Goal: Task Accomplishment & Management: Manage account settings

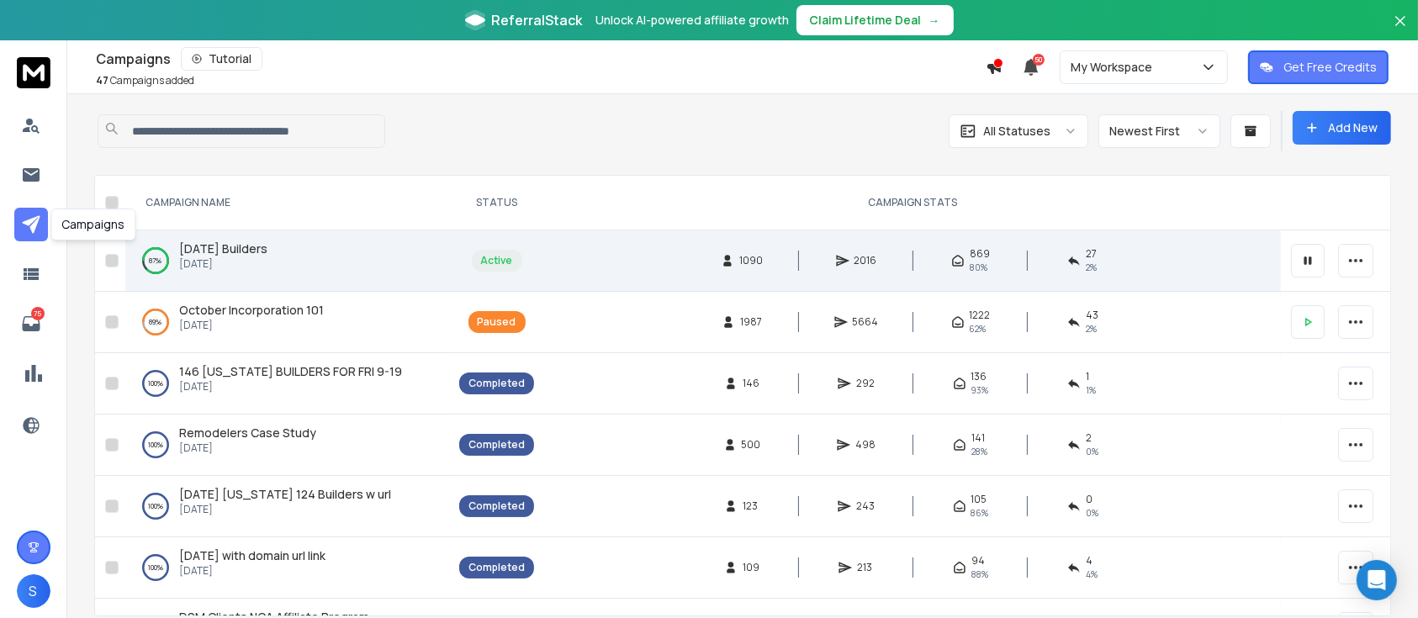
click at [220, 259] on p "3 days ago" at bounding box center [223, 263] width 88 height 13
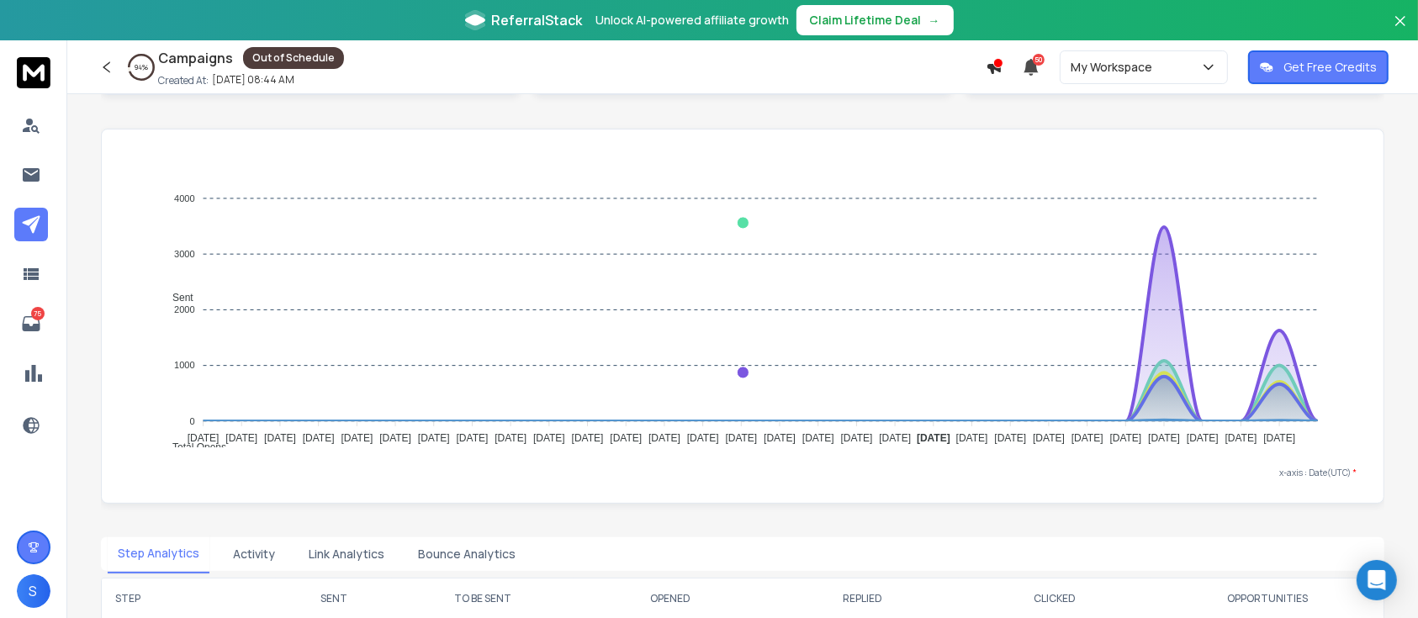
scroll to position [544, 0]
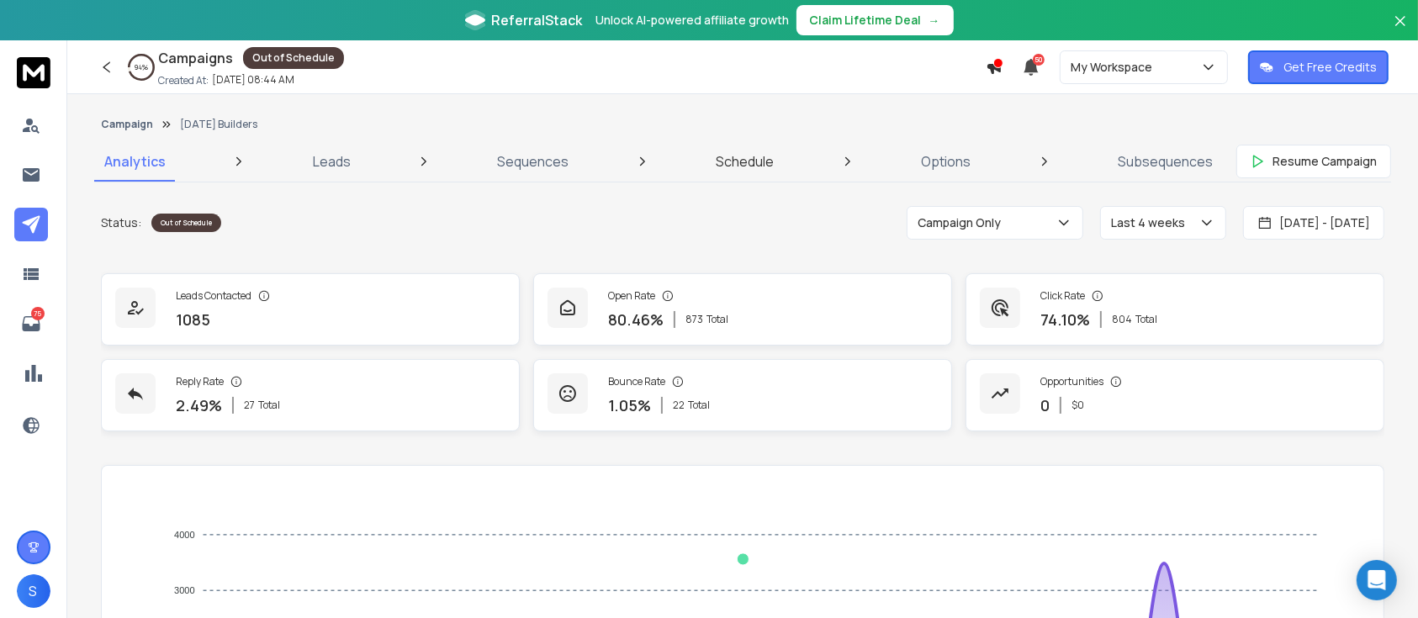
click at [739, 161] on p "Schedule" at bounding box center [745, 161] width 58 height 20
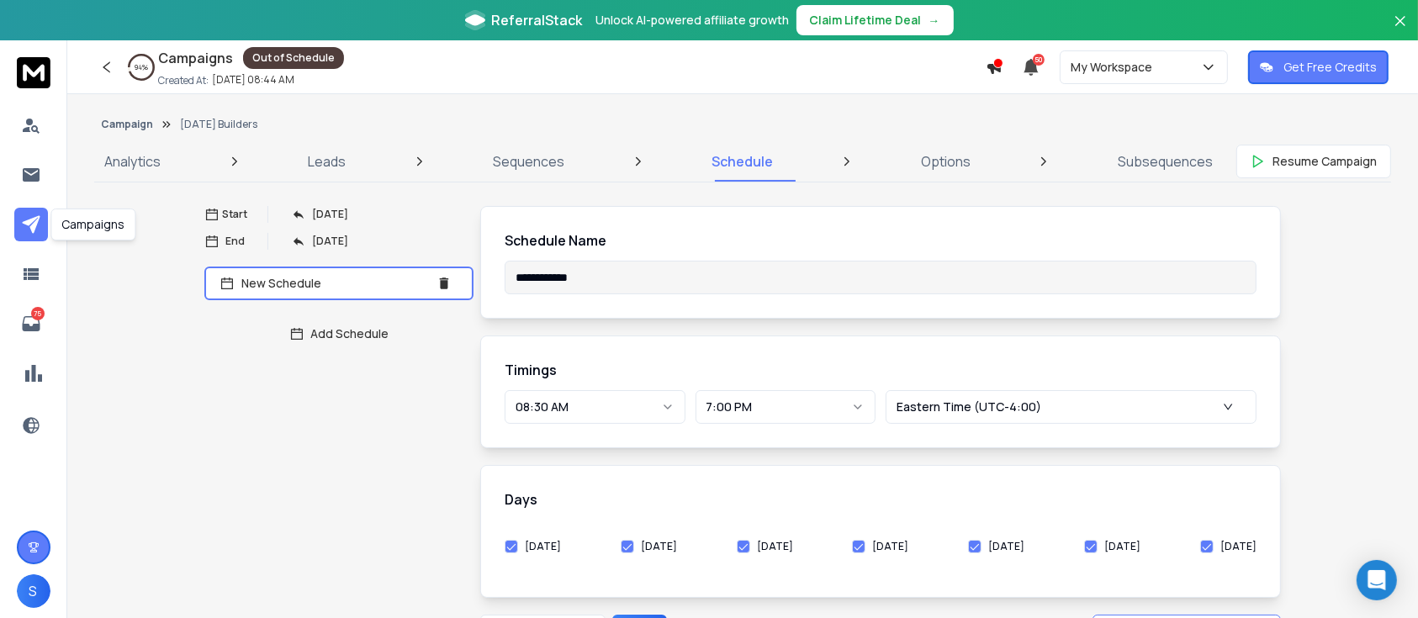
click at [31, 213] on link at bounding box center [31, 225] width 34 height 34
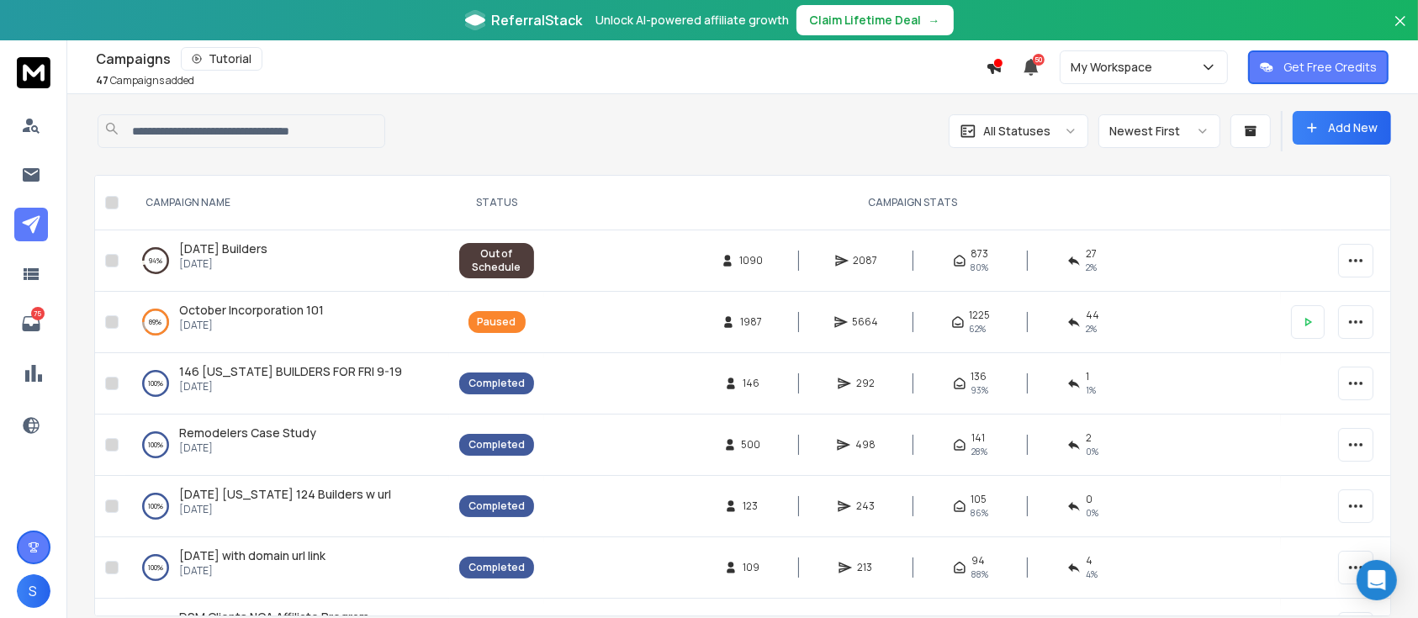
click at [196, 125] on input at bounding box center [242, 131] width 288 height 34
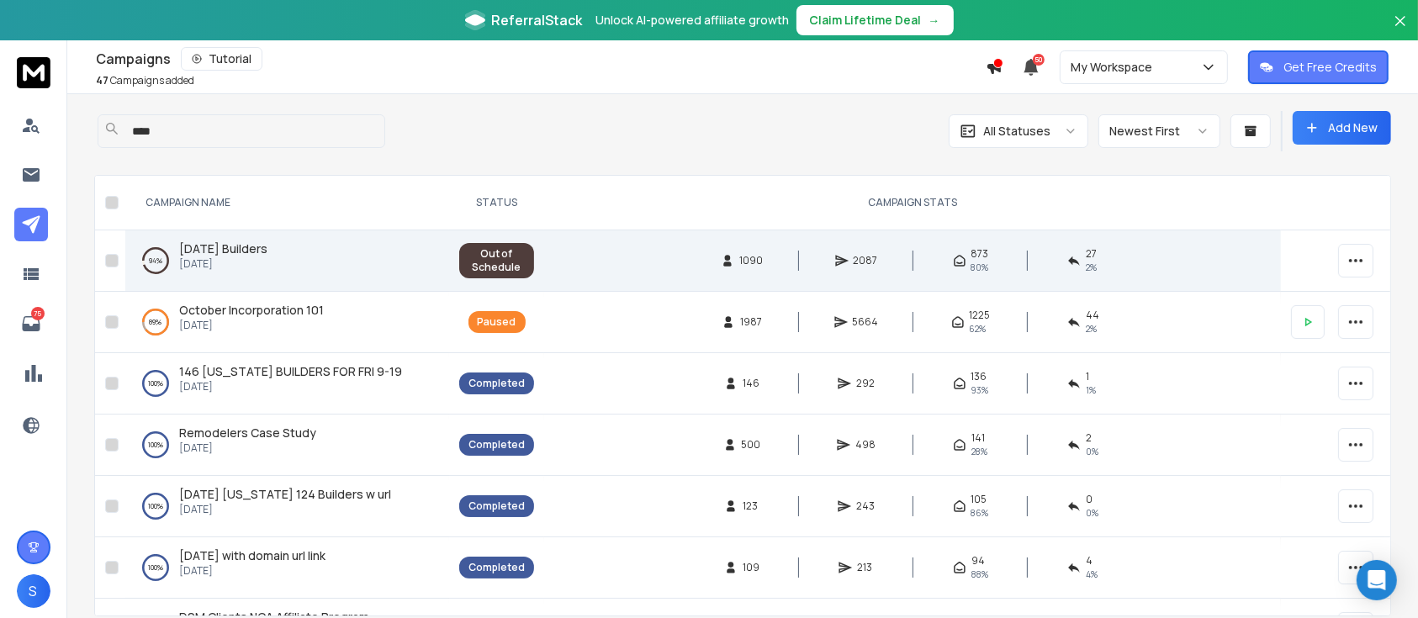
type input "****"
click at [220, 258] on p "[DATE]" at bounding box center [223, 263] width 88 height 13
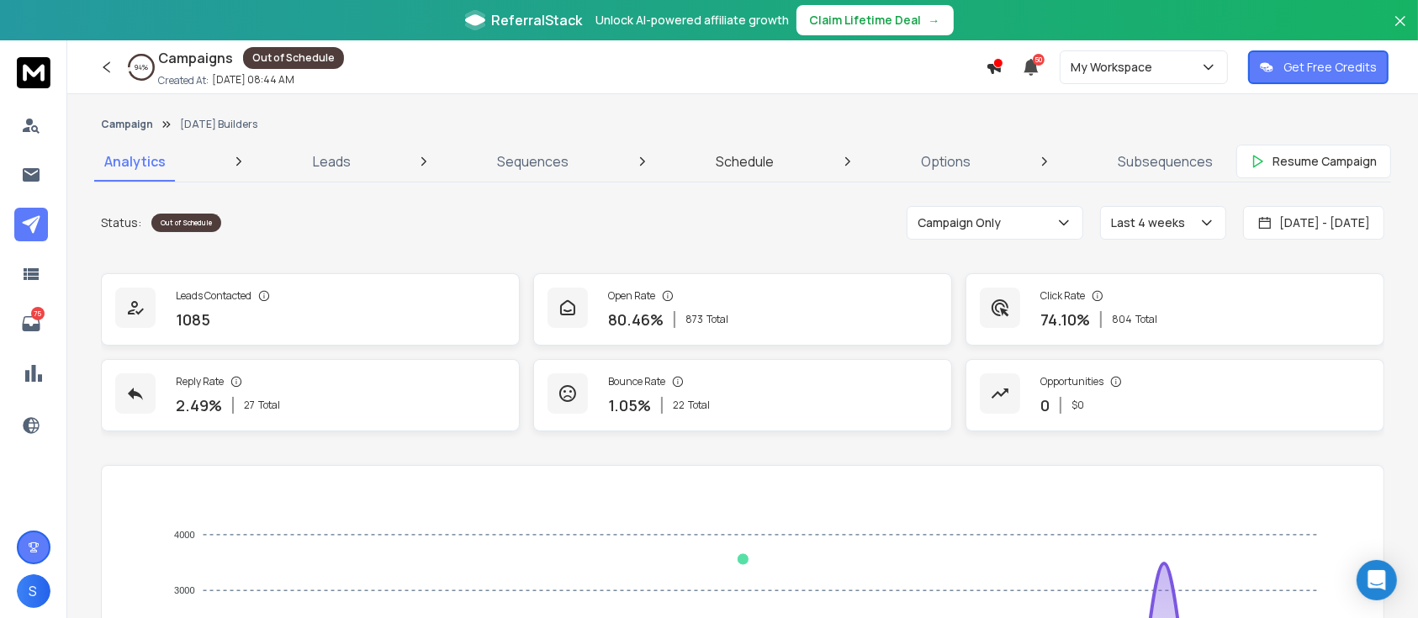
click at [740, 158] on p "Schedule" at bounding box center [745, 161] width 58 height 20
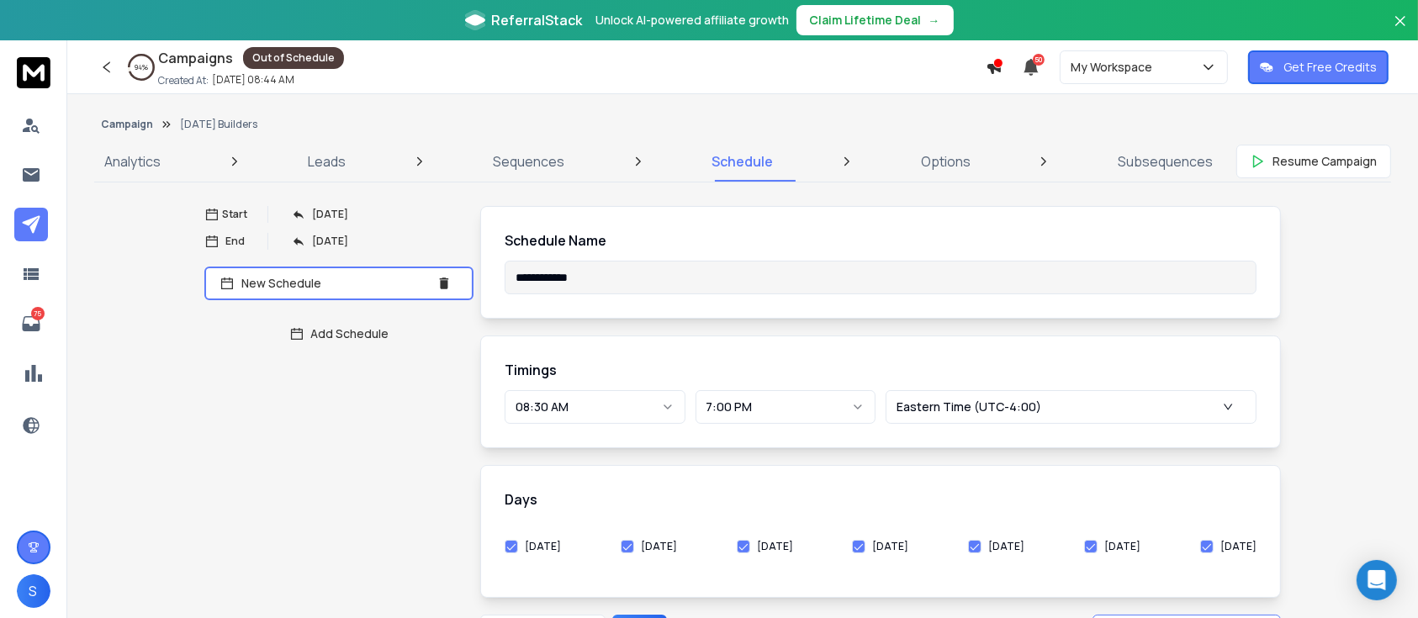
click at [340, 238] on p "Fri Oct 10 2025" at bounding box center [330, 241] width 36 height 13
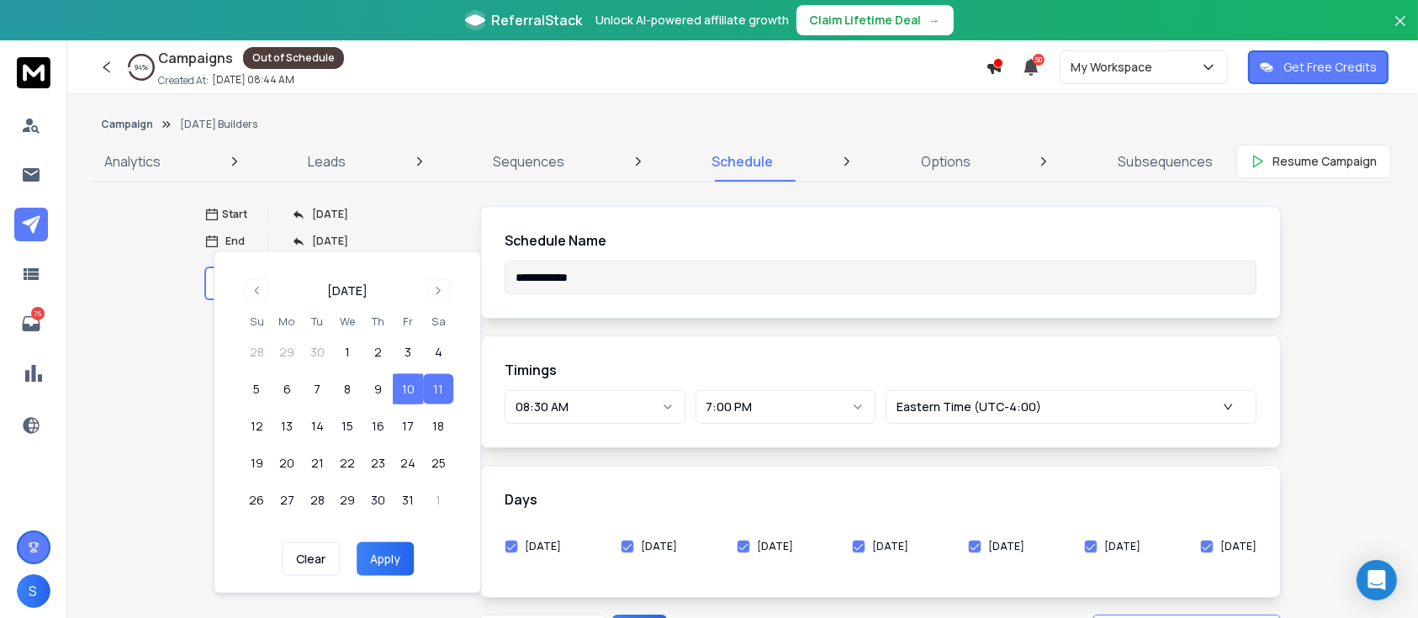
click at [437, 392] on button "11" at bounding box center [438, 389] width 30 height 30
click at [374, 556] on button "Apply" at bounding box center [385, 559] width 57 height 34
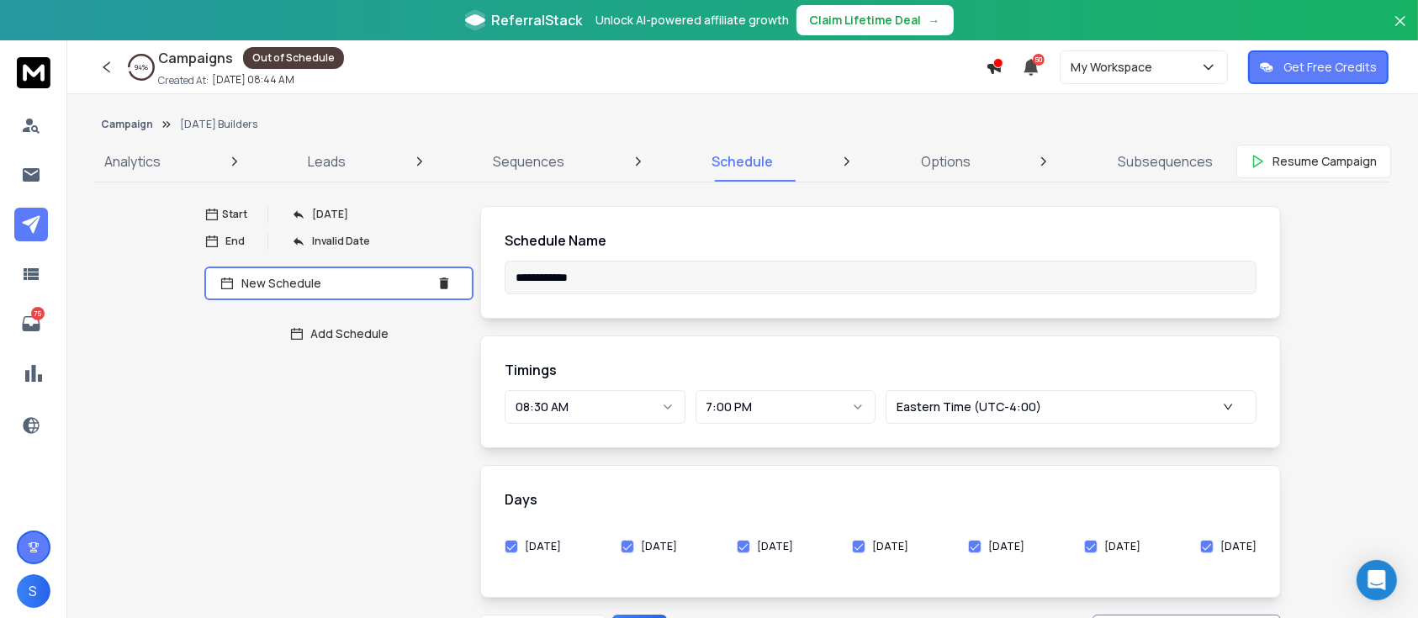
click at [332, 242] on p "Invalid Date" at bounding box center [341, 241] width 58 height 13
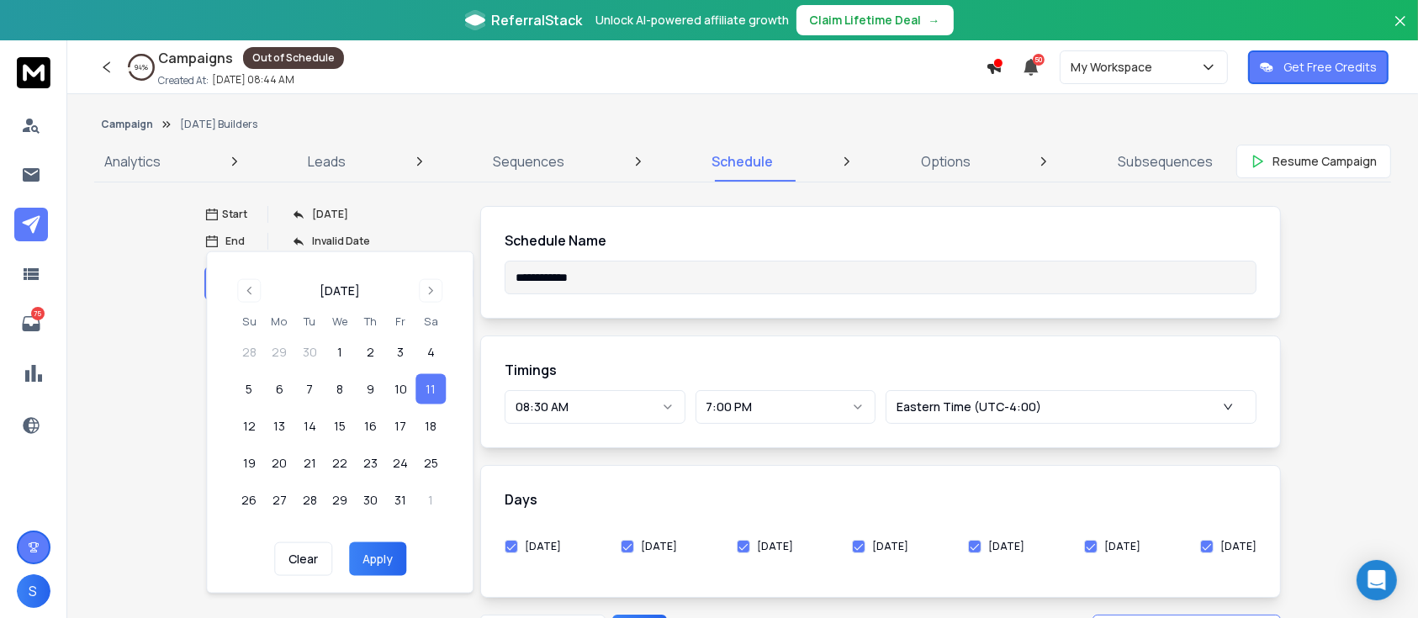
click at [424, 381] on button "11" at bounding box center [430, 389] width 30 height 30
click at [382, 558] on button "Apply" at bounding box center [377, 559] width 57 height 34
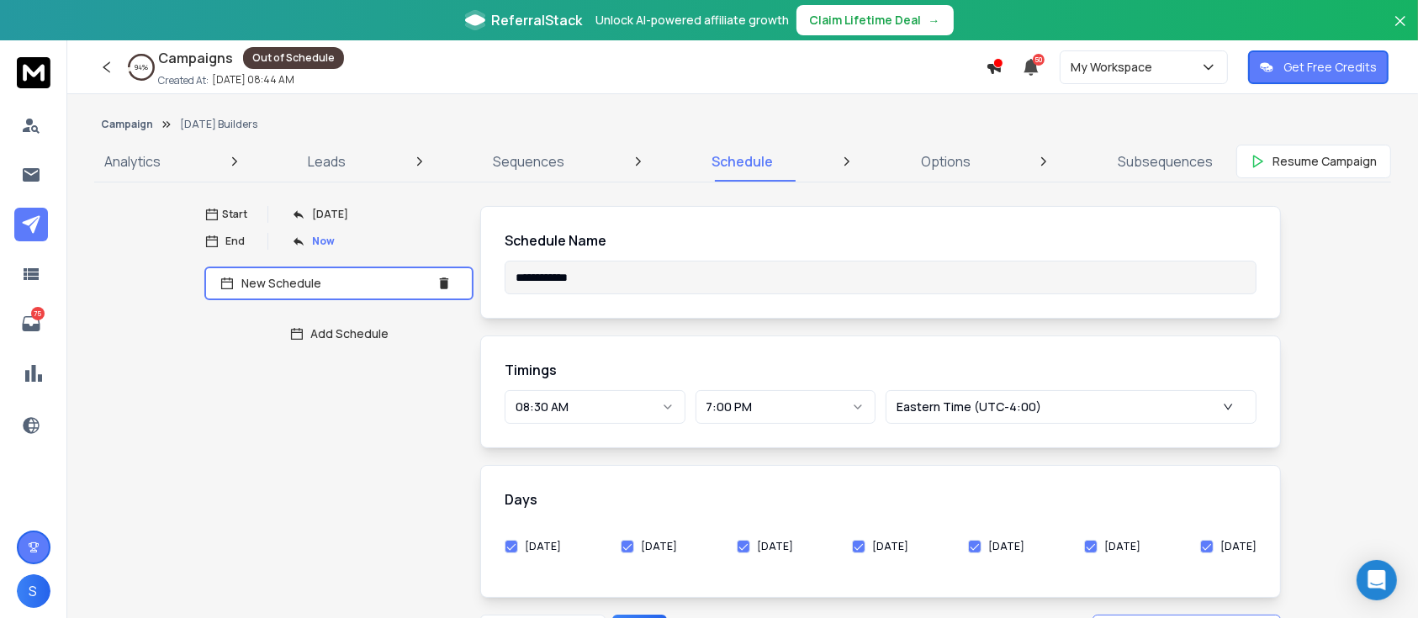
scroll to position [53, 0]
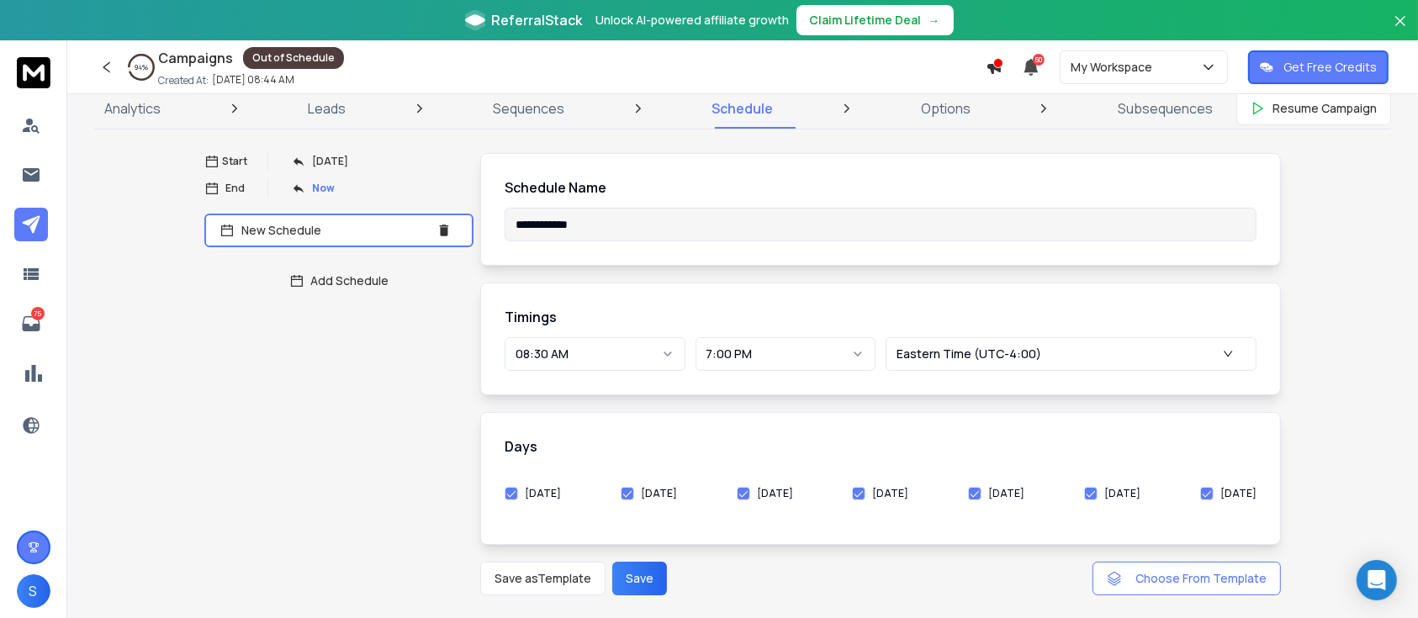
click at [637, 583] on button "Save" at bounding box center [639, 579] width 55 height 34
click at [32, 221] on icon at bounding box center [31, 225] width 18 height 18
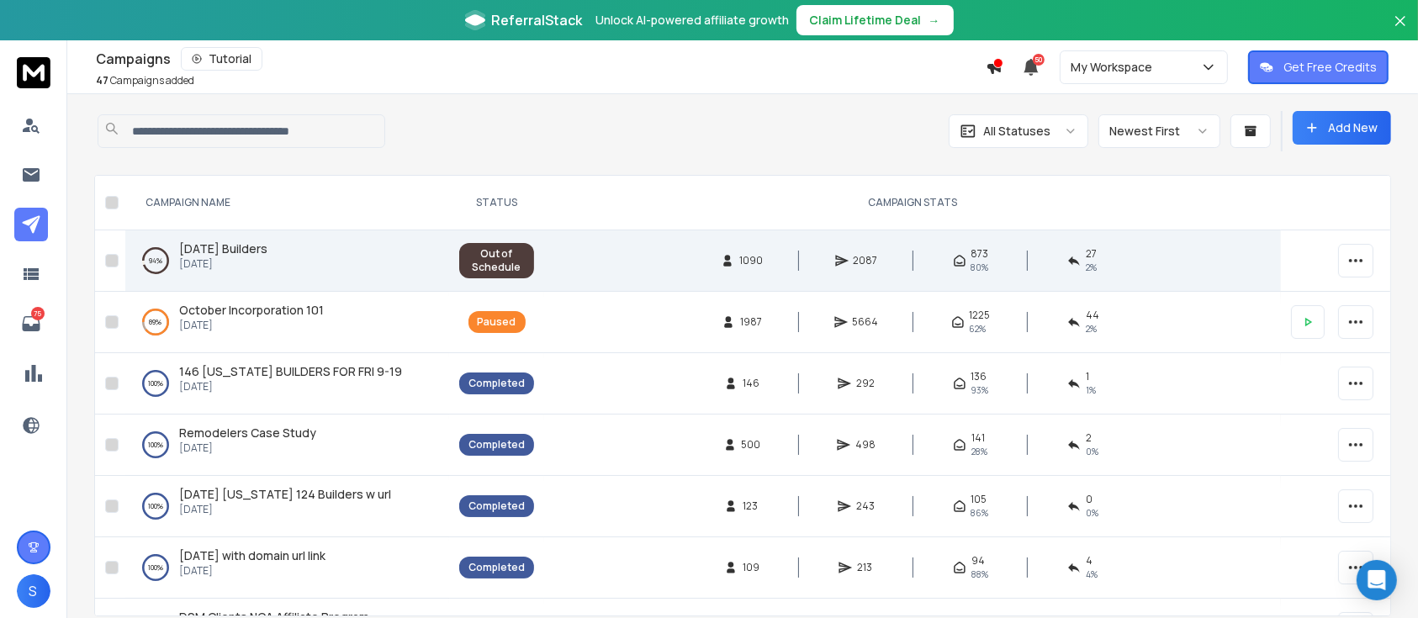
click at [280, 249] on div "94 % Oct 7 Builders 4 days ago" at bounding box center [287, 261] width 290 height 40
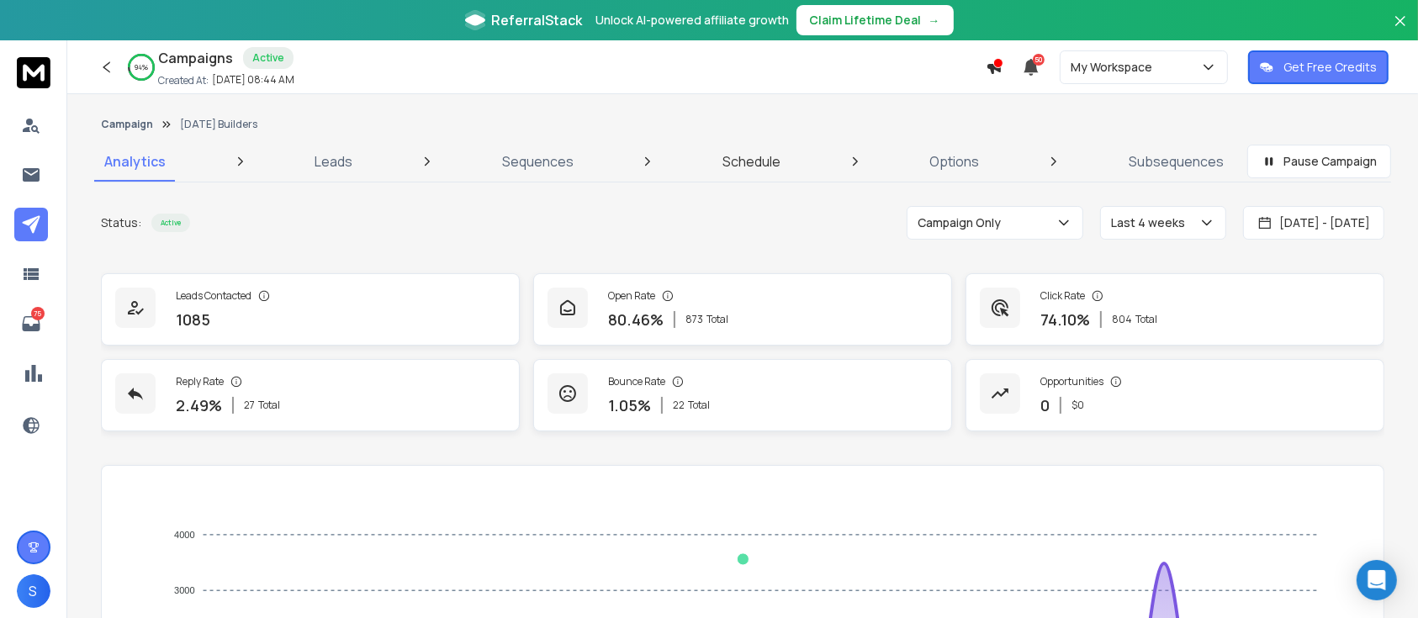
click at [759, 157] on p "Schedule" at bounding box center [751, 161] width 58 height 20
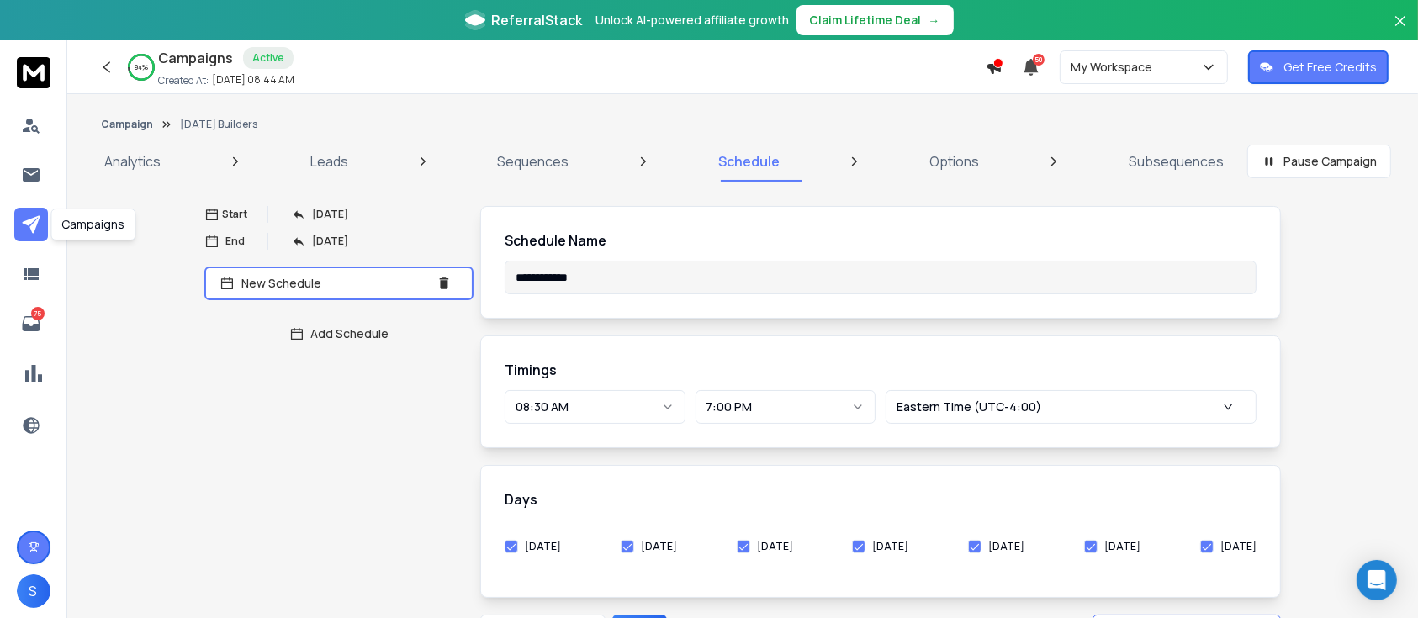
click at [29, 215] on icon at bounding box center [31, 224] width 20 height 20
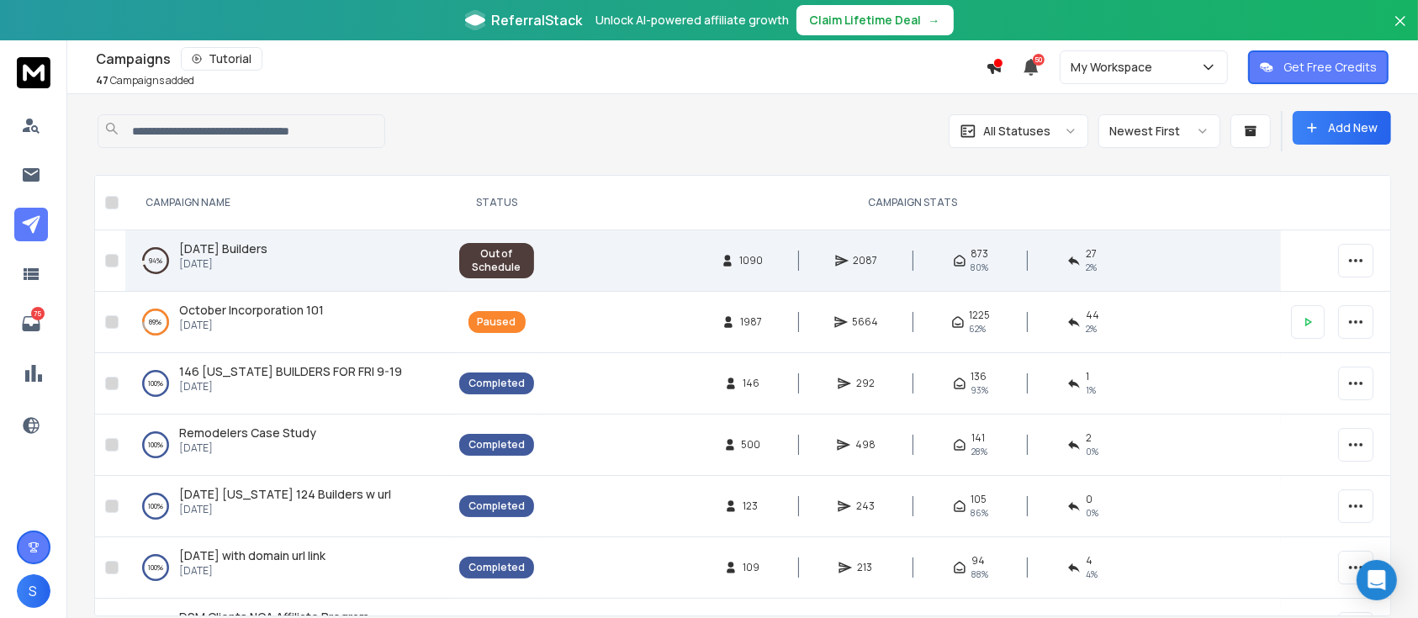
click at [330, 264] on div "94 % Oct 7 Builders 4 days ago" at bounding box center [287, 261] width 290 height 40
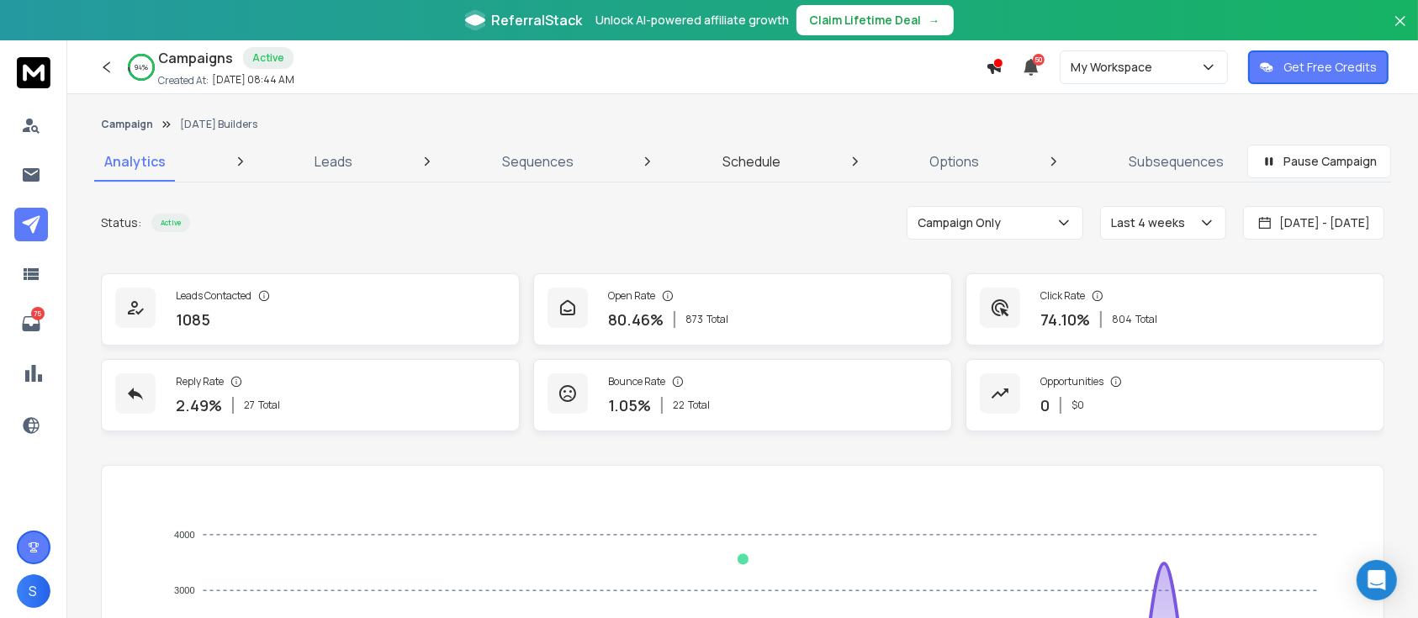
click at [751, 162] on p "Schedule" at bounding box center [751, 161] width 58 height 20
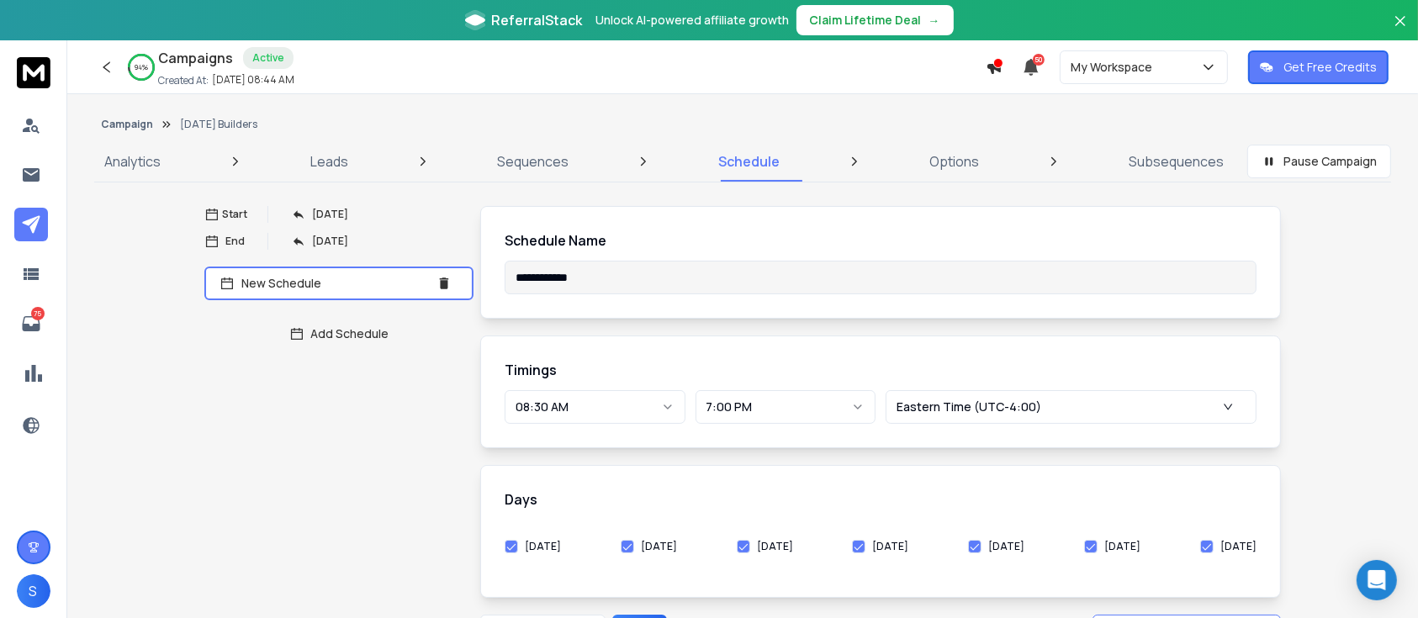
click at [331, 239] on p "Sat Oct 11 2025" at bounding box center [330, 241] width 36 height 13
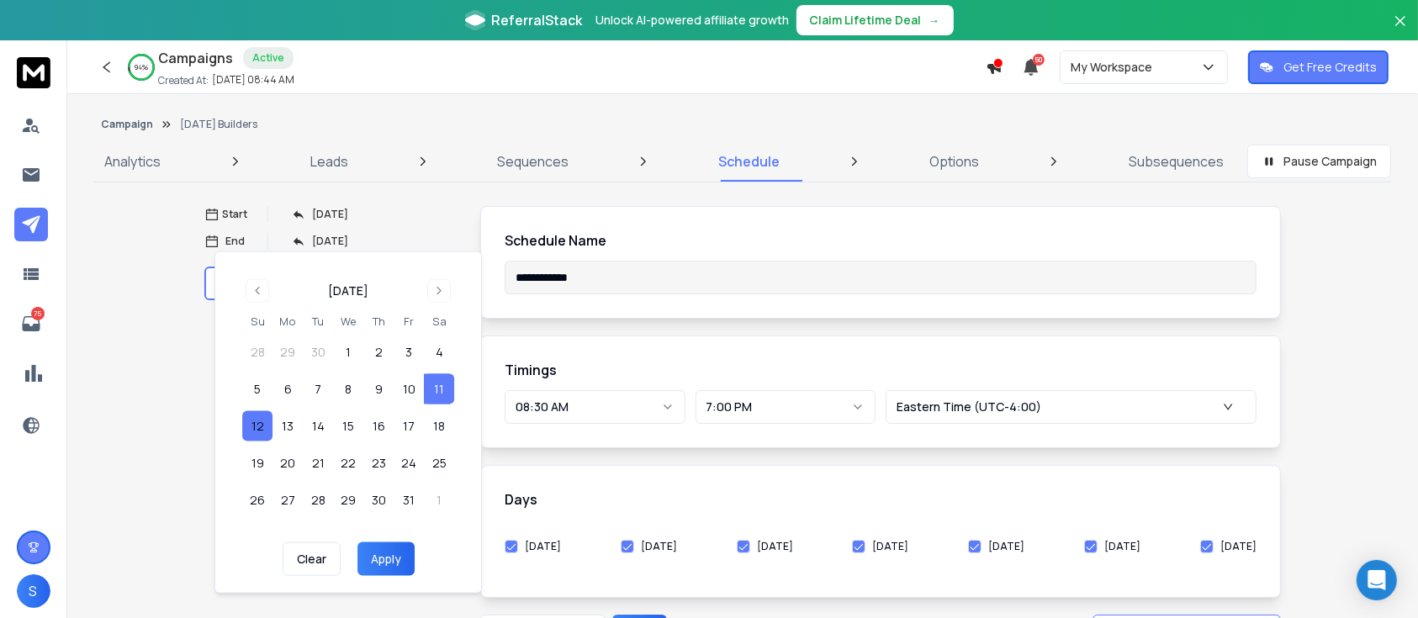
click at [251, 423] on button "12" at bounding box center [257, 426] width 30 height 30
click at [389, 550] on button "Apply" at bounding box center [385, 559] width 57 height 34
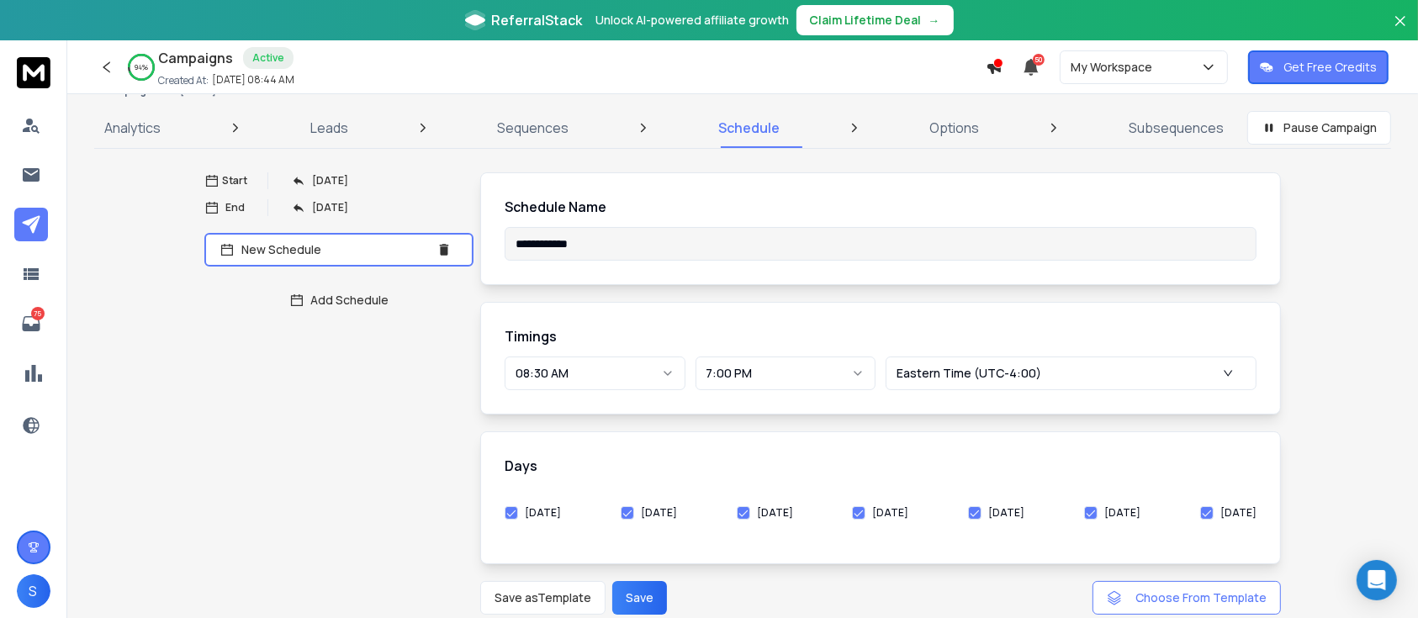
scroll to position [53, 0]
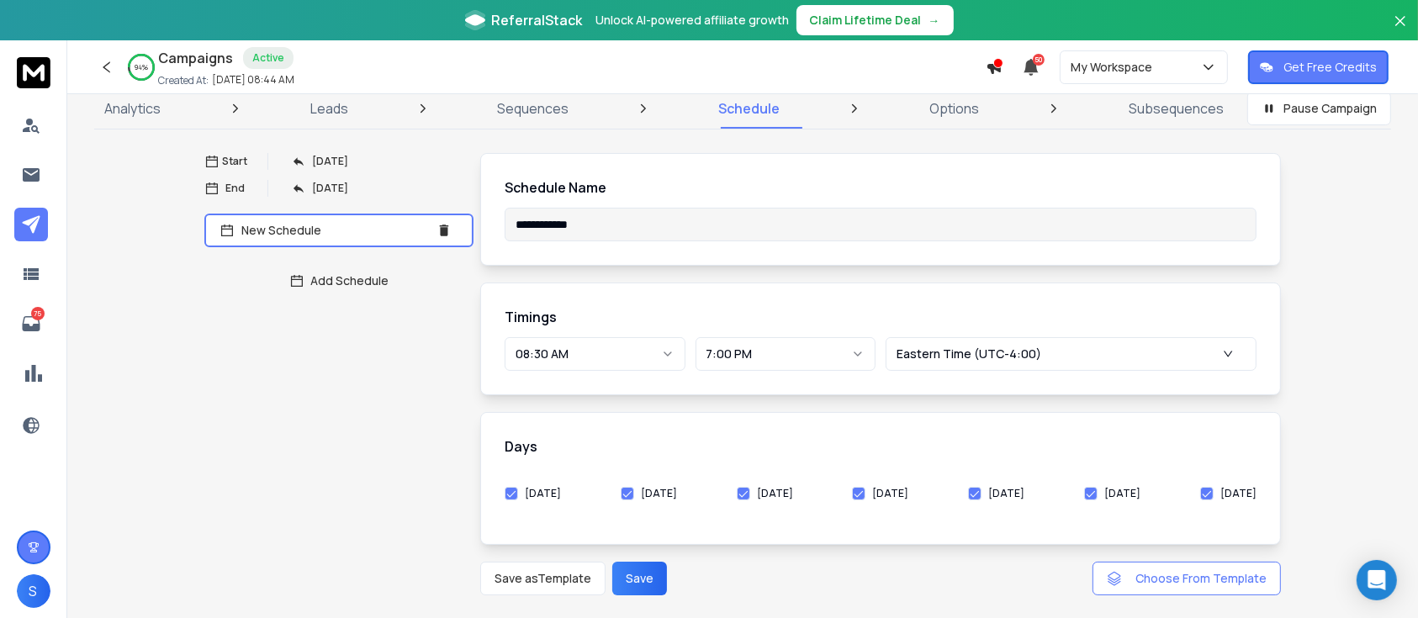
click at [622, 575] on button "Save" at bounding box center [639, 579] width 55 height 34
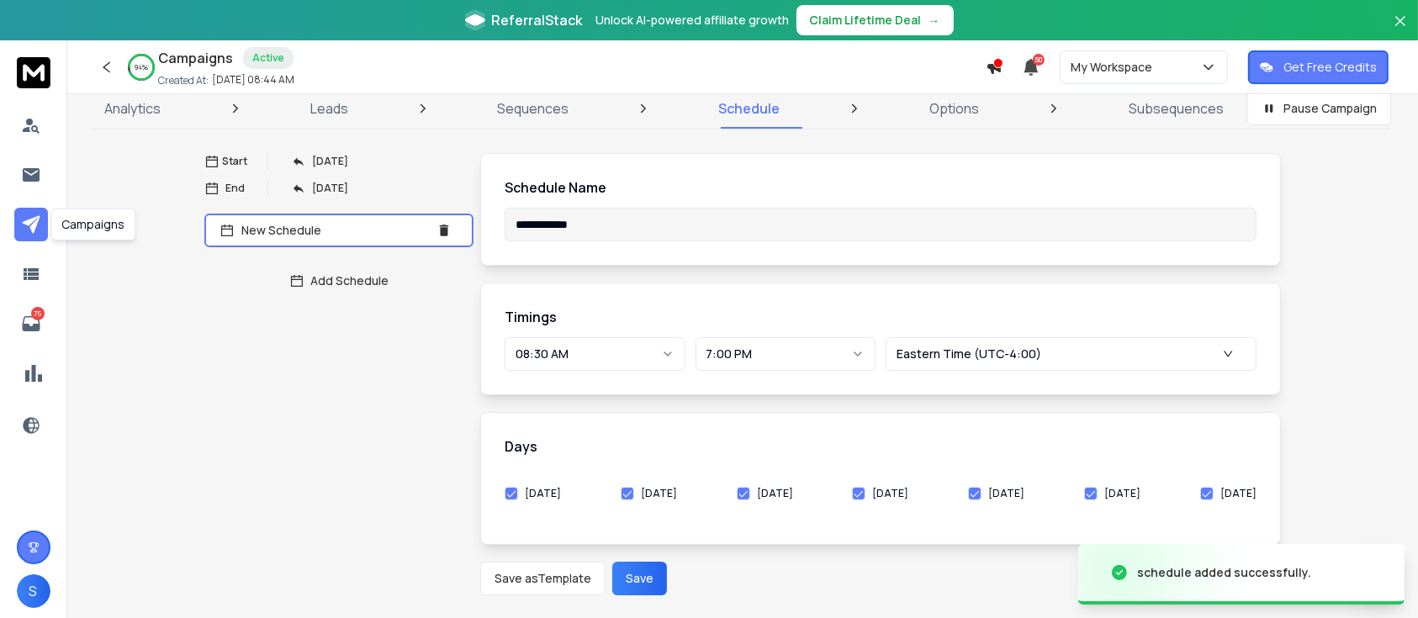
click at [24, 228] on icon at bounding box center [31, 224] width 20 height 20
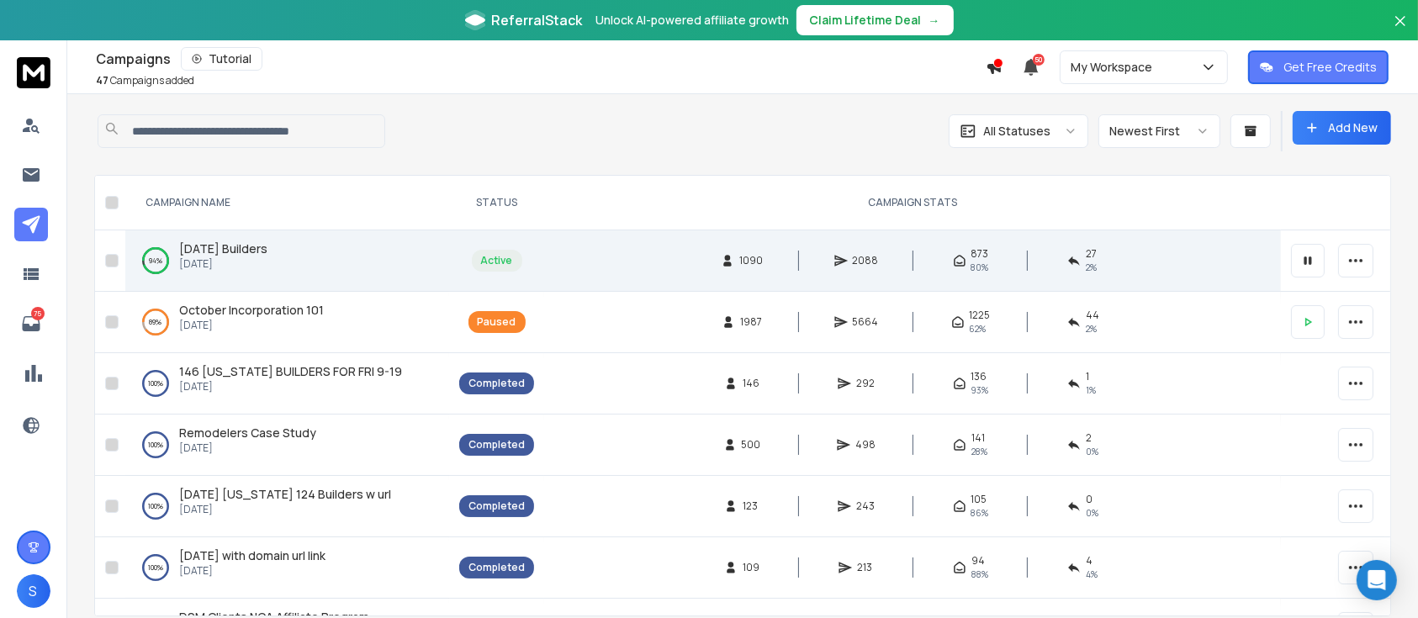
click at [220, 252] on span "Oct 7 Builders" at bounding box center [223, 249] width 88 height 16
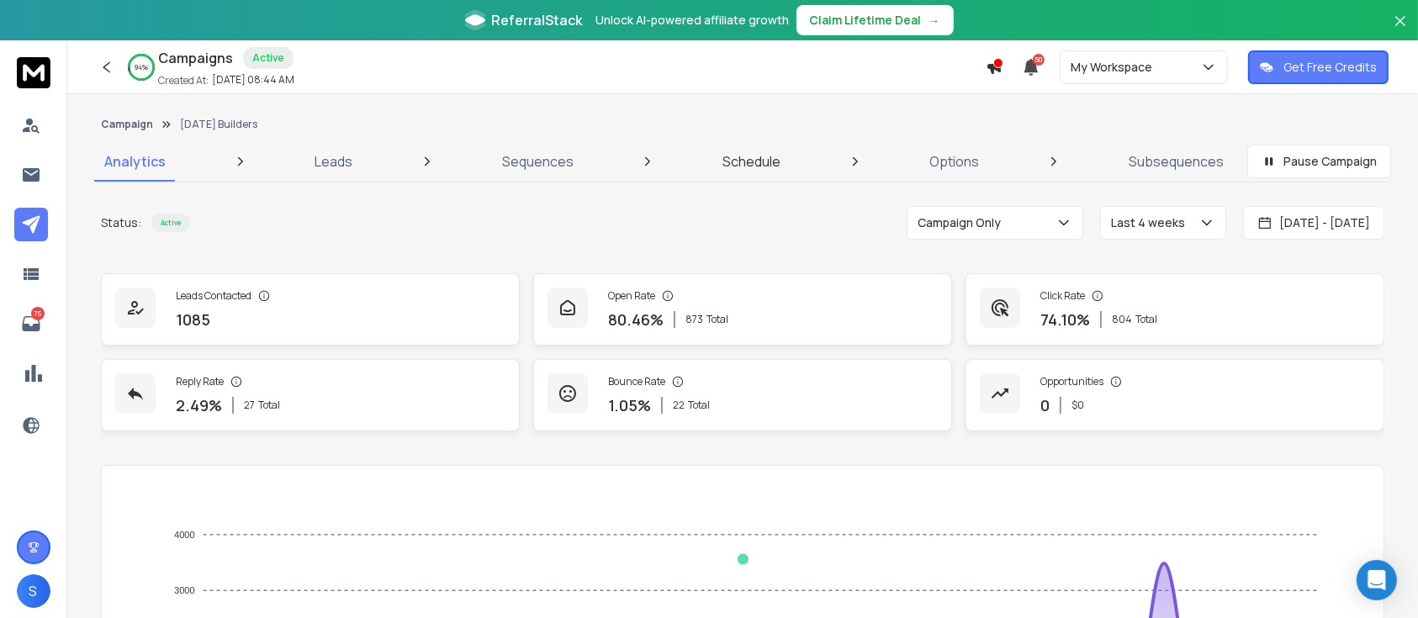
click at [749, 165] on p "Schedule" at bounding box center [751, 161] width 58 height 20
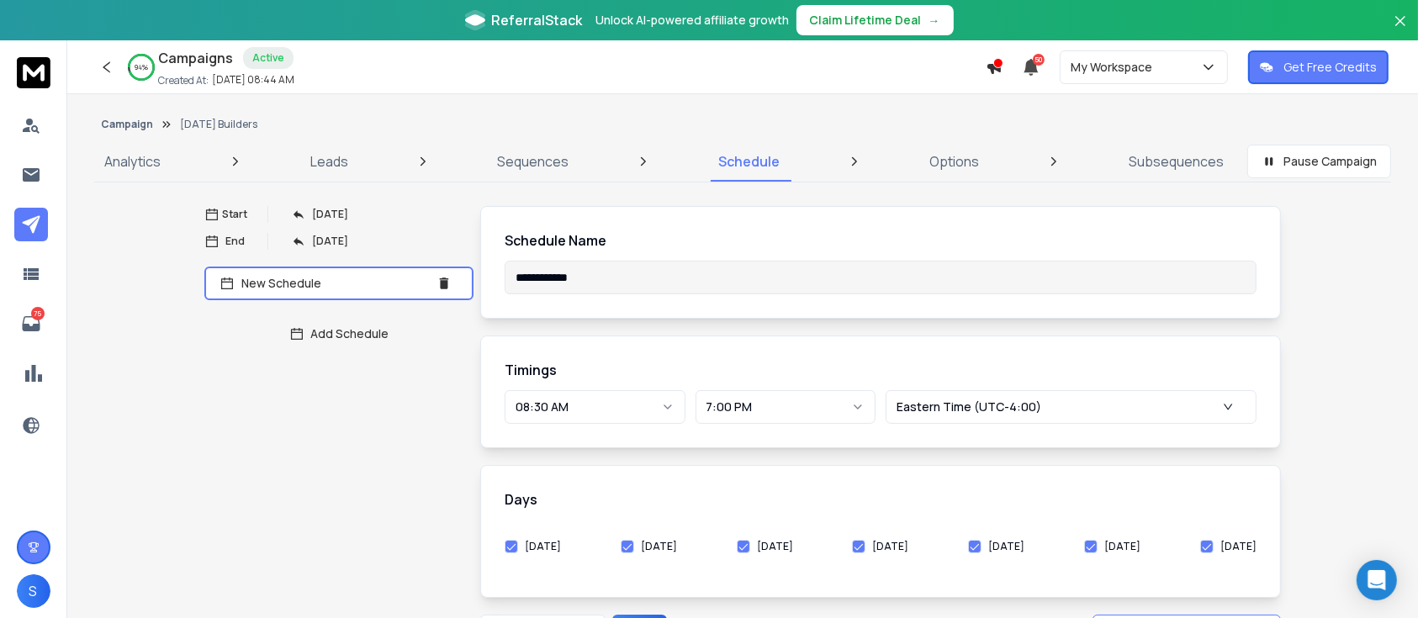
click at [342, 235] on p "Sun Oct 12 2025" at bounding box center [330, 241] width 36 height 13
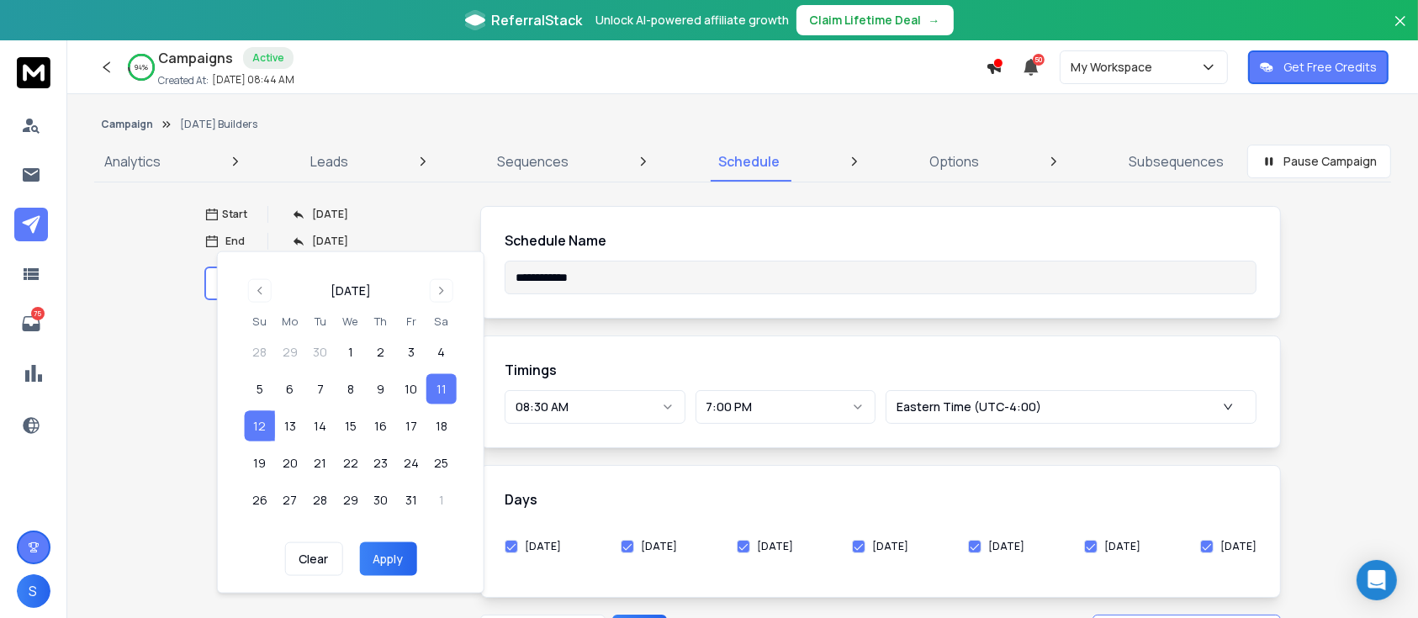
click at [442, 389] on button "11" at bounding box center [441, 389] width 30 height 30
click at [378, 558] on button "Apply" at bounding box center [387, 559] width 57 height 34
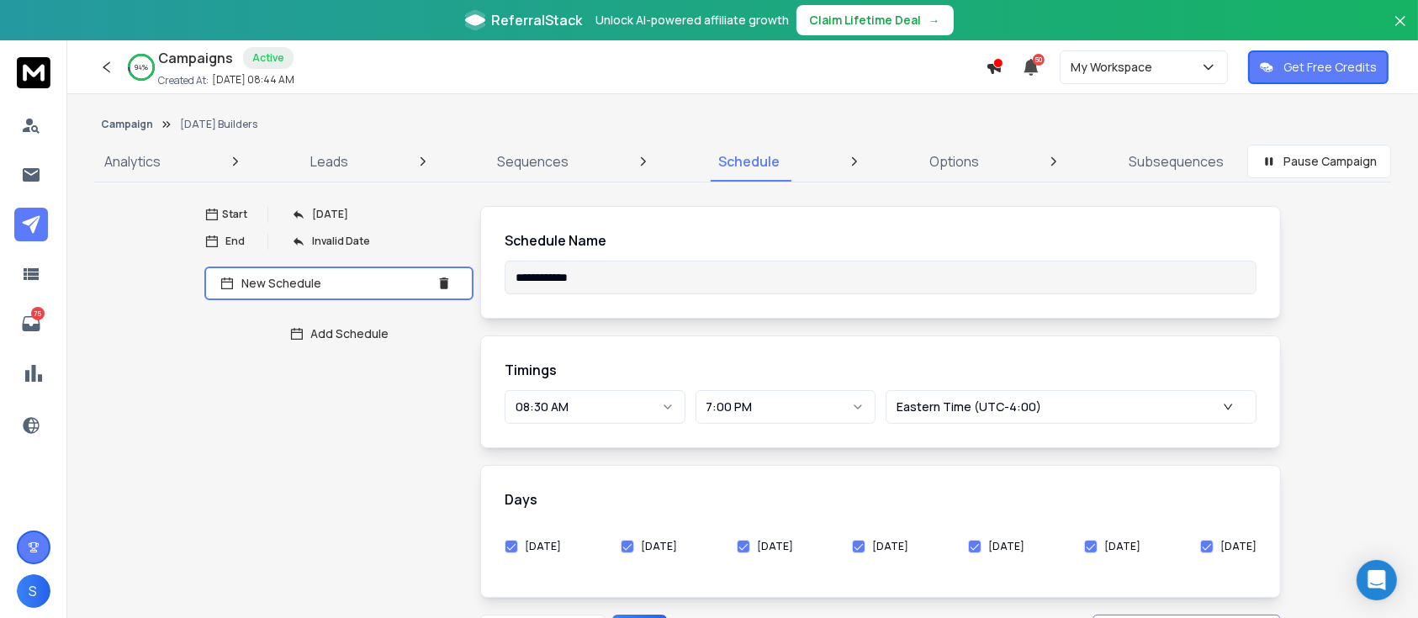
click at [338, 237] on p "Invalid Date" at bounding box center [341, 241] width 58 height 13
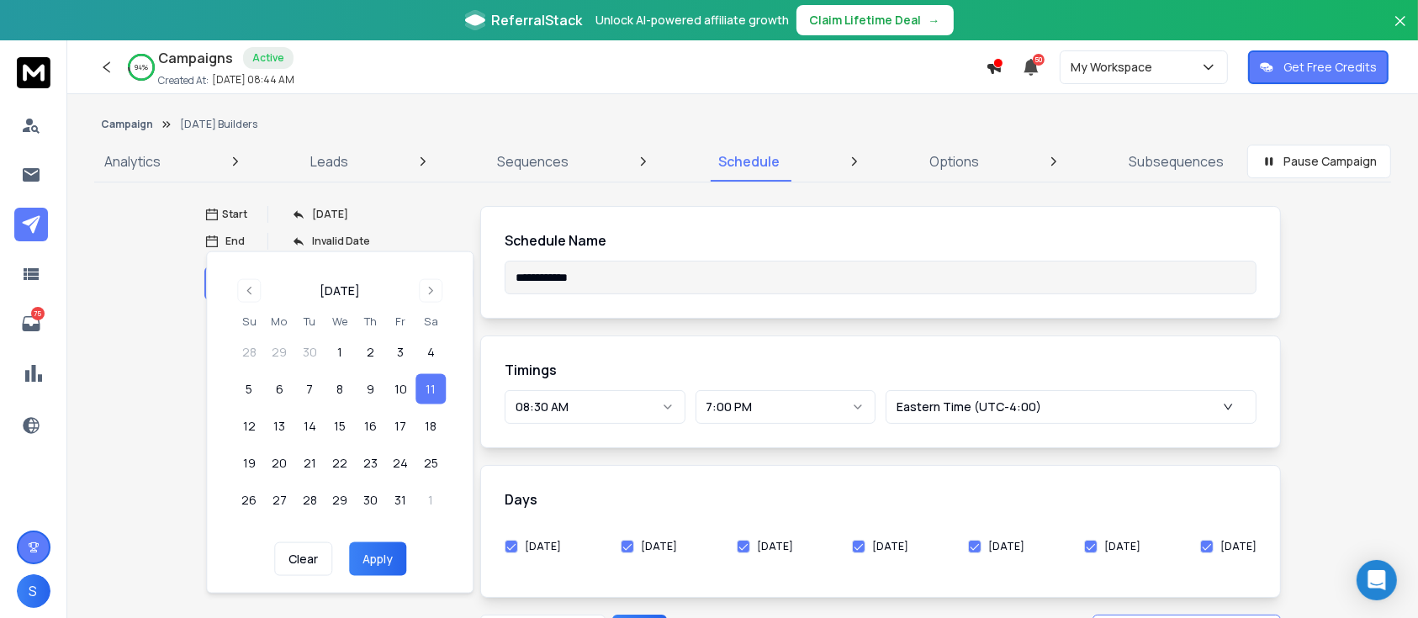
click at [428, 380] on button "11" at bounding box center [430, 389] width 30 height 30
click at [389, 558] on button "Apply" at bounding box center [377, 559] width 57 height 34
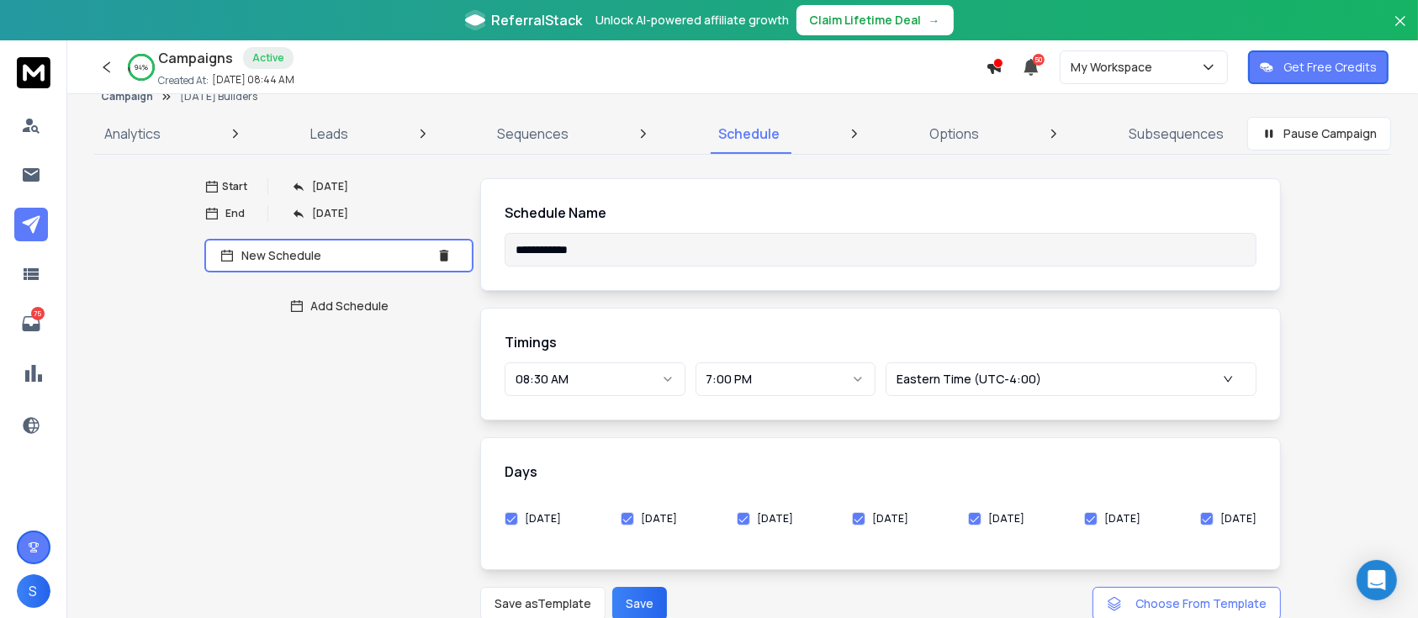
scroll to position [53, 0]
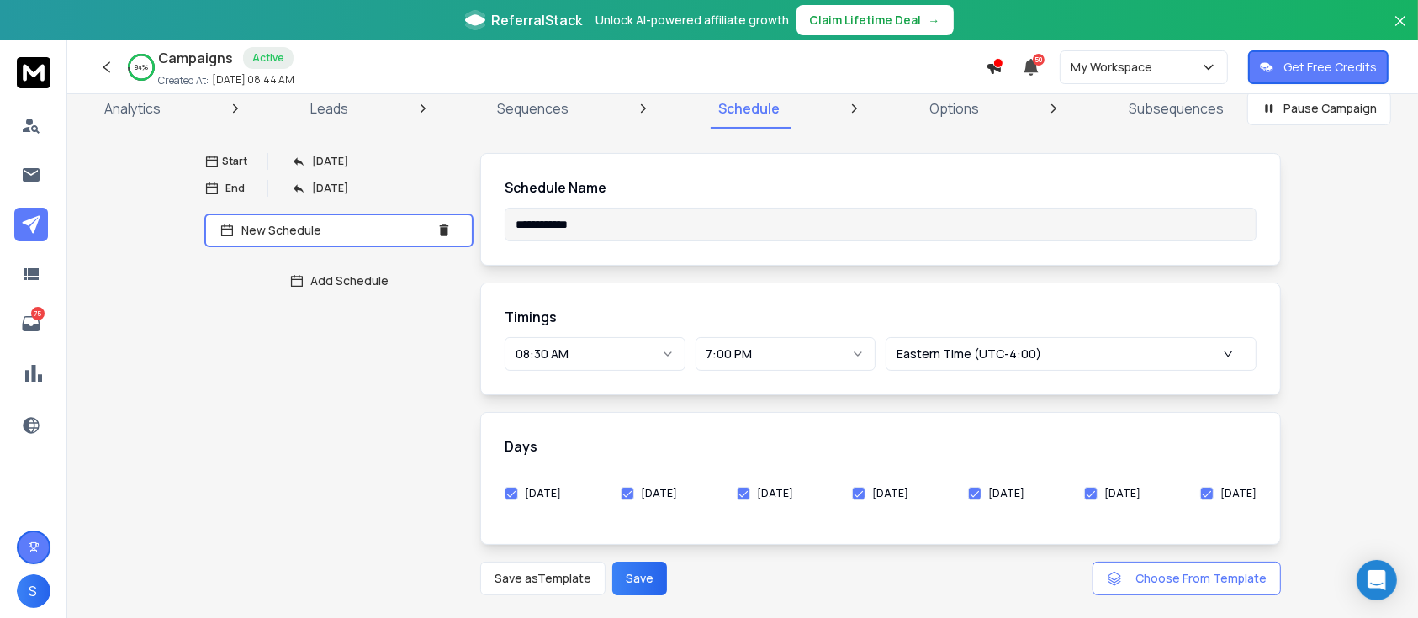
click at [629, 574] on button "Save" at bounding box center [639, 579] width 55 height 34
click at [629, 574] on div "Save as Template Save" at bounding box center [573, 579] width 187 height 34
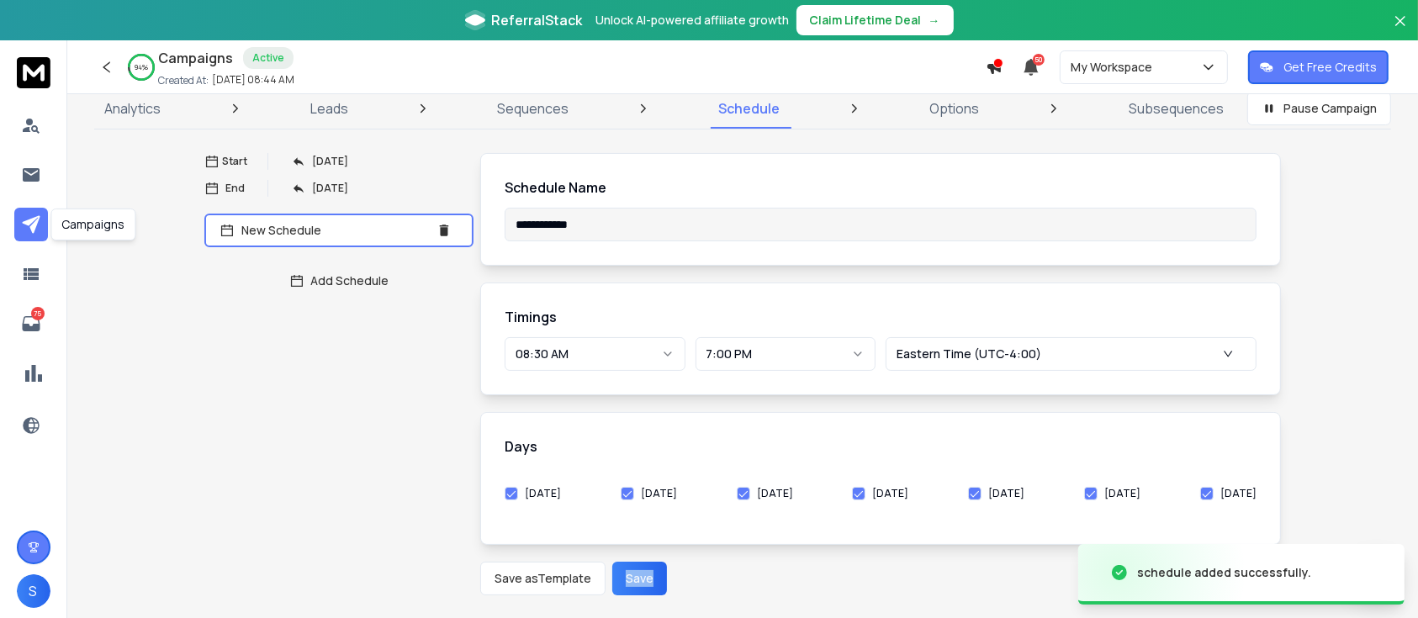
click at [34, 219] on icon at bounding box center [31, 225] width 18 height 18
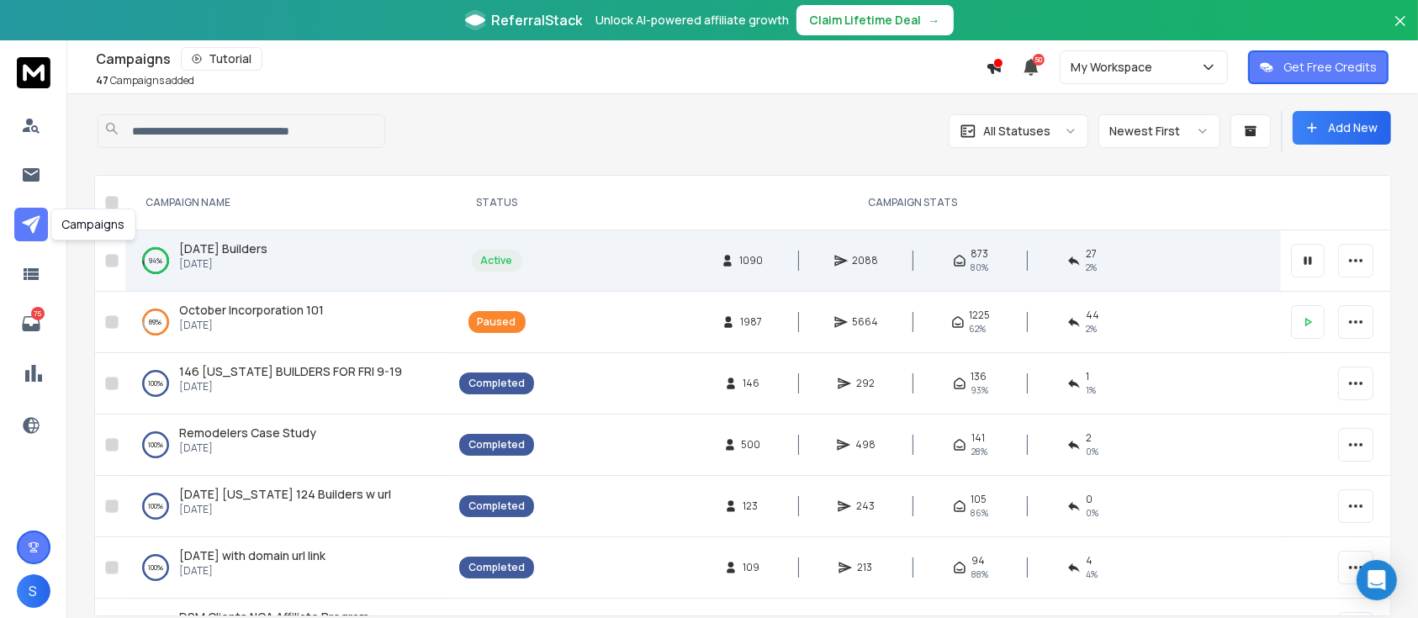
click at [208, 252] on span "Oct 7 Builders" at bounding box center [223, 249] width 88 height 16
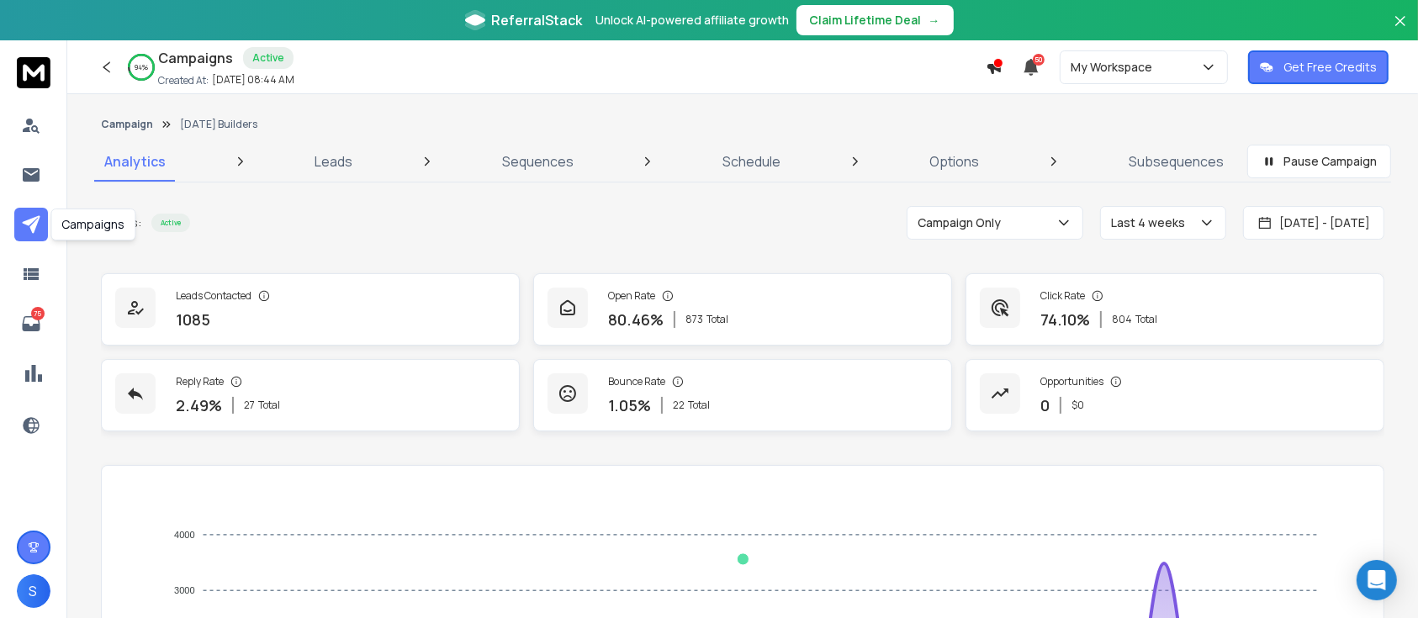
click at [40, 225] on icon at bounding box center [31, 224] width 20 height 20
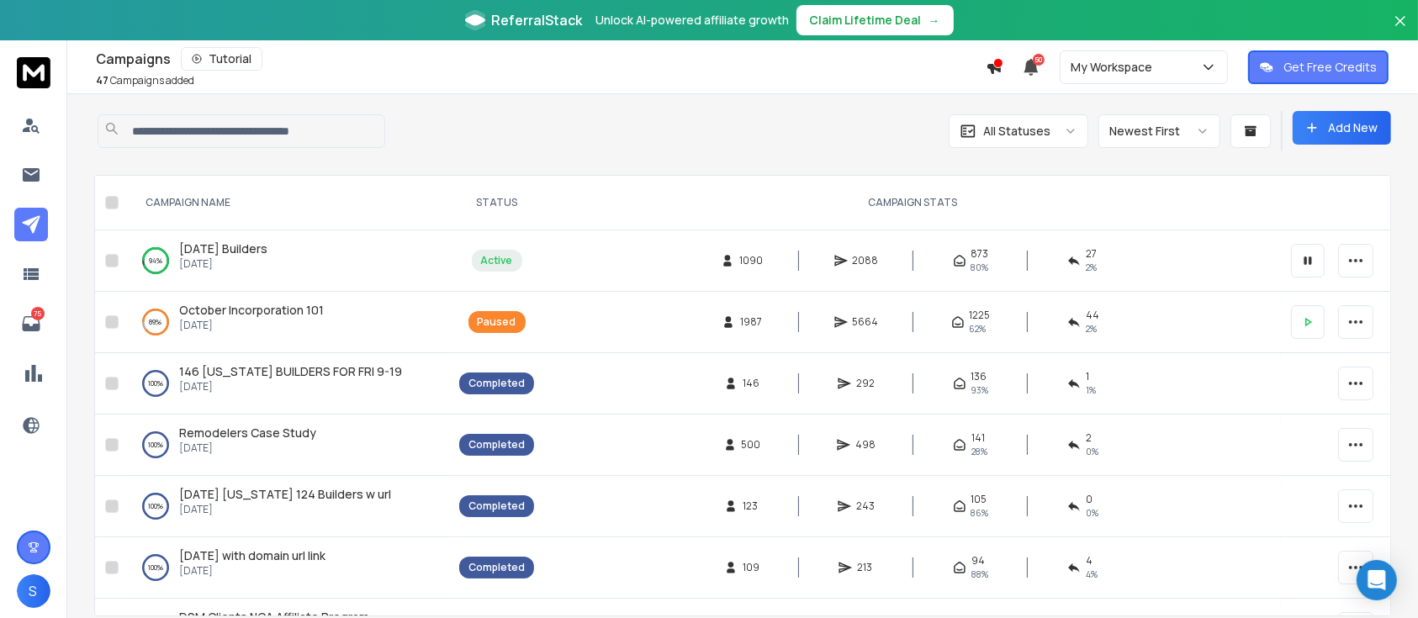
click at [183, 135] on input at bounding box center [242, 131] width 288 height 34
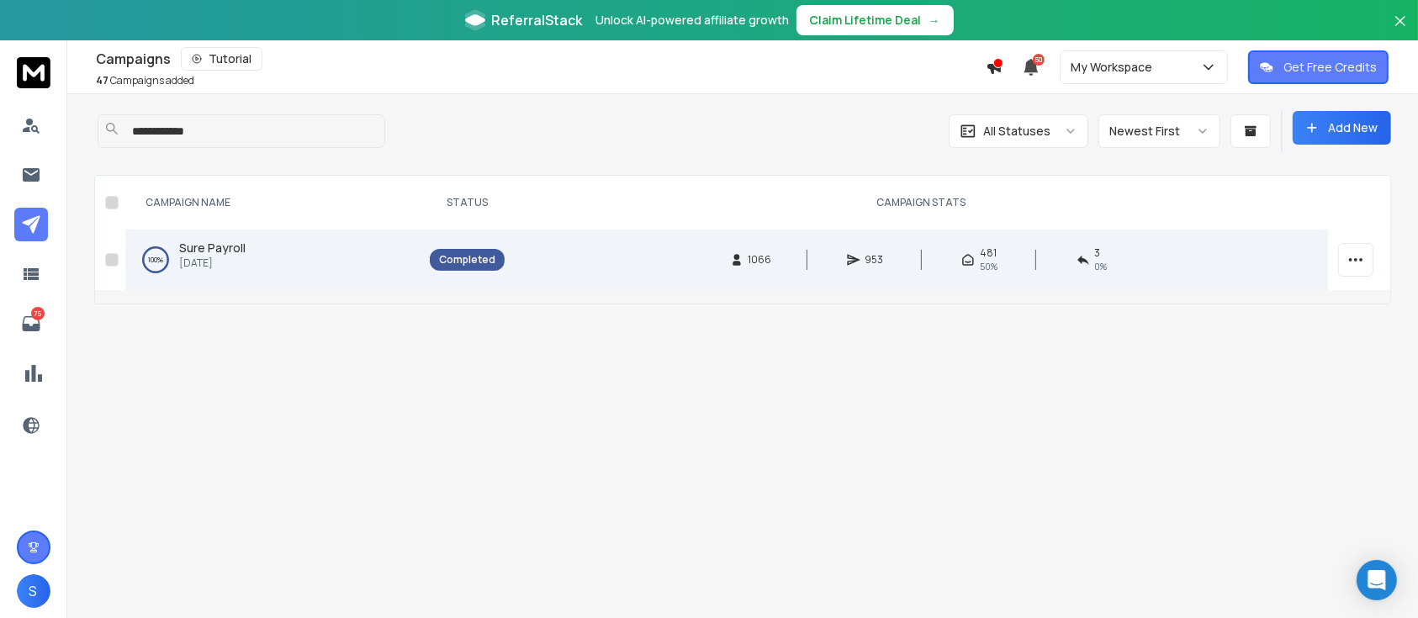
type input "**********"
click at [1345, 262] on button "button" at bounding box center [1355, 260] width 35 height 34
click at [1345, 262] on tr "100 % Sure Payroll 2 months ago Completed 1066 953 481 50 % 3 0 %" at bounding box center [742, 260] width 1295 height 61
click at [1354, 265] on icon "button" at bounding box center [1355, 259] width 17 height 17
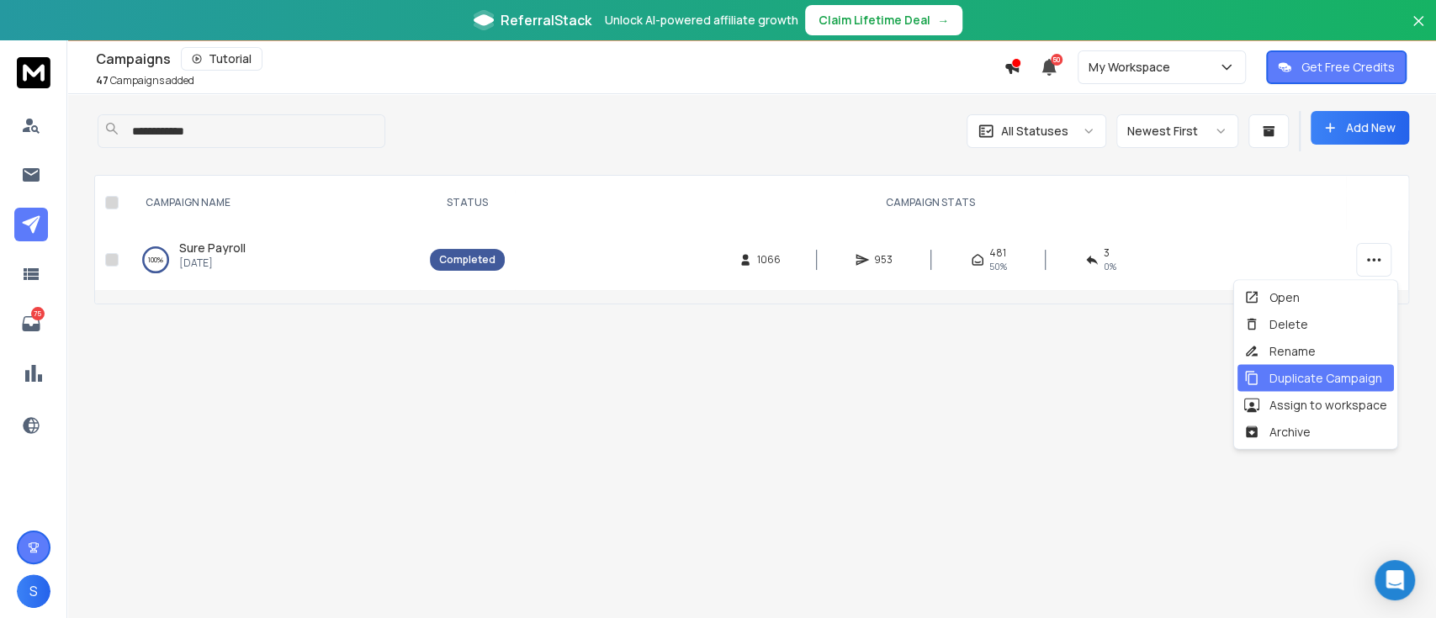
click at [1295, 375] on div "Duplicate Campaign" at bounding box center [1313, 377] width 138 height 17
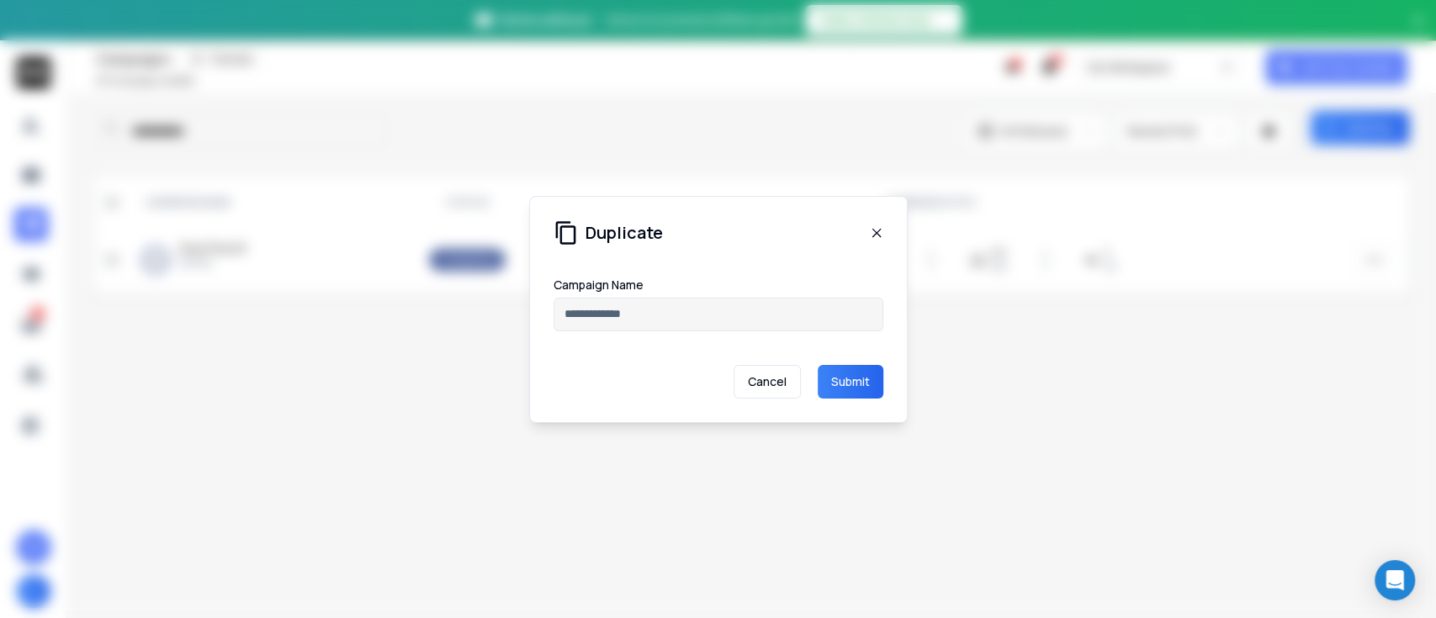
click at [644, 315] on input "text" at bounding box center [718, 315] width 330 height 34
type input "**********"
click at [835, 378] on button "Submit" at bounding box center [850, 382] width 66 height 34
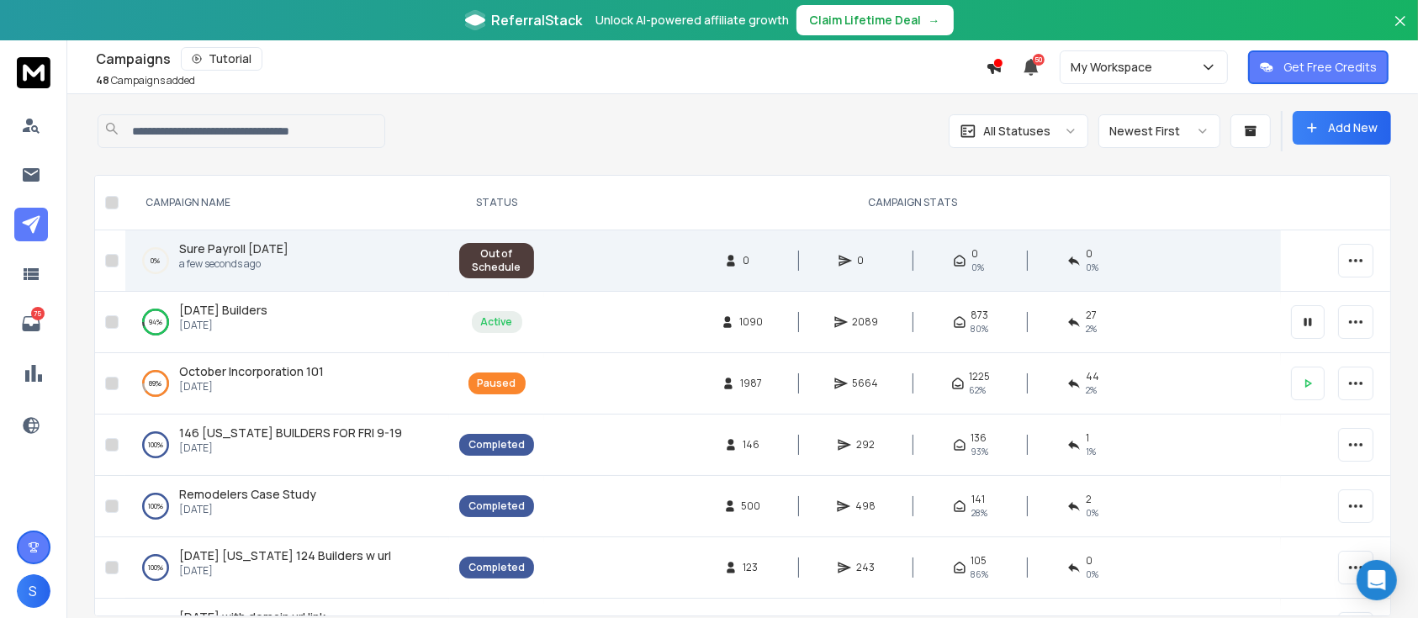
click at [222, 263] on p "a few seconds ago" at bounding box center [233, 263] width 109 height 13
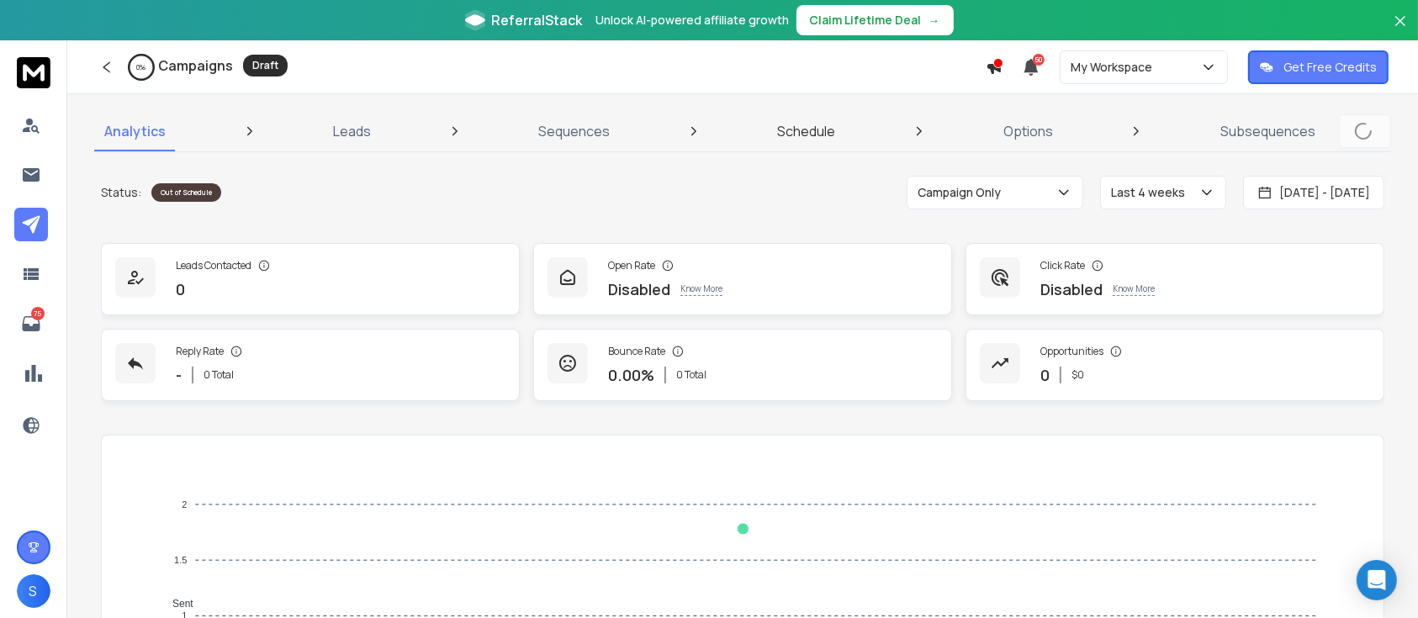
click at [802, 131] on p "Schedule" at bounding box center [807, 131] width 58 height 20
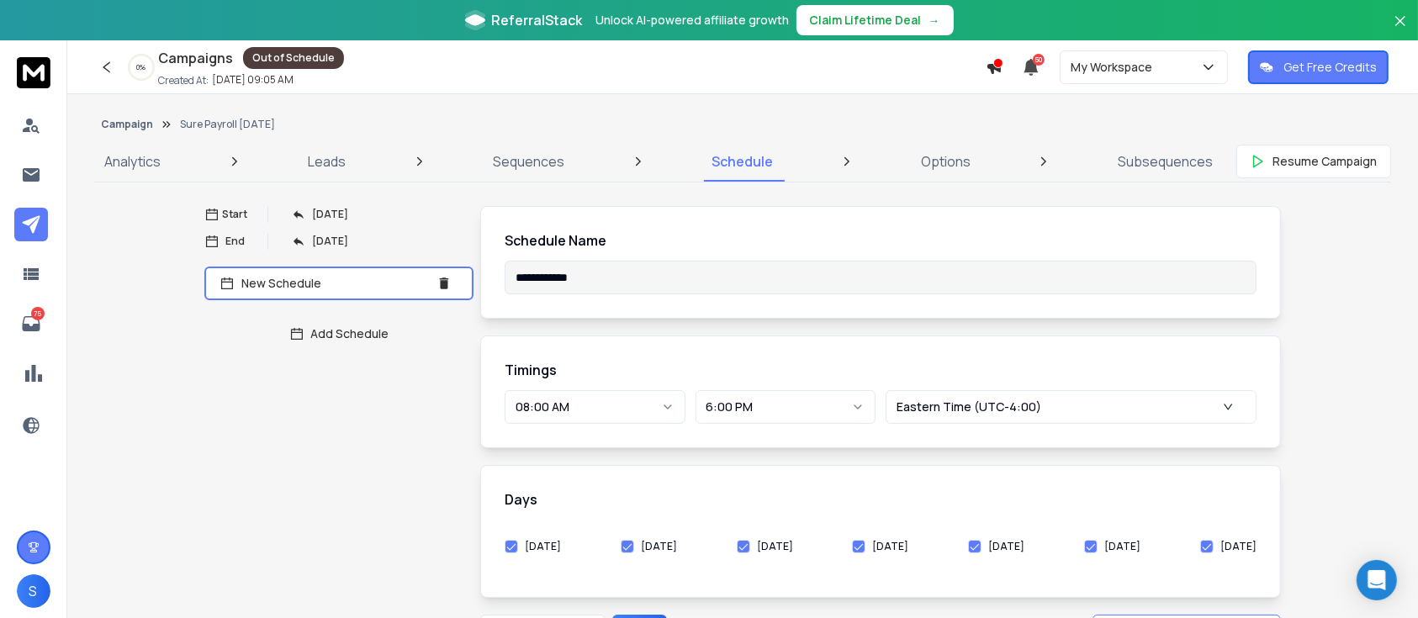
click at [316, 208] on p "Wed Aug 20 2025" at bounding box center [330, 214] width 36 height 13
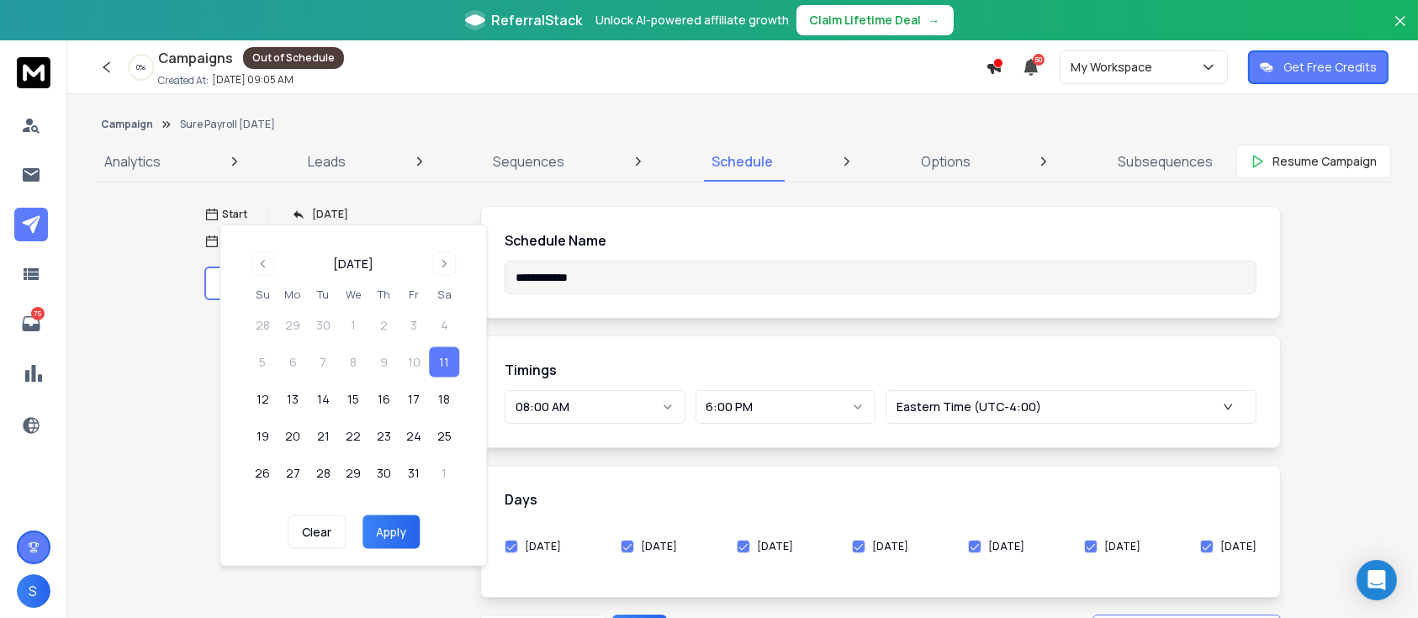
click at [447, 353] on button "11" at bounding box center [444, 362] width 30 height 30
click at [409, 528] on button "Apply" at bounding box center [390, 533] width 57 height 34
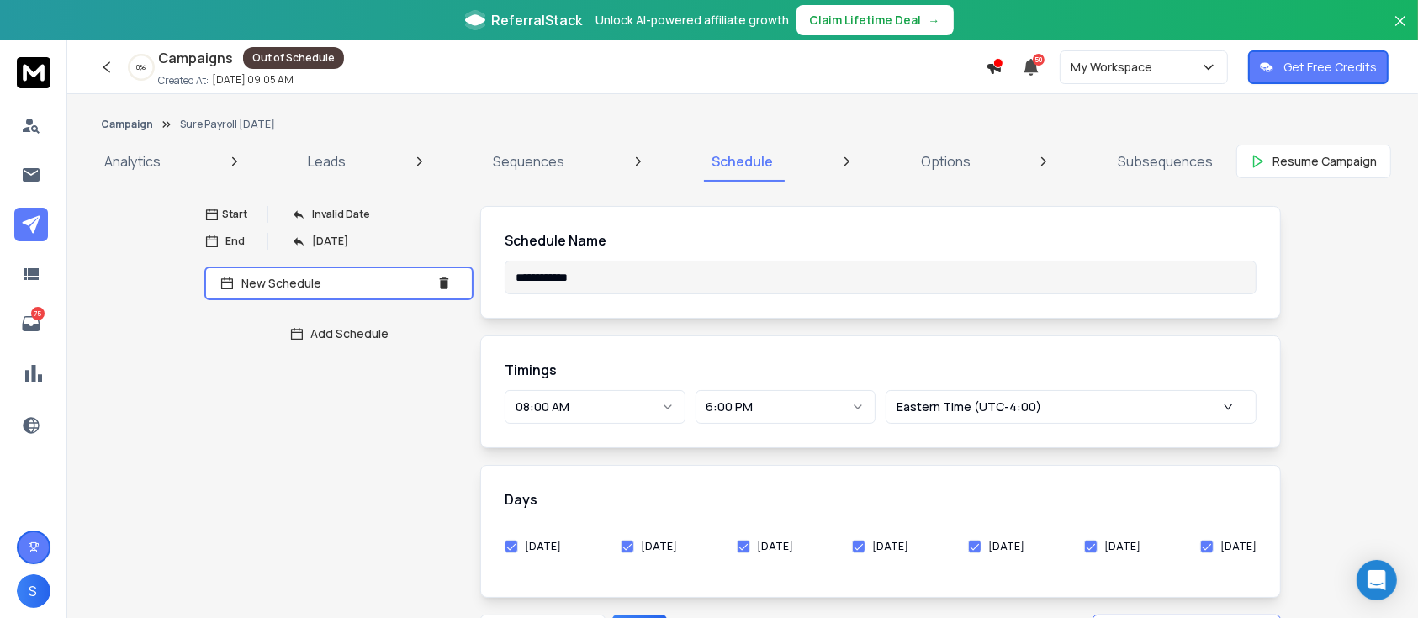
click at [332, 210] on p "Invalid Date" at bounding box center [341, 214] width 58 height 13
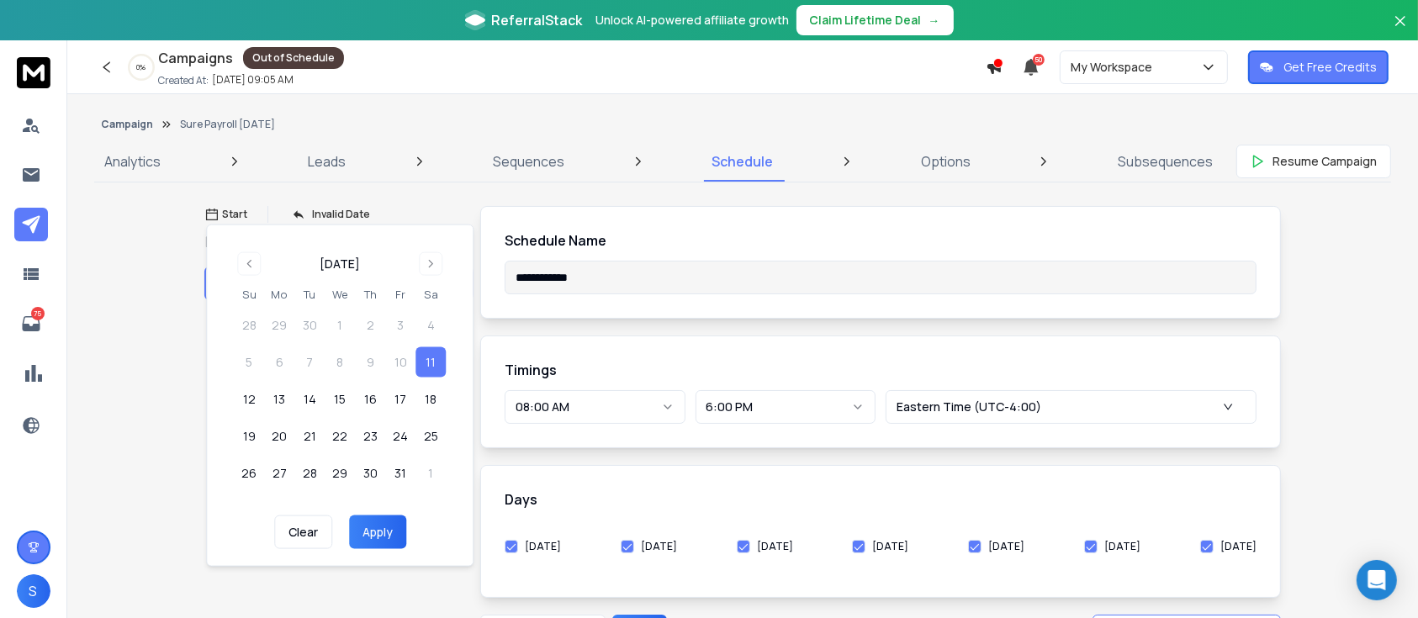
click at [437, 356] on button "11" at bounding box center [430, 362] width 30 height 30
click at [370, 526] on button "Apply" at bounding box center [377, 533] width 57 height 34
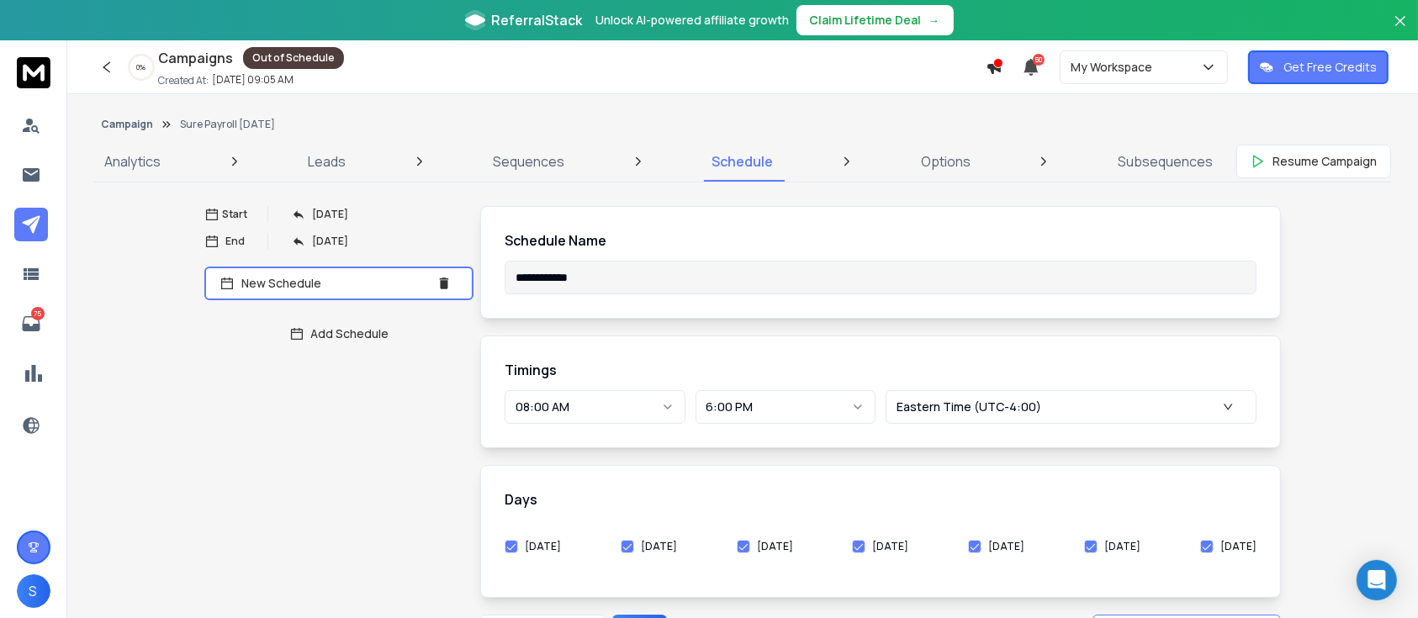
click at [343, 242] on p "Thu Aug 21 2025" at bounding box center [330, 241] width 36 height 13
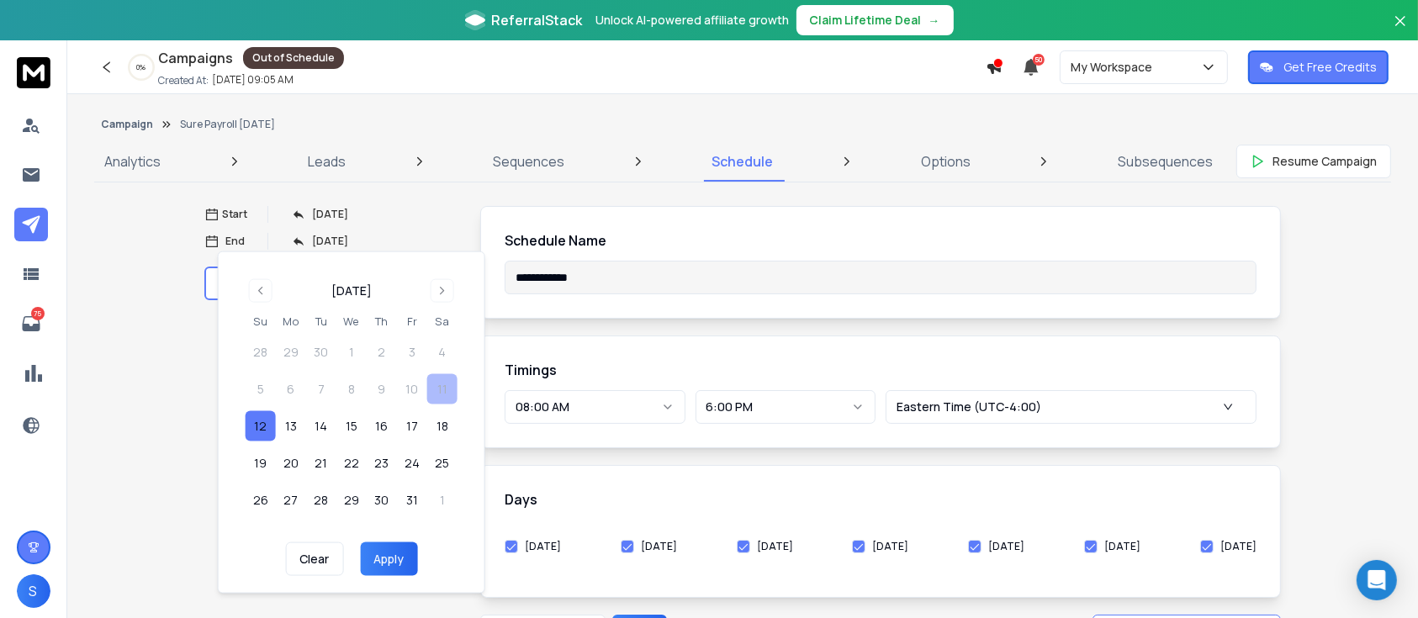
click at [262, 422] on button "12" at bounding box center [261, 426] width 30 height 30
click at [383, 555] on button "Apply" at bounding box center [388, 559] width 57 height 34
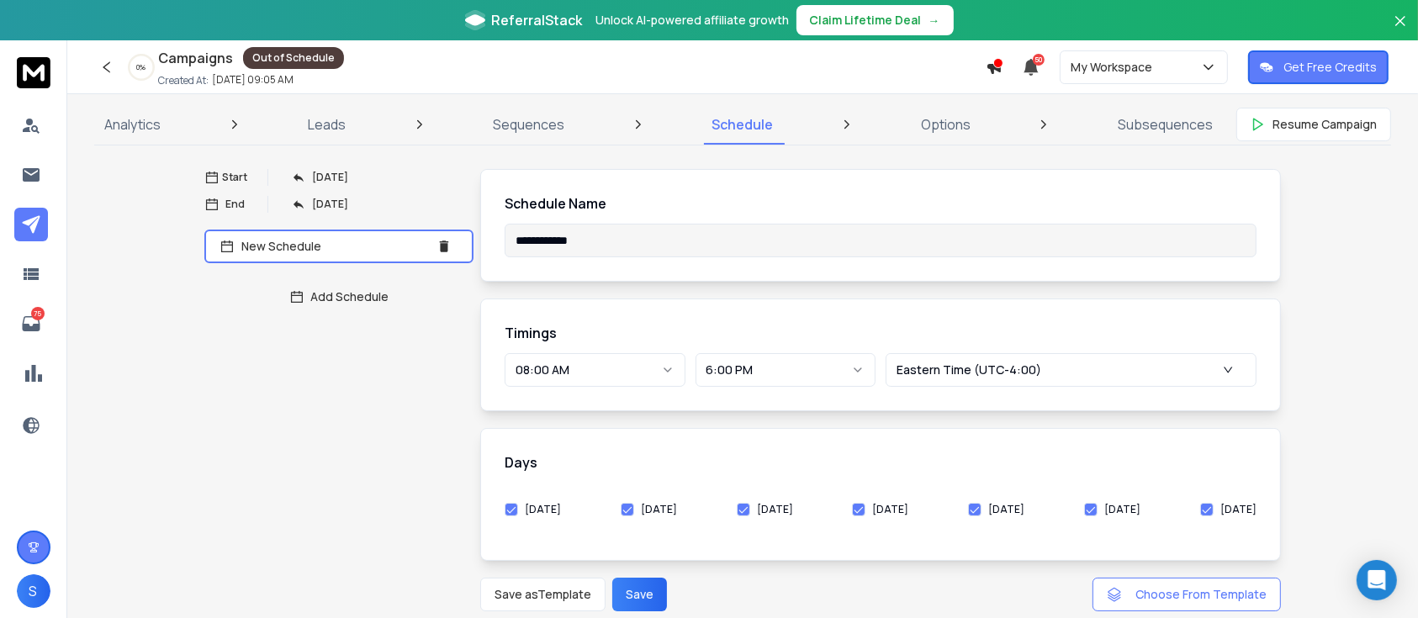
scroll to position [53, 0]
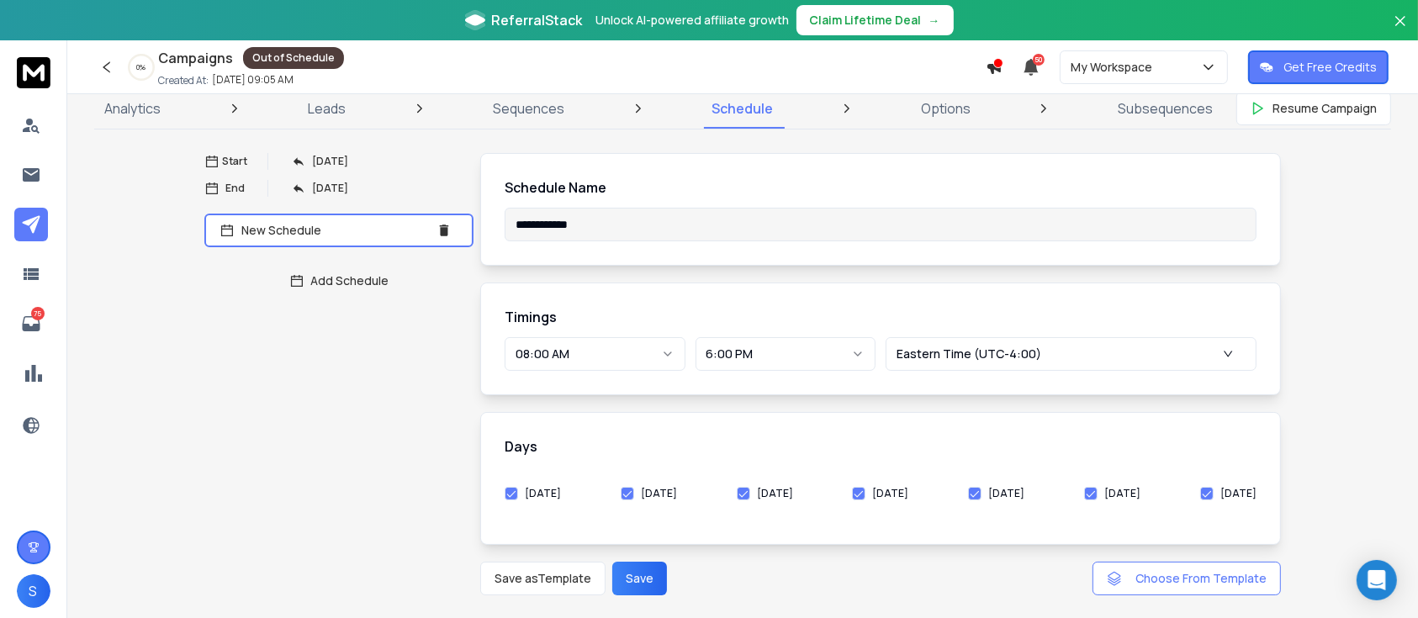
click at [640, 570] on button "Save" at bounding box center [639, 579] width 55 height 34
click at [640, 570] on div "Save as Template Save" at bounding box center [585, 579] width 210 height 34
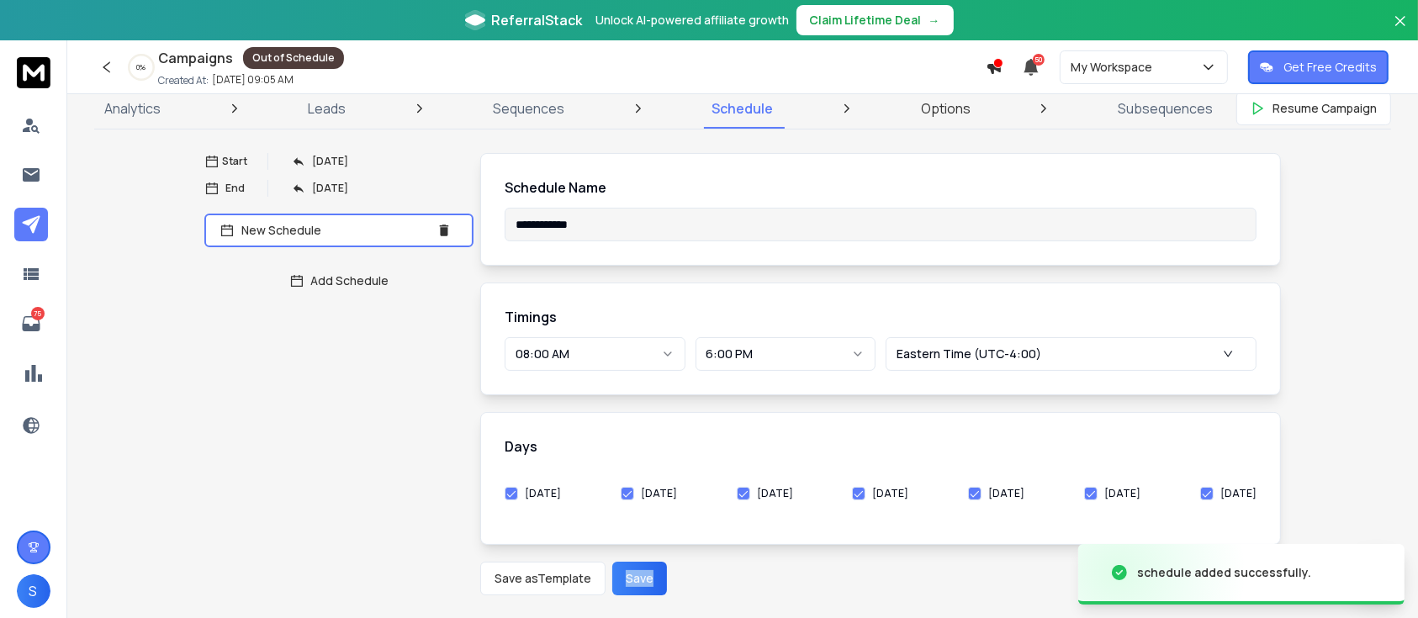
click at [934, 104] on p "Options" at bounding box center [946, 108] width 50 height 20
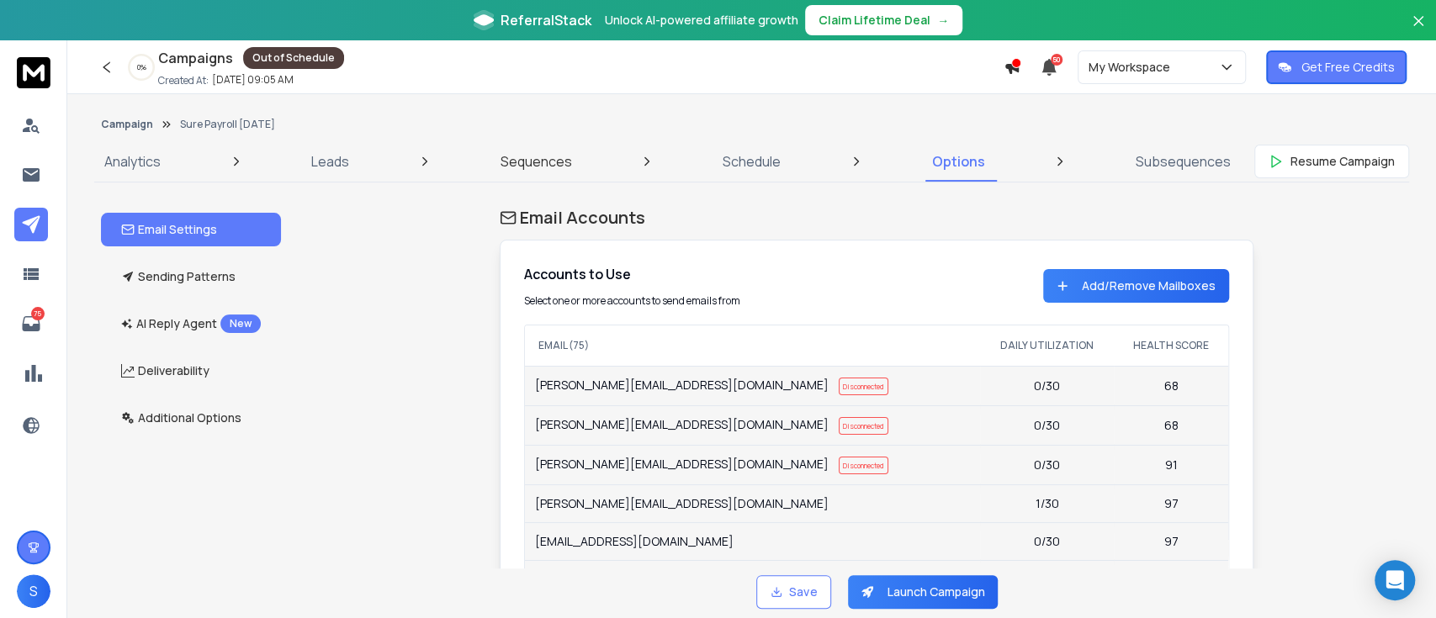
click at [516, 163] on p "Sequences" at bounding box center [535, 161] width 71 height 20
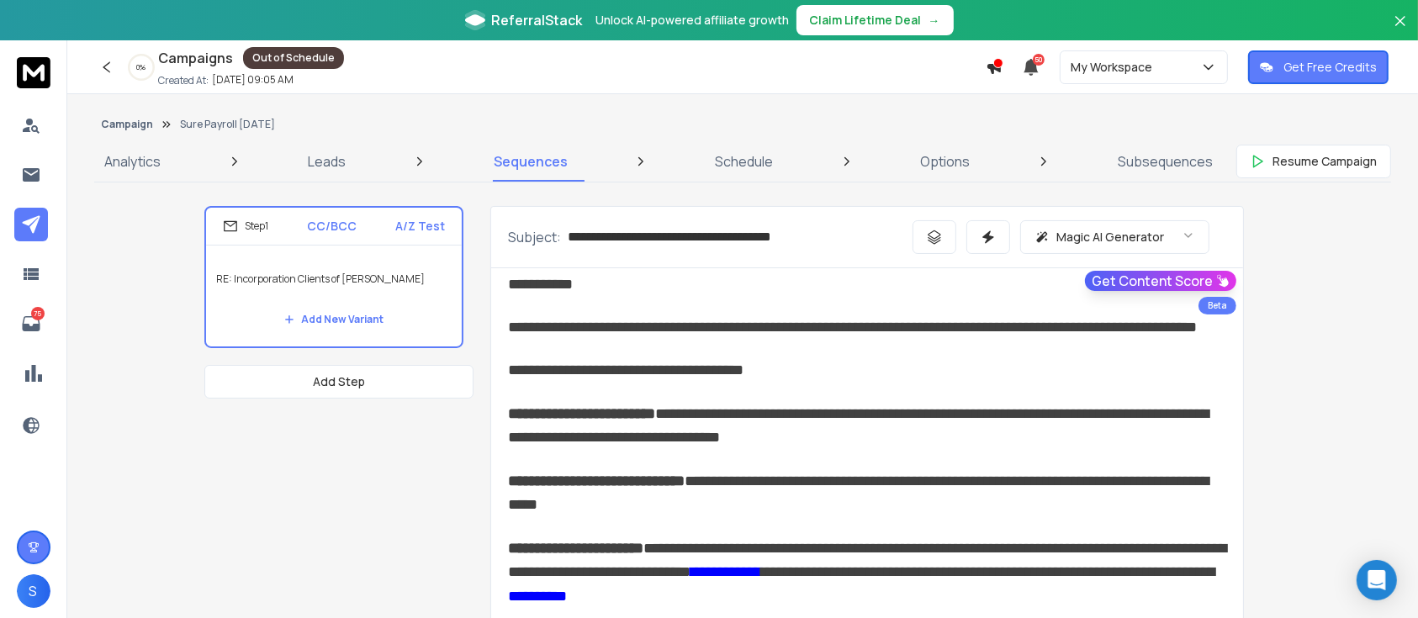
scroll to position [112, 0]
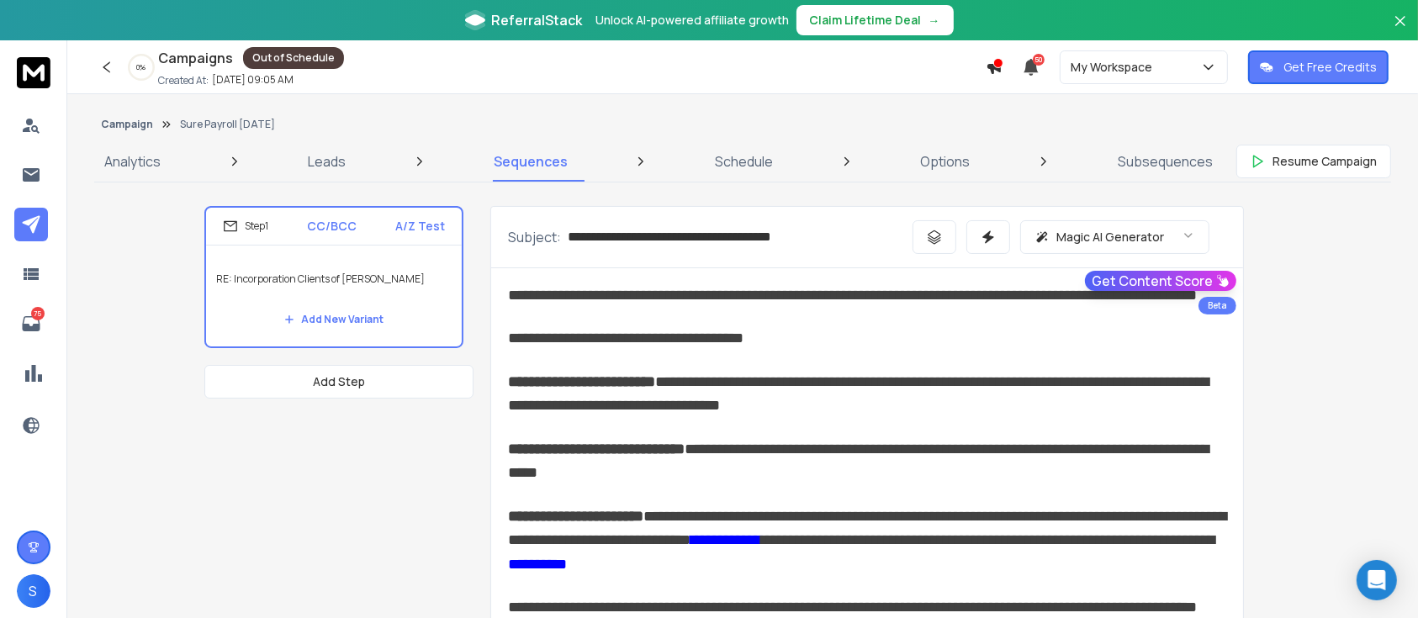
click at [842, 419] on div "**********" at bounding box center [867, 394] width 718 height 49
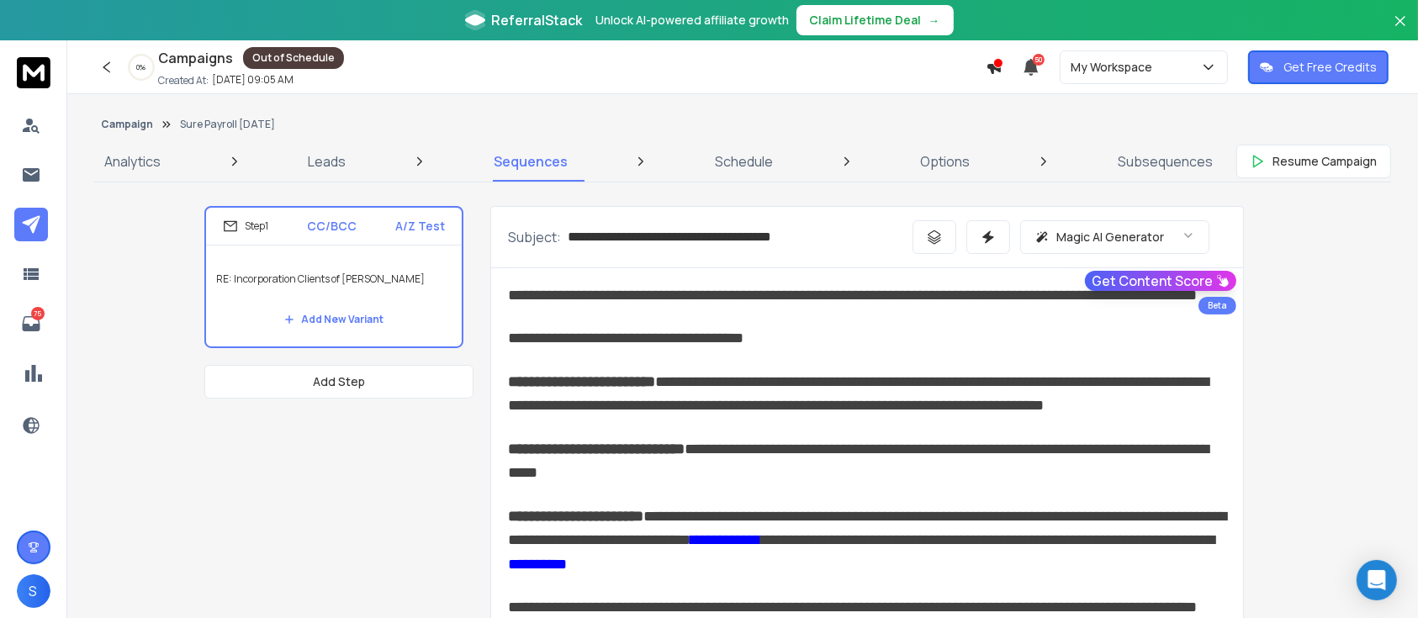
click at [1040, 414] on span "**********" at bounding box center [858, 394] width 701 height 40
click at [1209, 419] on div "**********" at bounding box center [867, 394] width 718 height 49
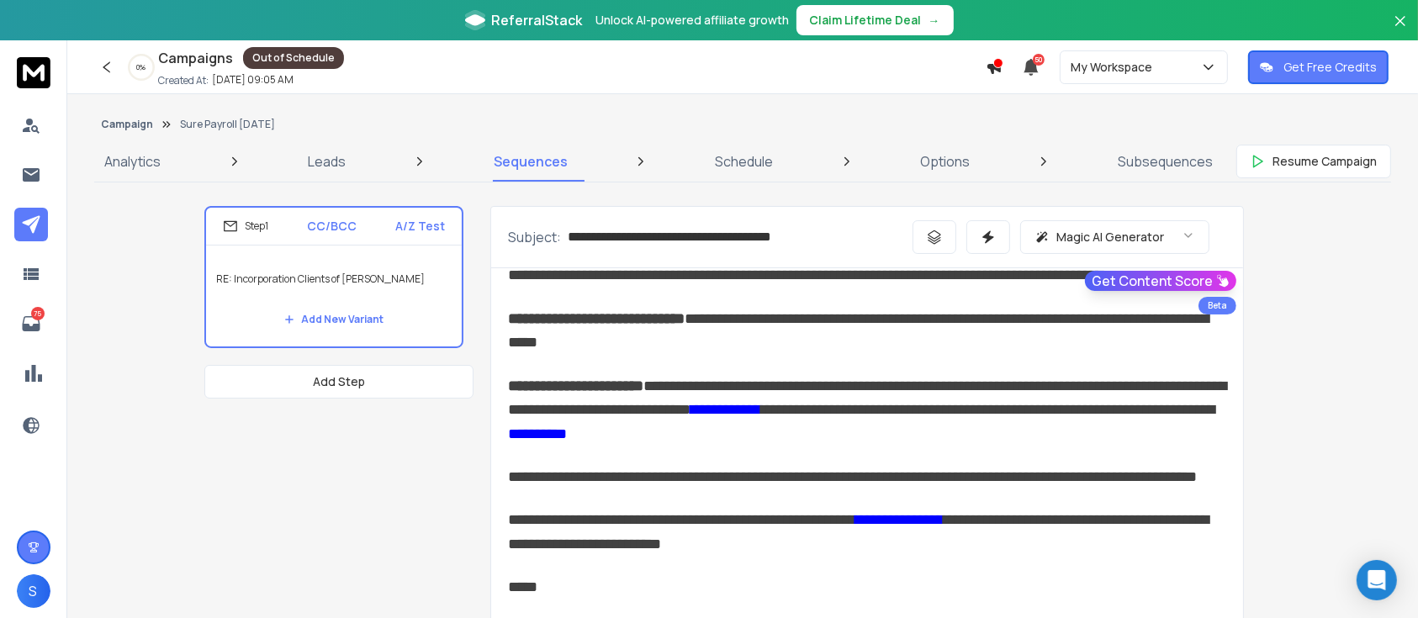
scroll to position [336, 0]
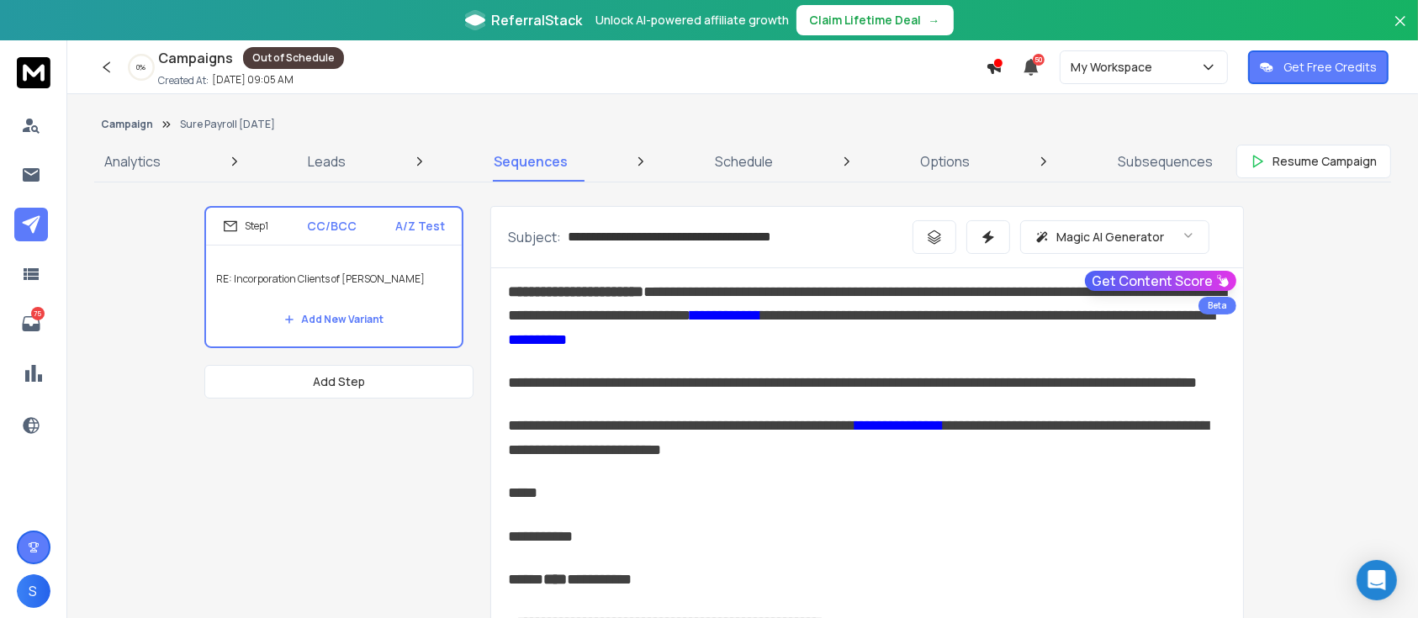
click at [510, 324] on span "**********" at bounding box center [867, 304] width 718 height 40
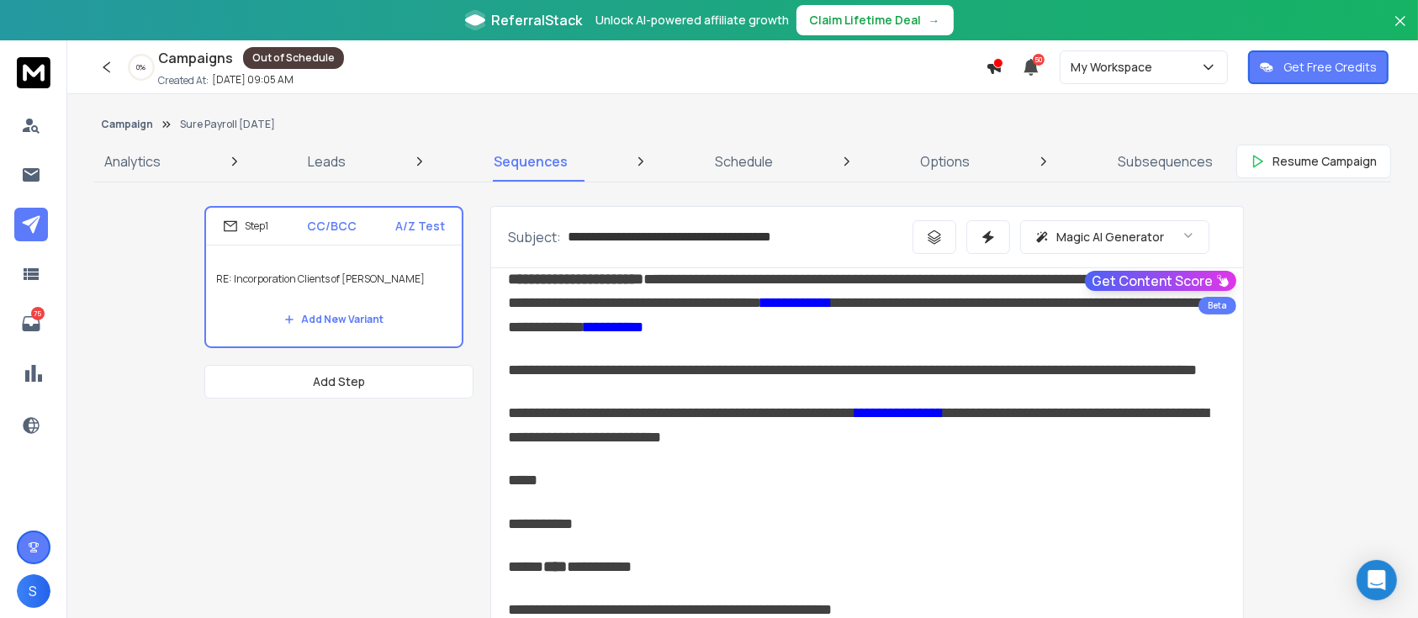
scroll to position [421, 0]
drag, startPoint x: 505, startPoint y: 344, endPoint x: 526, endPoint y: 362, distance: 28.1
click at [526, 362] on div "**********" at bounding box center [867, 453] width 752 height 371
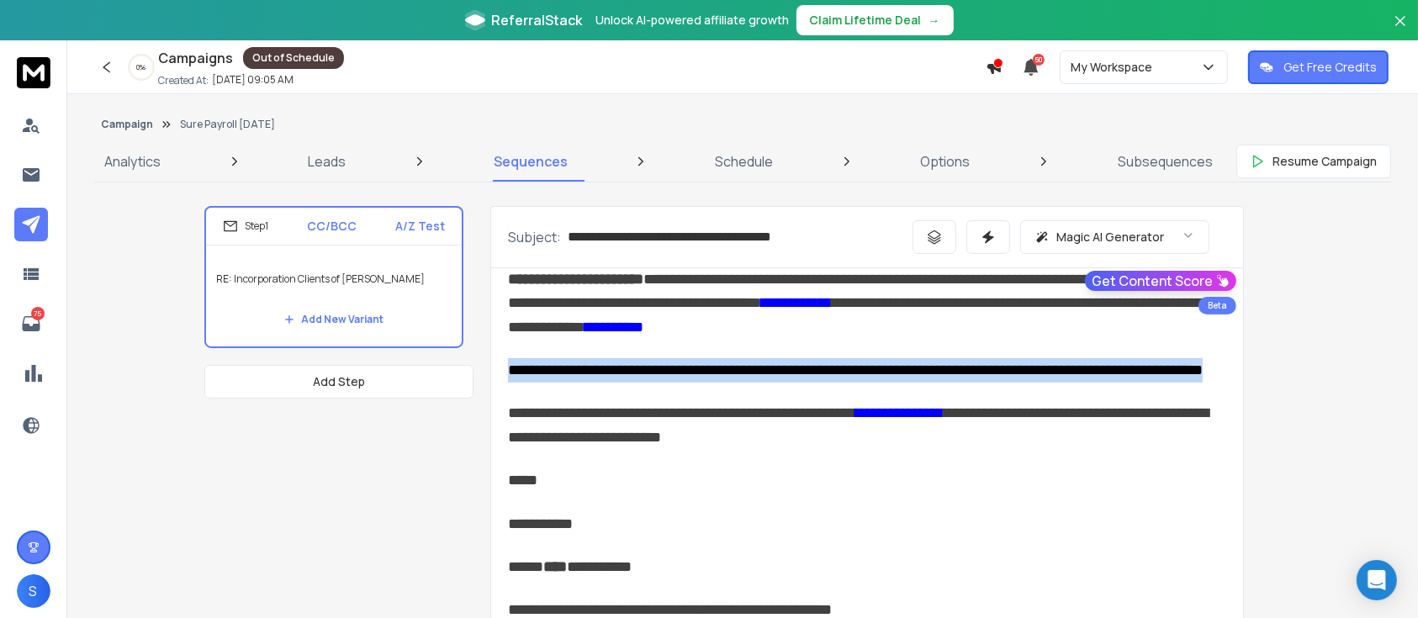
drag, startPoint x: 505, startPoint y: 344, endPoint x: 628, endPoint y: 362, distance: 124.2
click at [628, 362] on div "**********" at bounding box center [867, 453] width 752 height 371
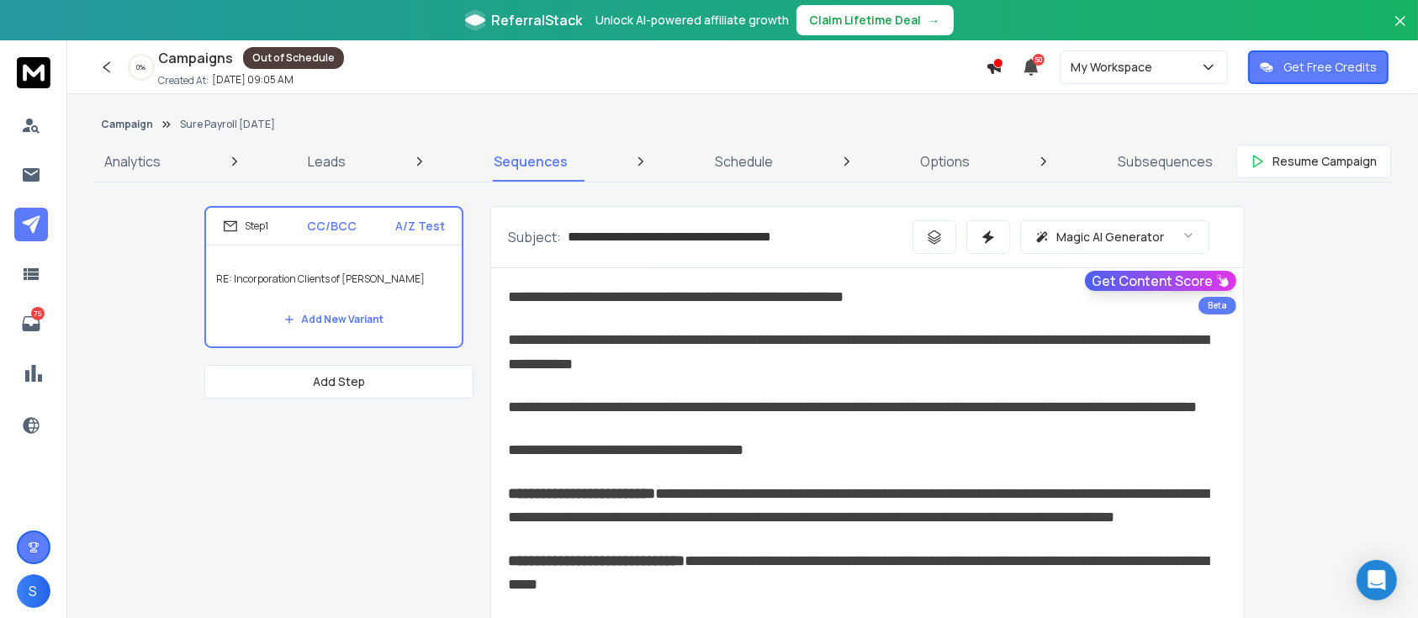
scroll to position [93, 0]
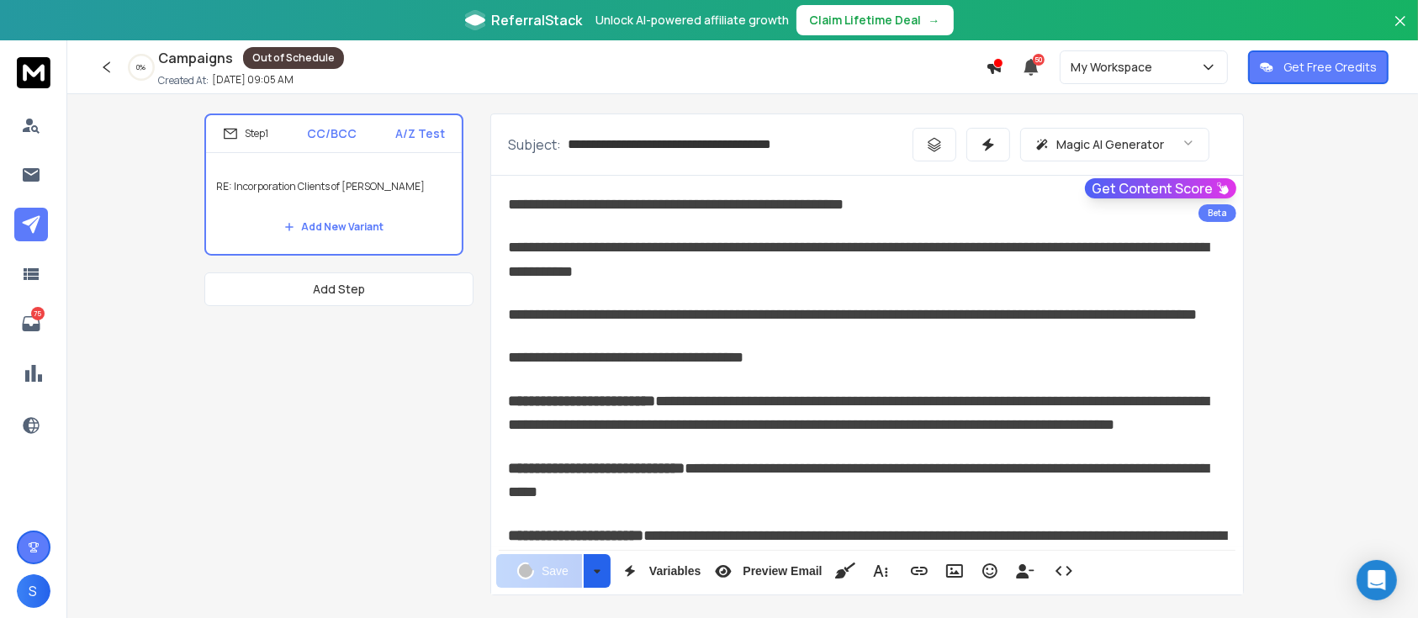
click at [507, 563] on button "Save" at bounding box center [539, 571] width 86 height 34
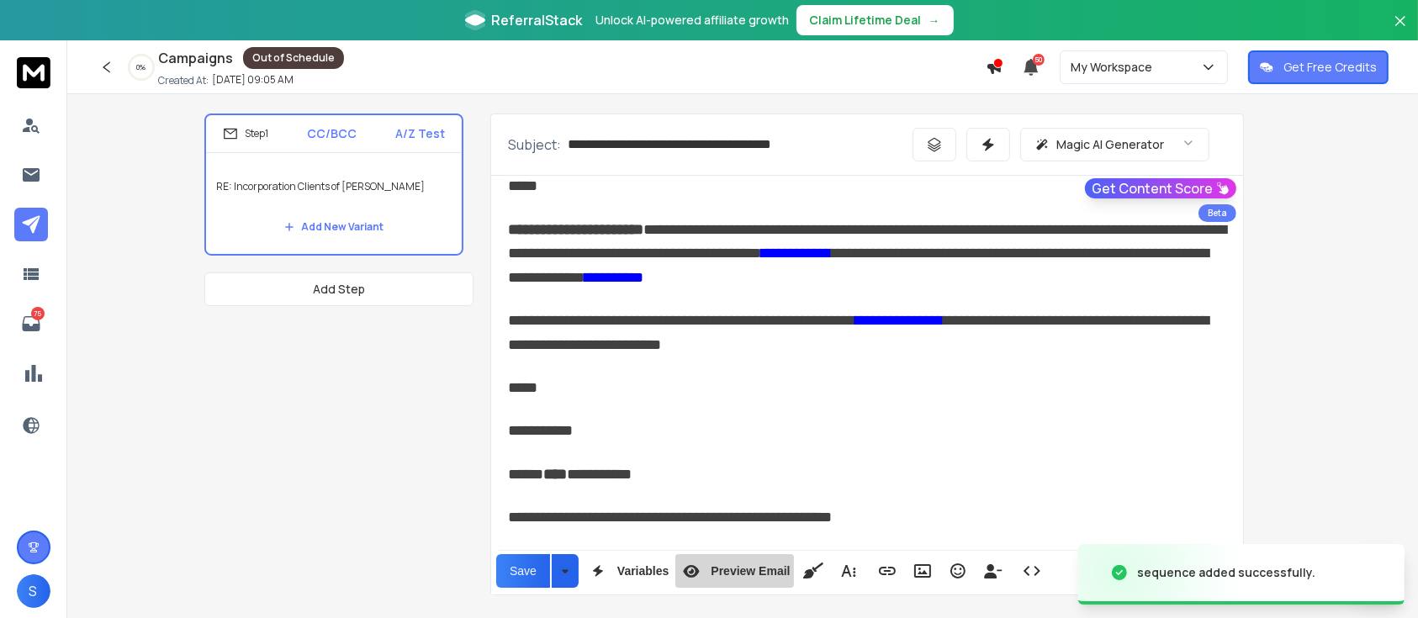
click at [761, 573] on span "Preview Email" at bounding box center [750, 571] width 86 height 14
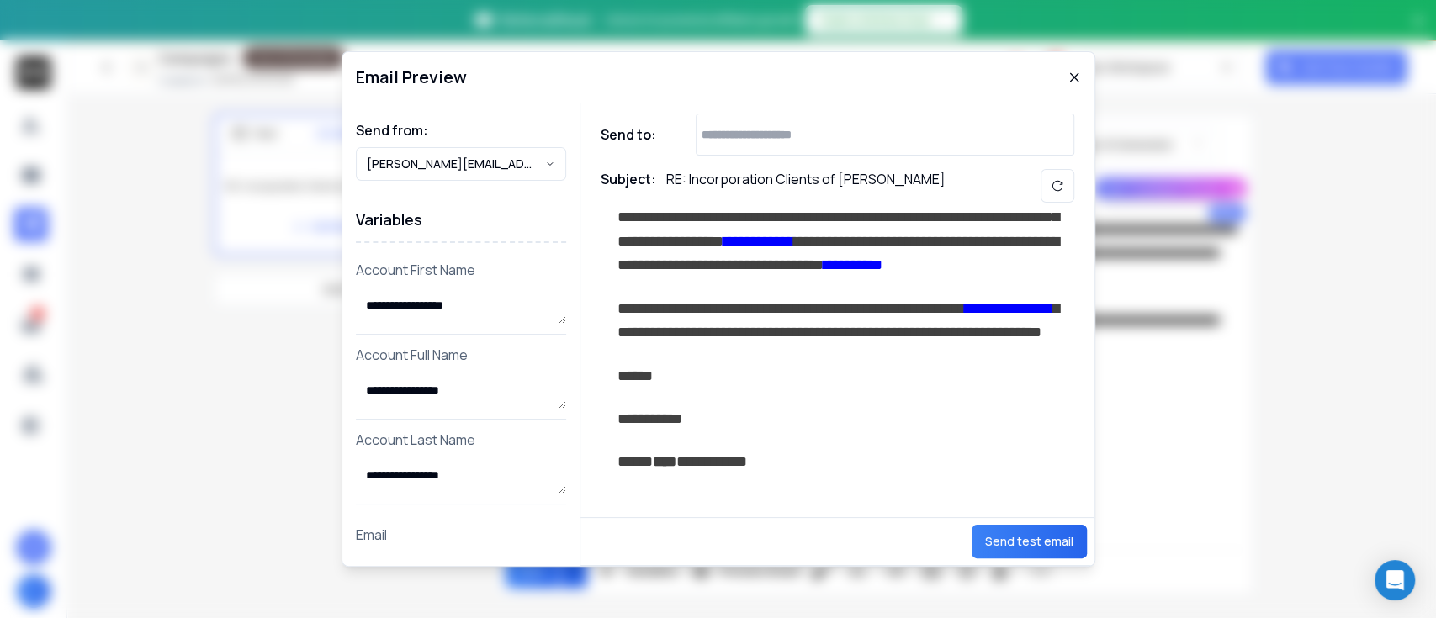
scroll to position [448, 0]
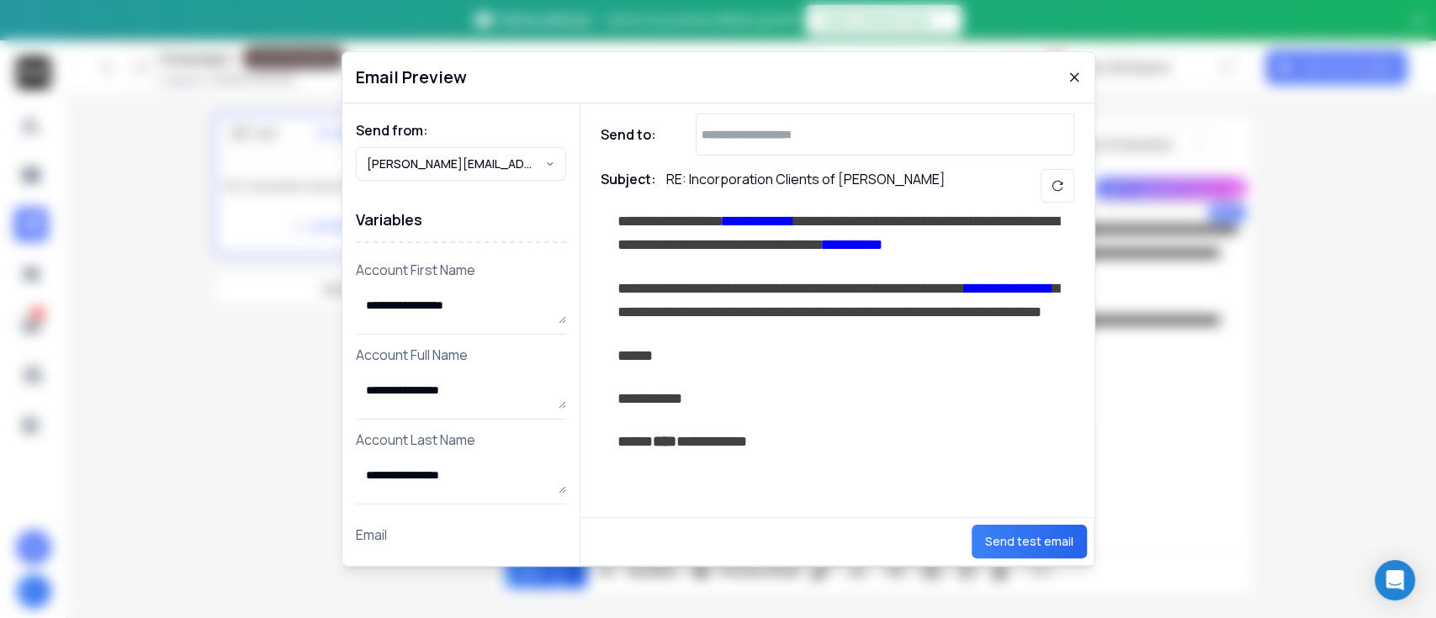
click at [1015, 545] on button "Send test email" at bounding box center [1028, 542] width 115 height 34
click at [1015, 545] on div "Send test email" at bounding box center [837, 541] width 514 height 49
click at [444, 168] on p "kevin@upfinitygroup.com" at bounding box center [456, 164] width 178 height 17
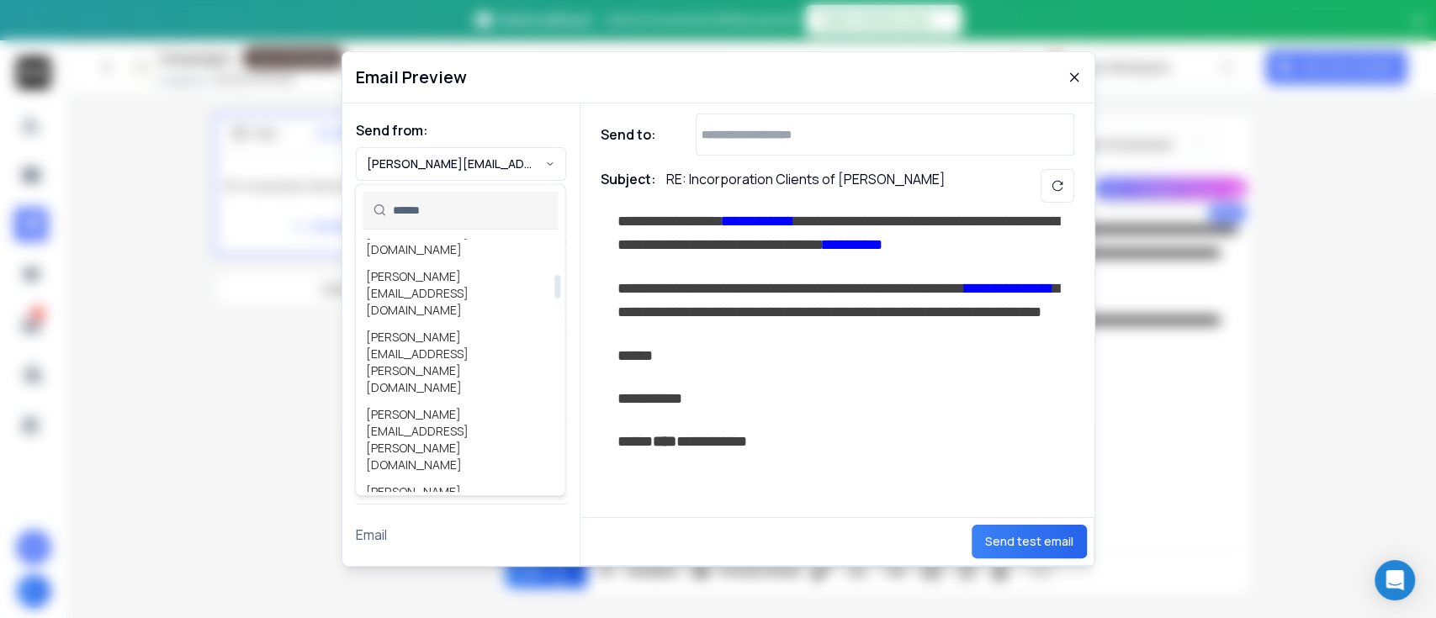
scroll to position [560, 0]
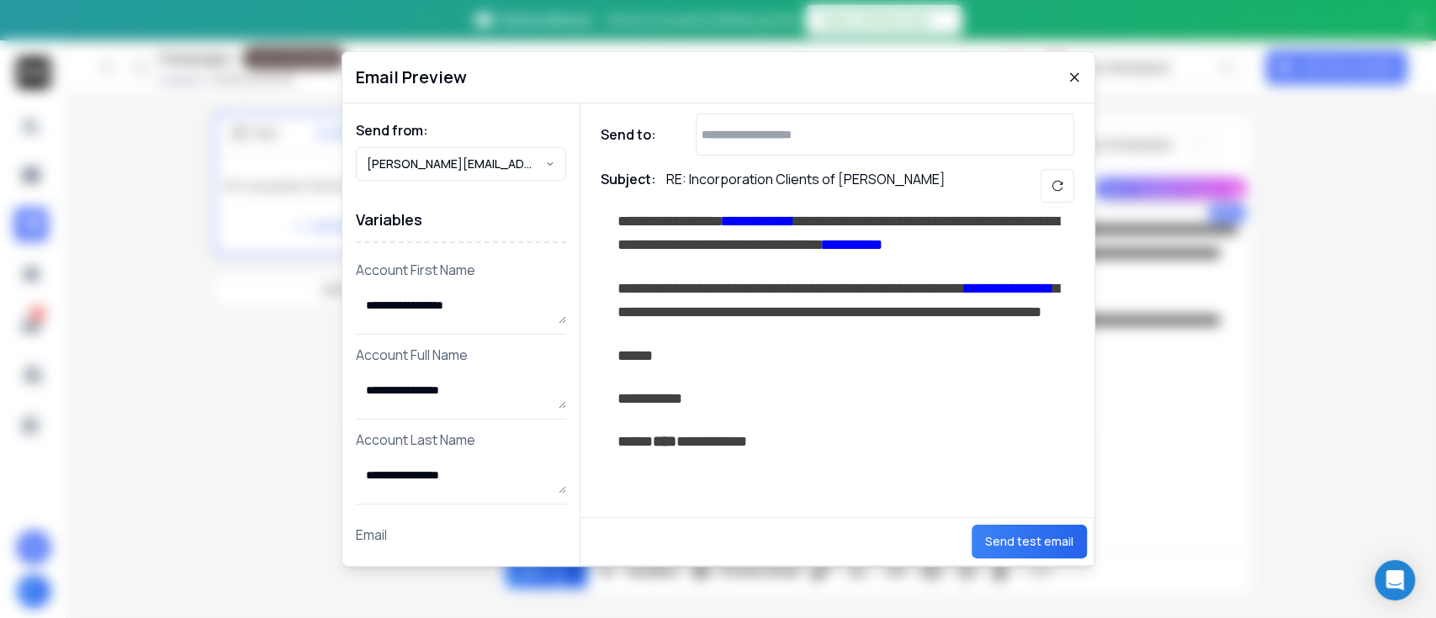
click at [760, 138] on input at bounding box center [884, 134] width 367 height 30
type input "**********"
click at [1049, 546] on button "Send test email" at bounding box center [1028, 542] width 115 height 34
click at [1049, 546] on div "Send test email" at bounding box center [837, 541] width 514 height 49
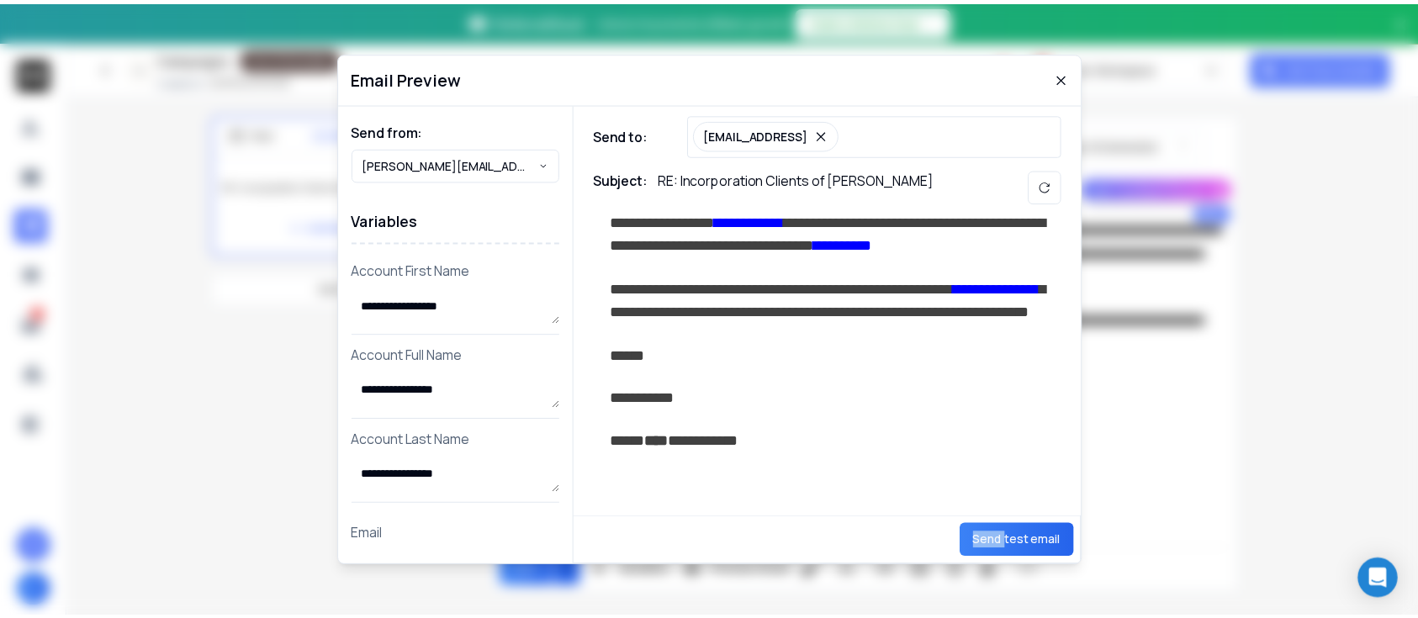
scroll to position [50, 0]
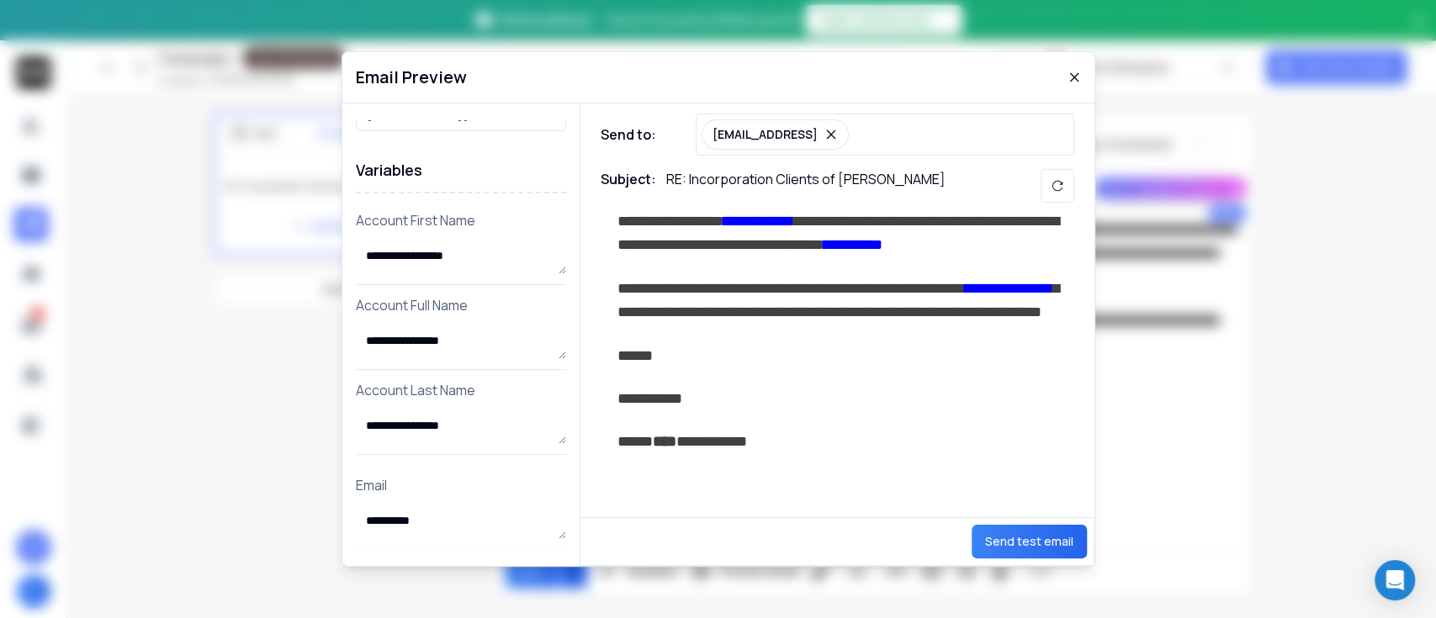
click at [1077, 76] on div "Email Preview" at bounding box center [718, 77] width 752 height 50
click at [1077, 76] on icon at bounding box center [1073, 77] width 13 height 13
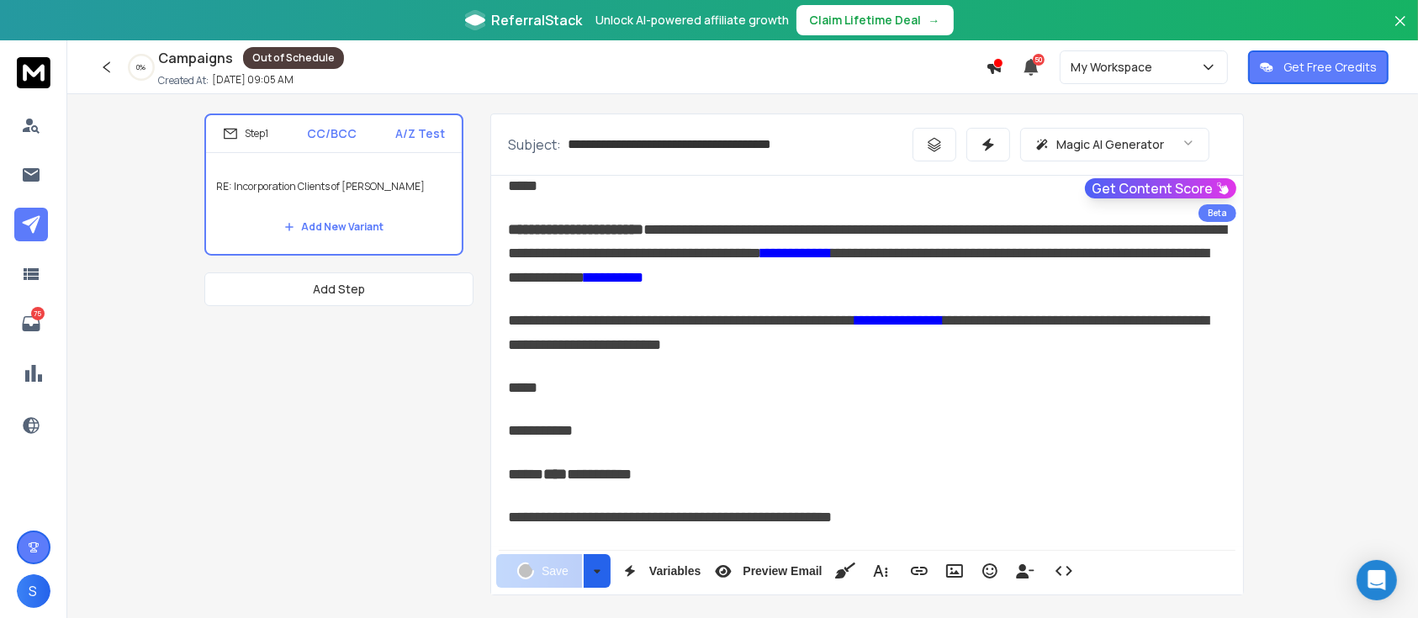
click at [505, 573] on button "Save" at bounding box center [539, 571] width 86 height 34
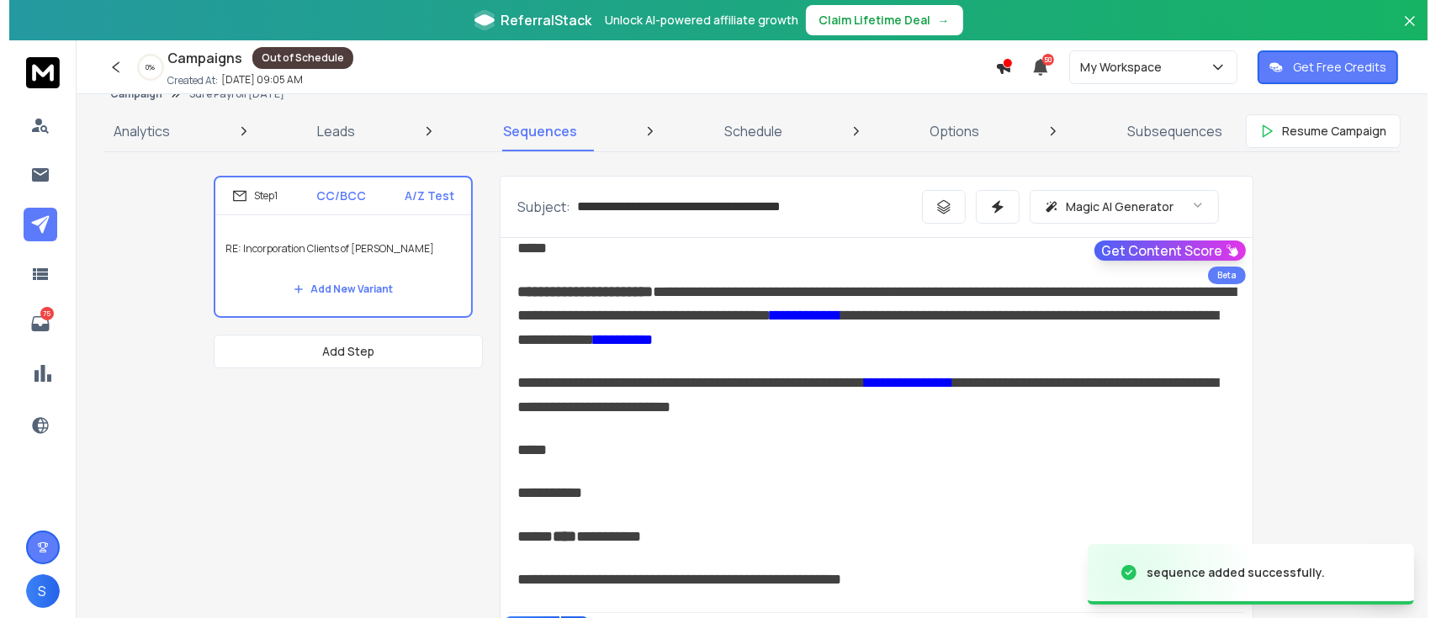
scroll to position [0, 0]
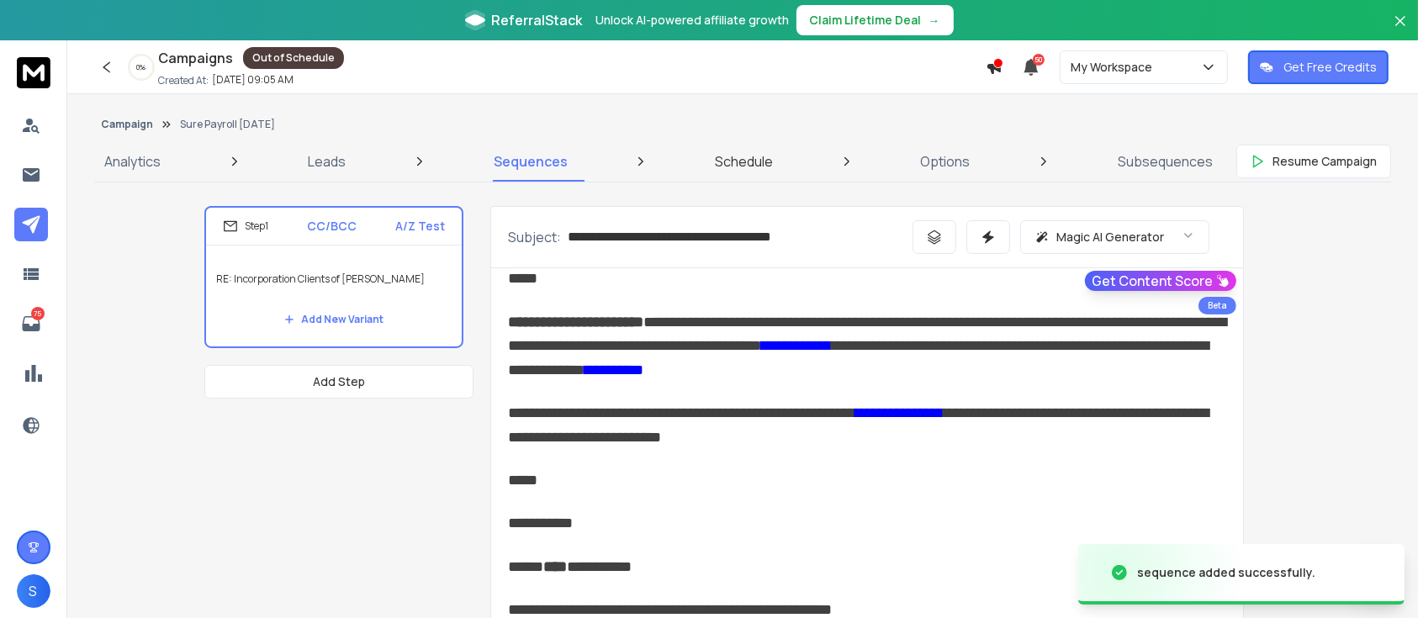
click at [729, 155] on p "Schedule" at bounding box center [744, 161] width 58 height 20
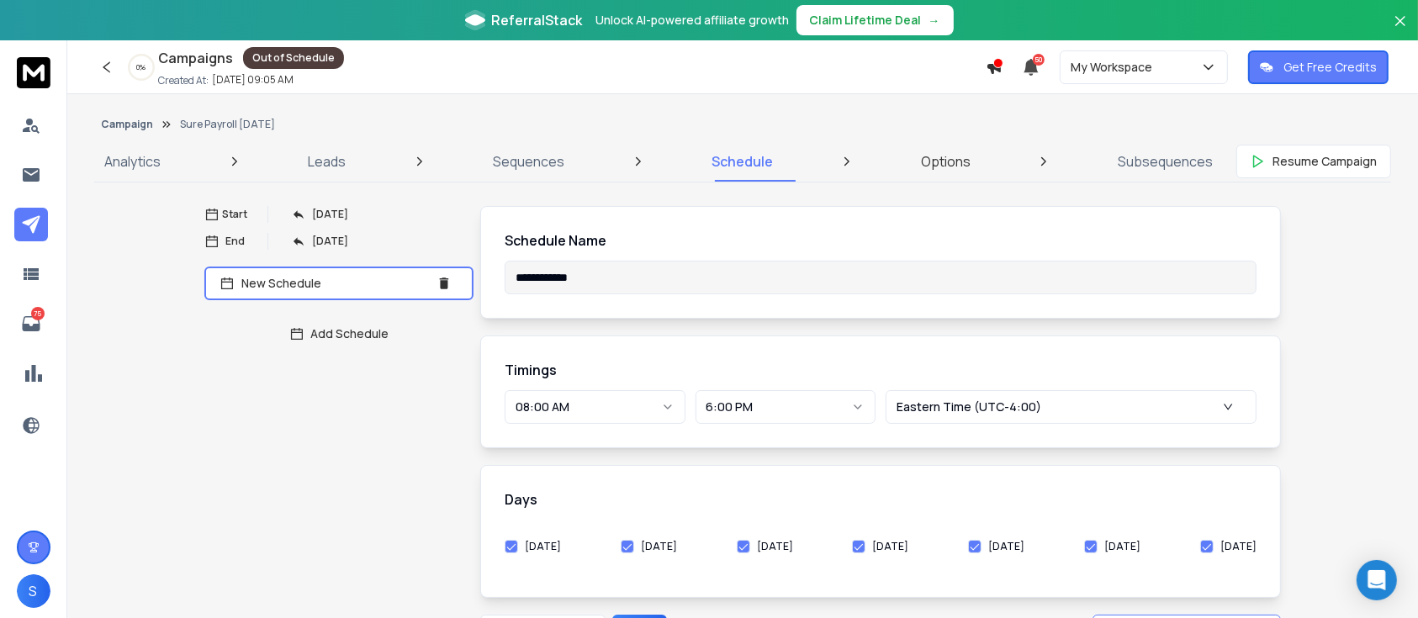
click at [944, 165] on p "Options" at bounding box center [946, 161] width 50 height 20
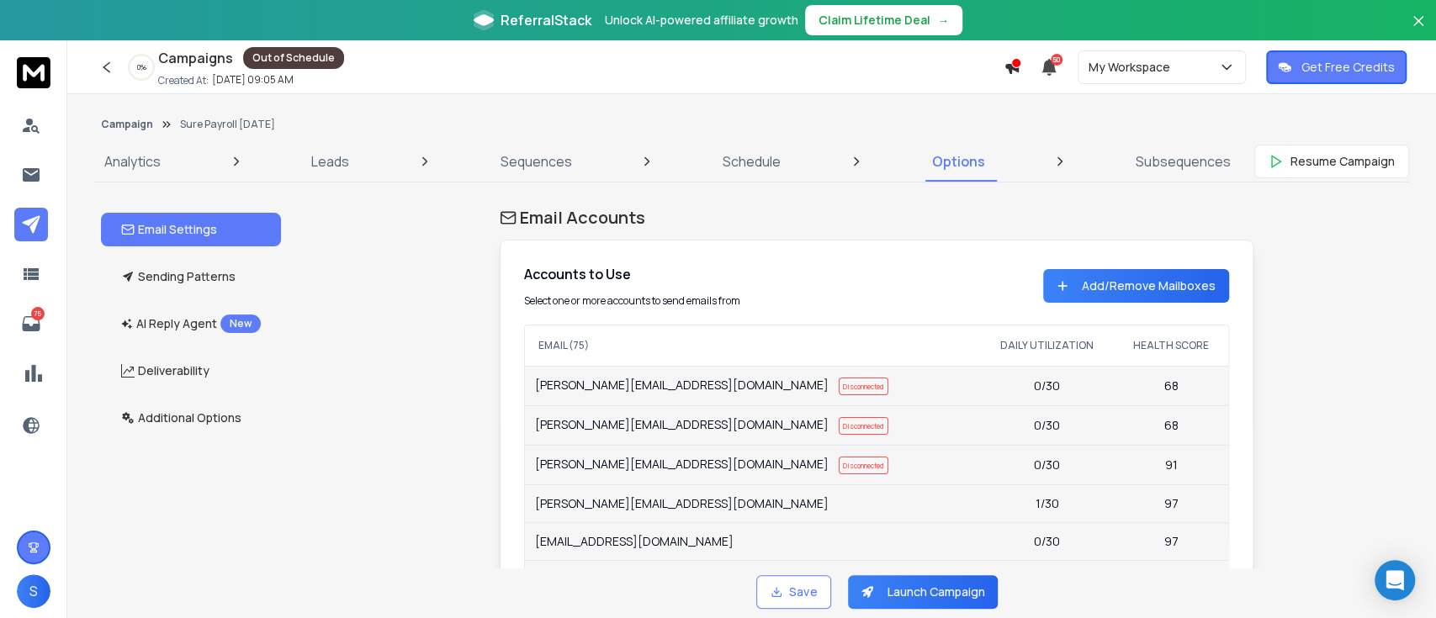
click at [1079, 278] on button "Add/Remove Mailboxes" at bounding box center [1136, 286] width 186 height 34
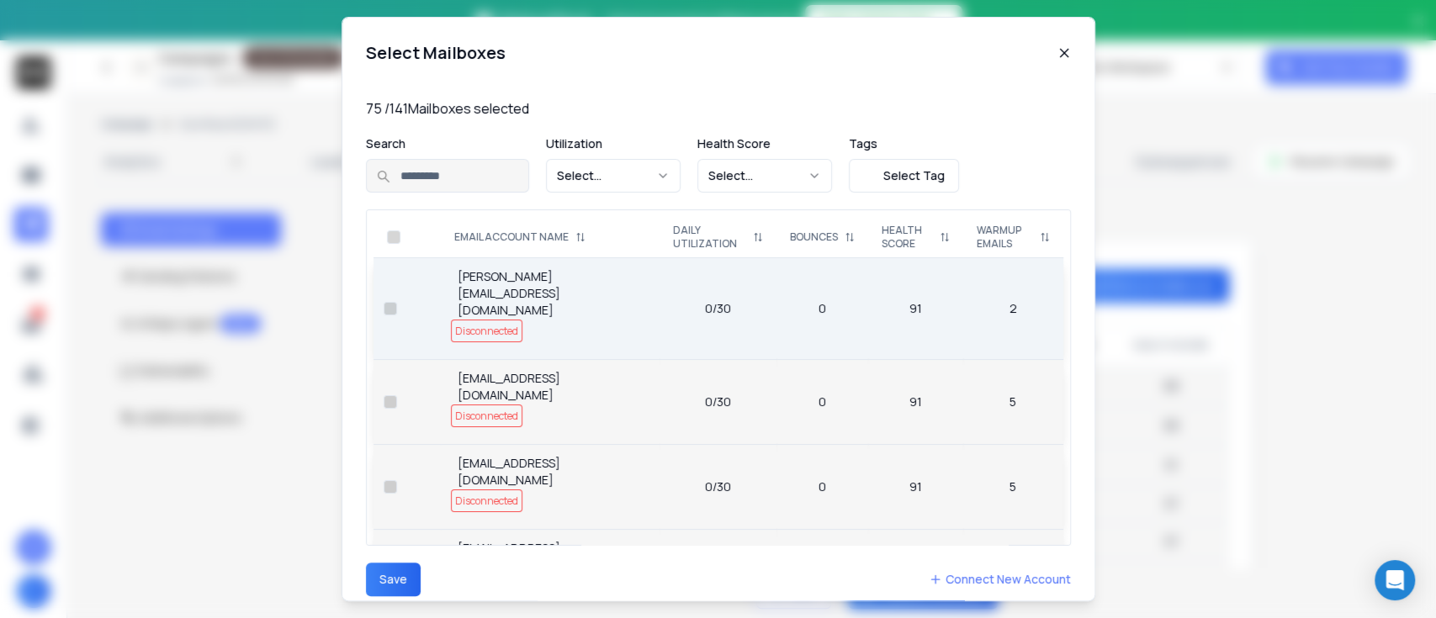
click at [388, 302] on button "button" at bounding box center [390, 308] width 13 height 13
click at [390, 395] on button "button" at bounding box center [390, 401] width 13 height 13
click at [388, 480] on button "button" at bounding box center [390, 486] width 13 height 13
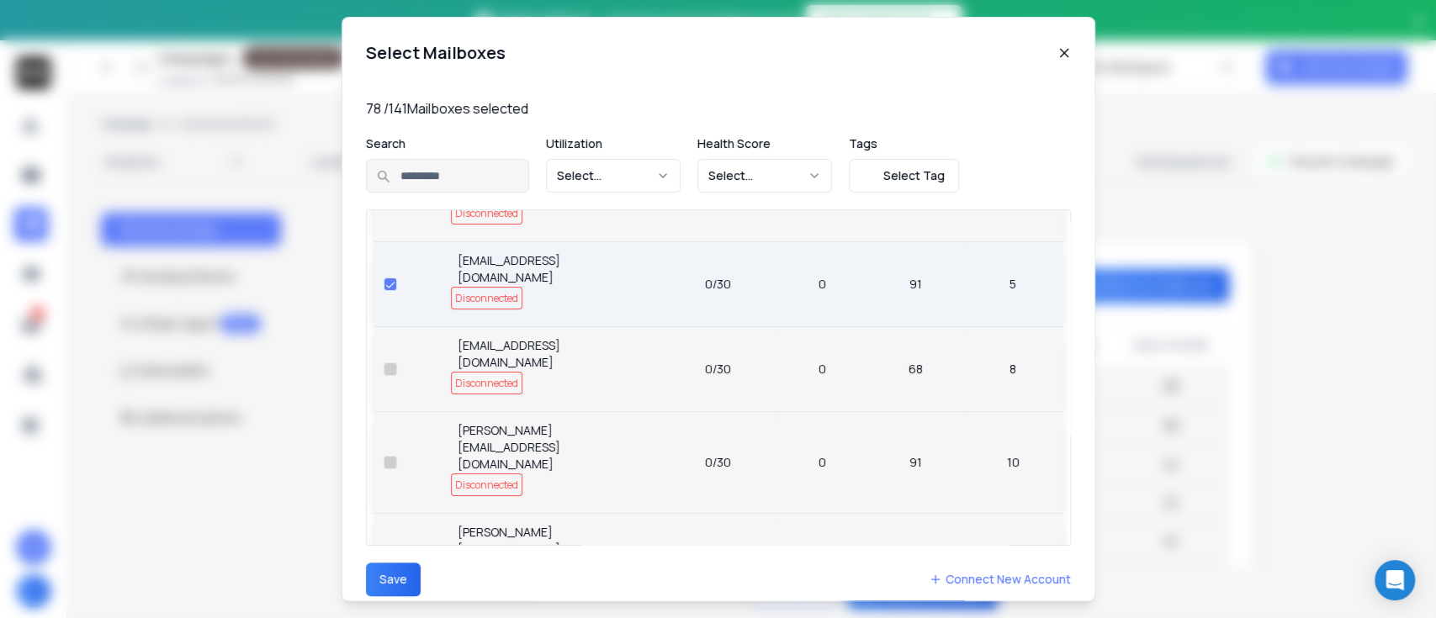
scroll to position [224, 0]
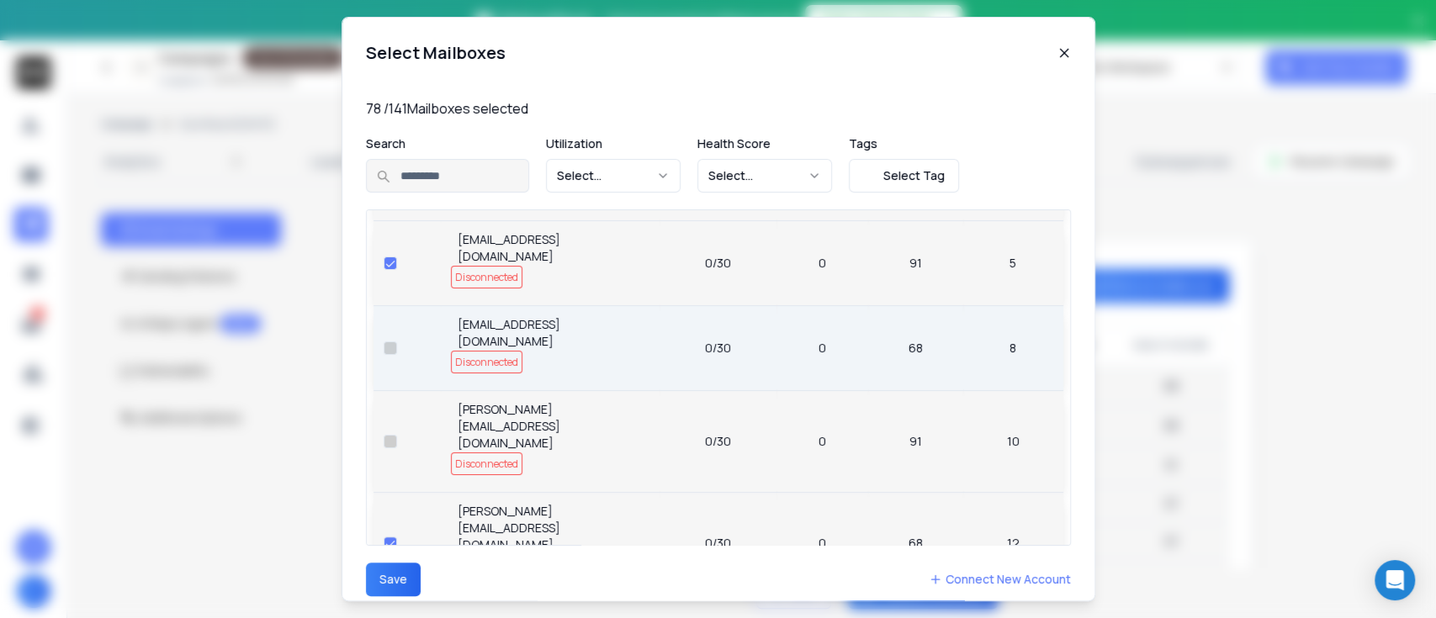
click at [389, 341] on button "button" at bounding box center [390, 347] width 13 height 13
click at [392, 435] on button "button" at bounding box center [390, 441] width 13 height 13
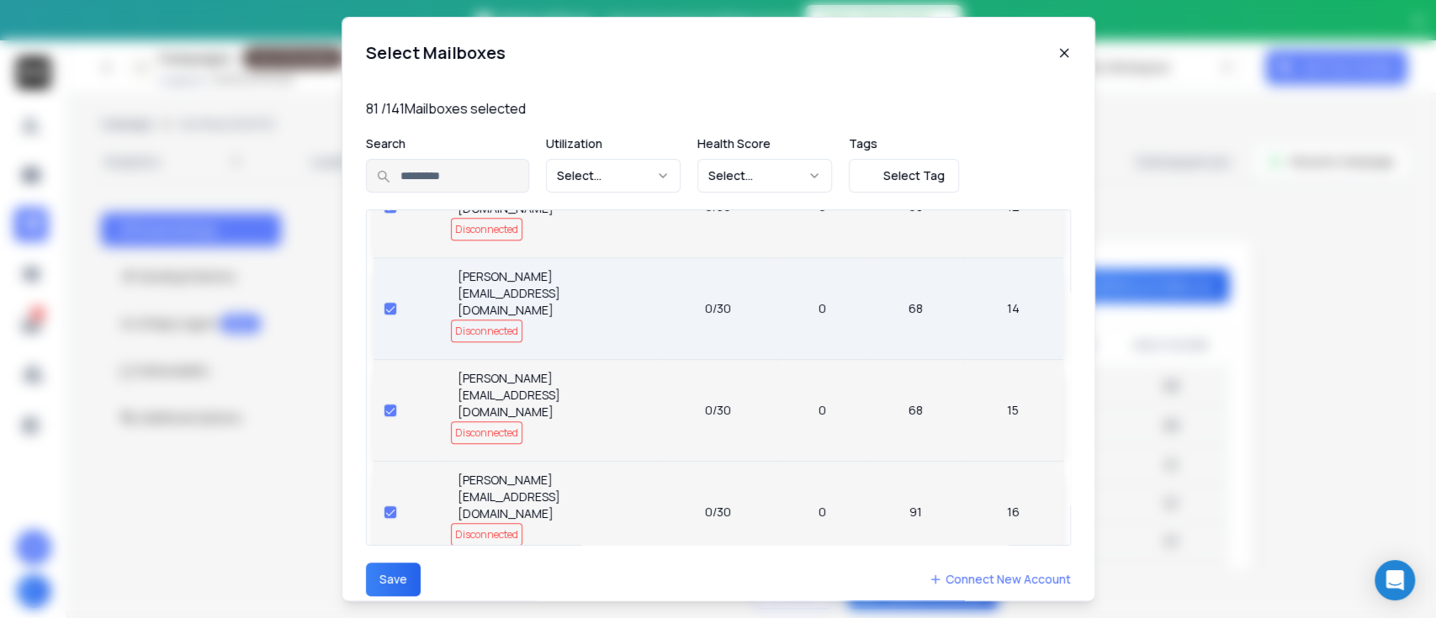
scroll to position [0, 0]
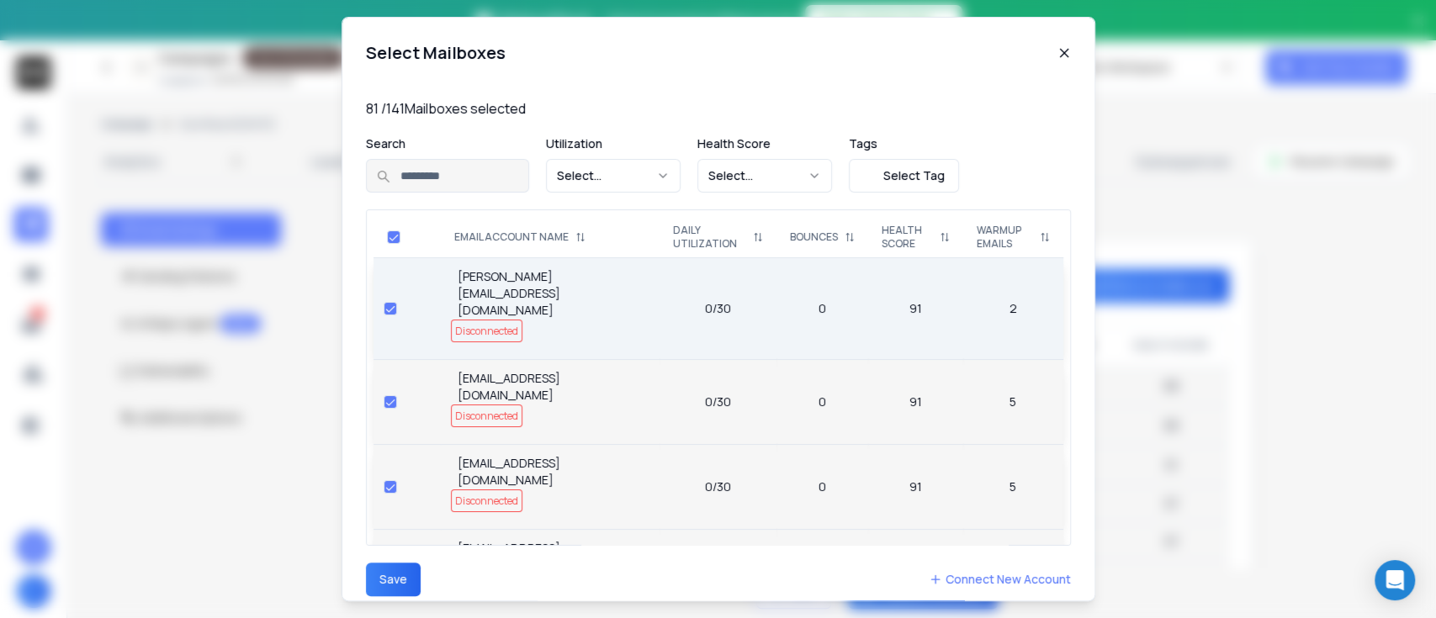
click at [389, 302] on button "button" at bounding box center [390, 308] width 13 height 13
click at [384, 395] on button "button" at bounding box center [390, 401] width 13 height 13
click at [384, 480] on button "button" at bounding box center [390, 486] width 13 height 13
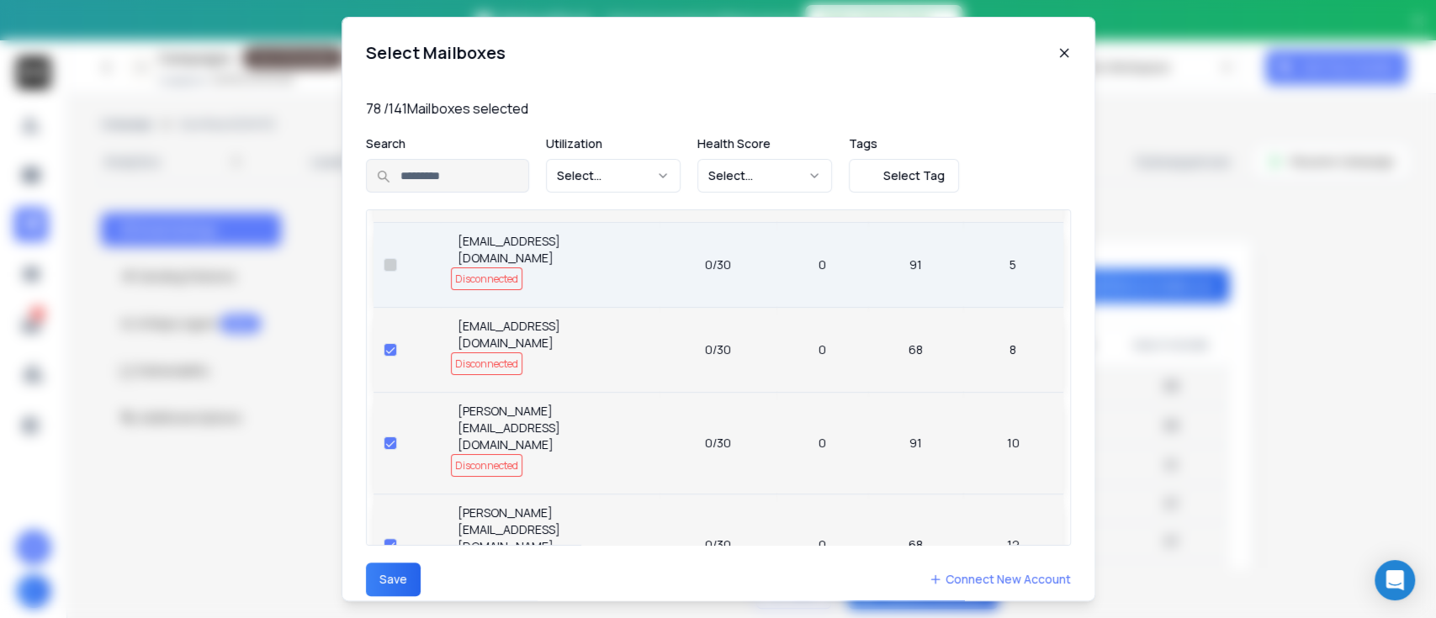
scroll to position [224, 0]
click at [392, 341] on button "button" at bounding box center [390, 347] width 13 height 13
click at [385, 435] on button "button" at bounding box center [390, 441] width 13 height 13
click at [387, 537] on button "button" at bounding box center [390, 543] width 13 height 13
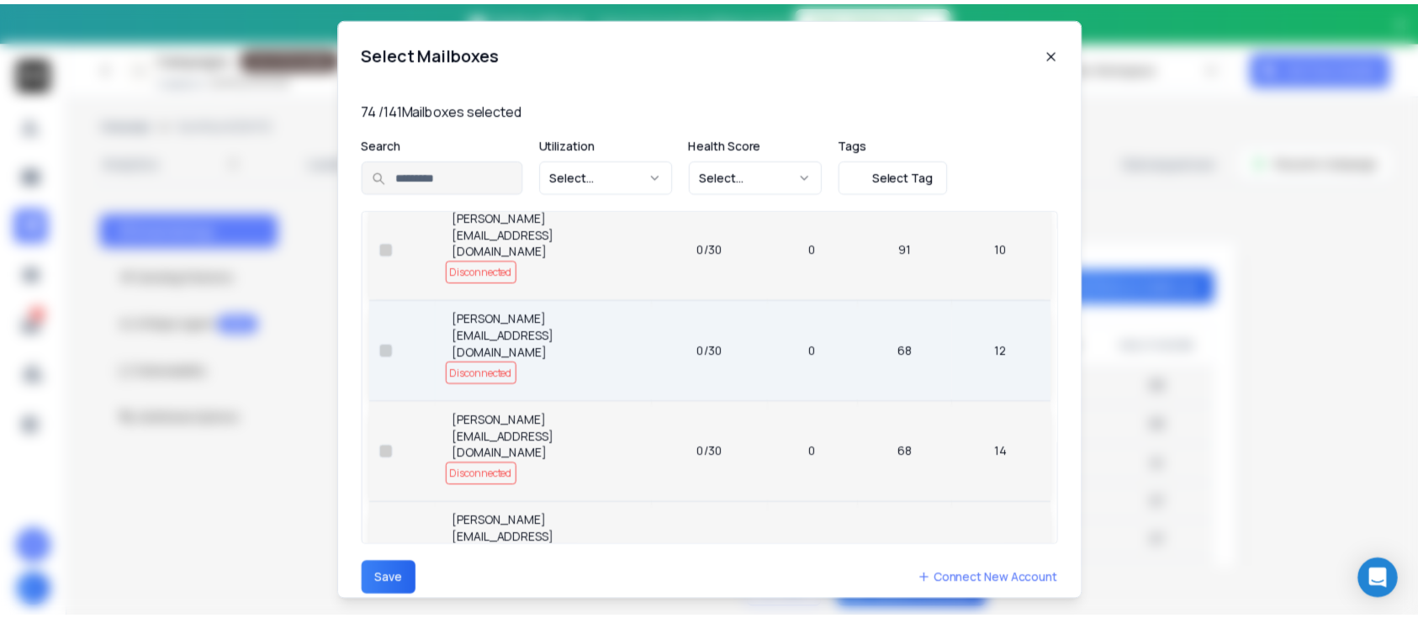
scroll to position [448, 0]
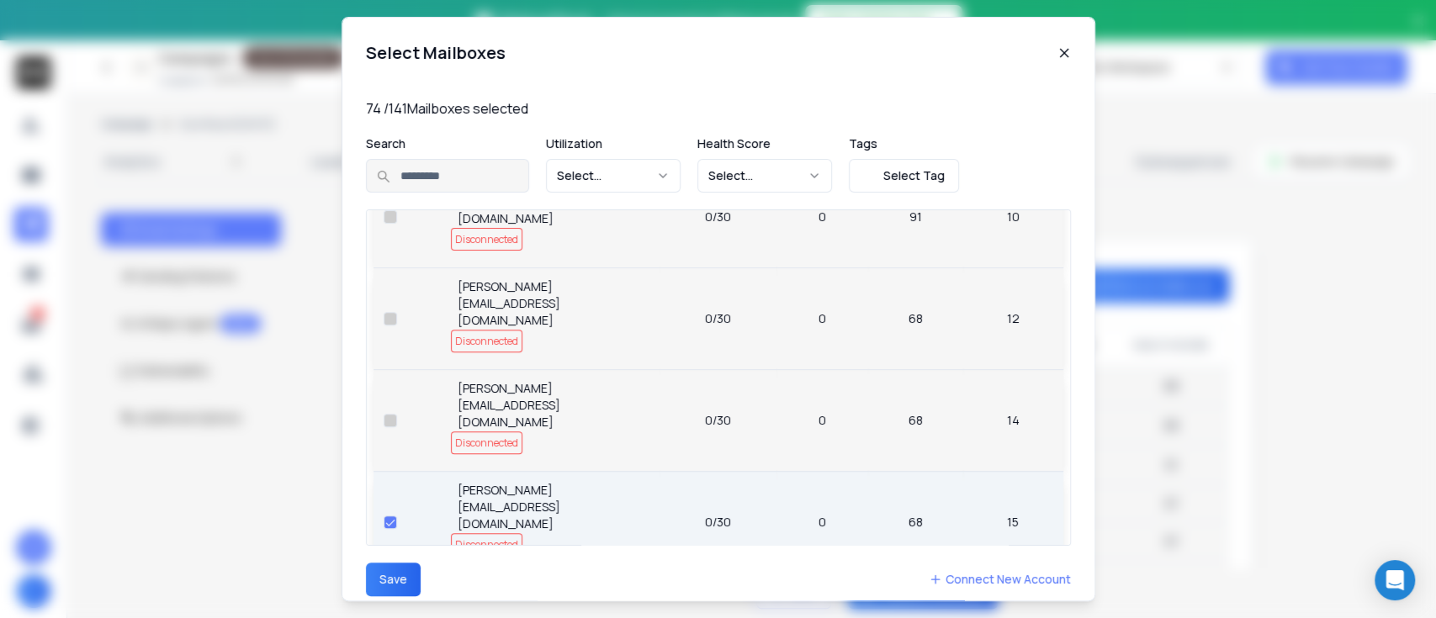
click at [391, 516] on button "button" at bounding box center [390, 522] width 13 height 13
click at [389, 617] on button "button" at bounding box center [390, 623] width 13 height 13
click at [405, 574] on button "Save" at bounding box center [393, 580] width 55 height 34
click at [405, 574] on div "Save Connect New Account" at bounding box center [718, 580] width 705 height 34
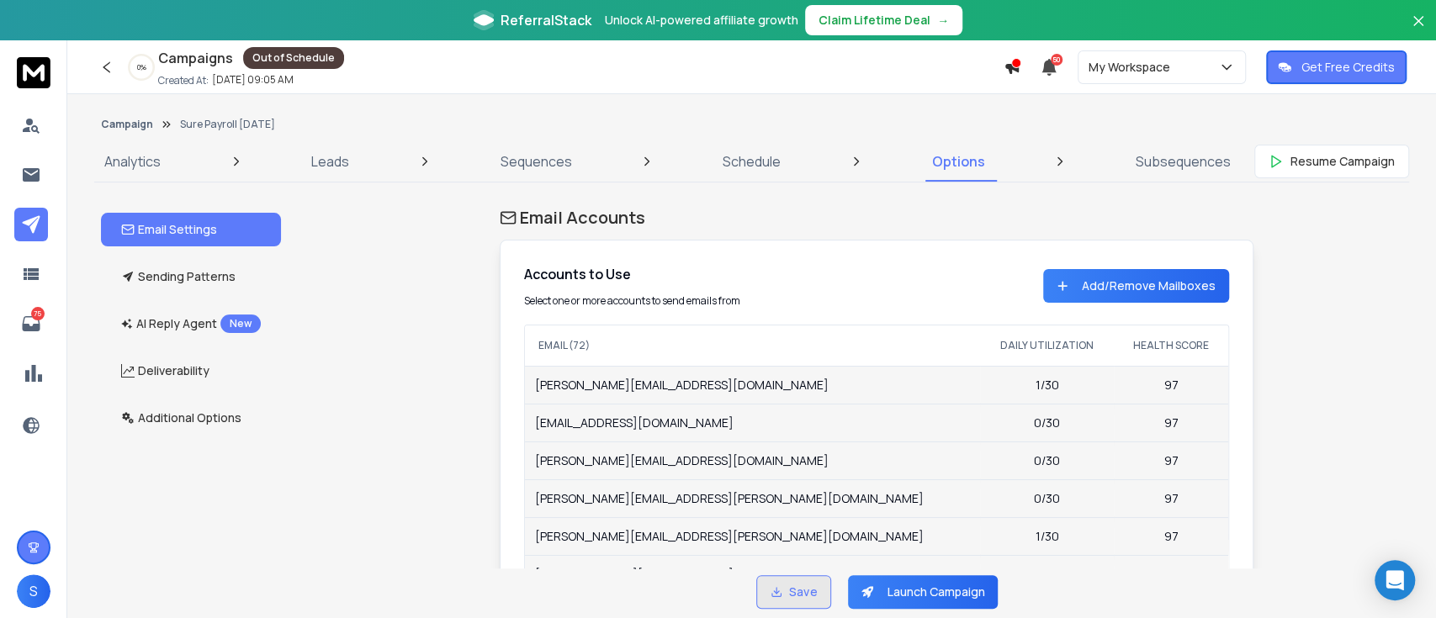
click at [784, 579] on button "Save" at bounding box center [793, 592] width 75 height 34
click at [784, 579] on div "Save Launch Campaign" at bounding box center [877, 592] width 1364 height 34
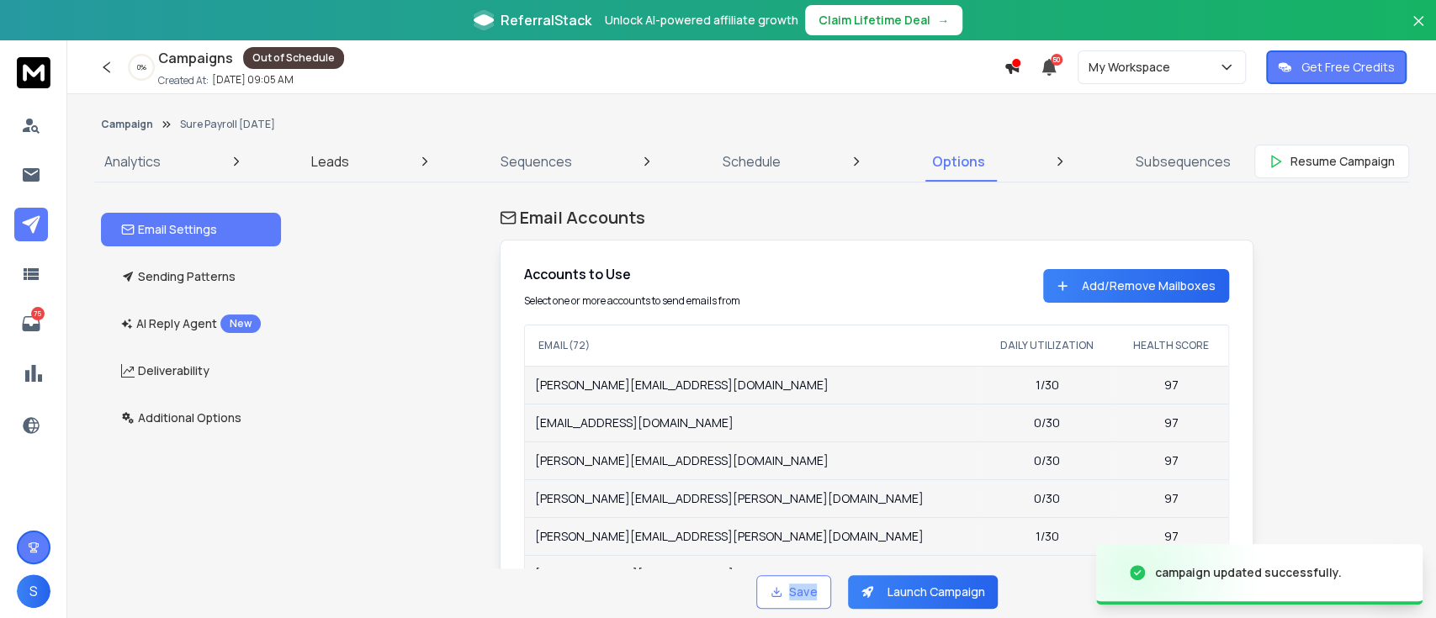
click at [343, 165] on p "Leads" at bounding box center [330, 161] width 38 height 20
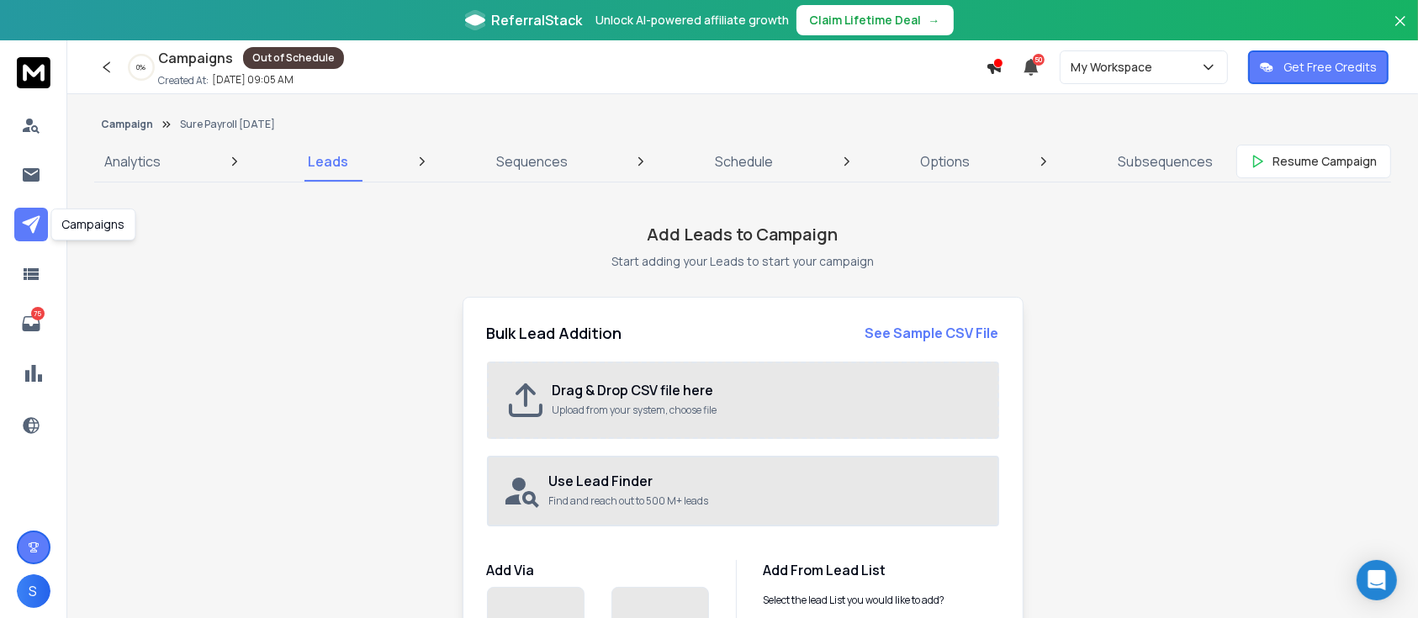
click at [25, 220] on icon at bounding box center [31, 224] width 20 height 20
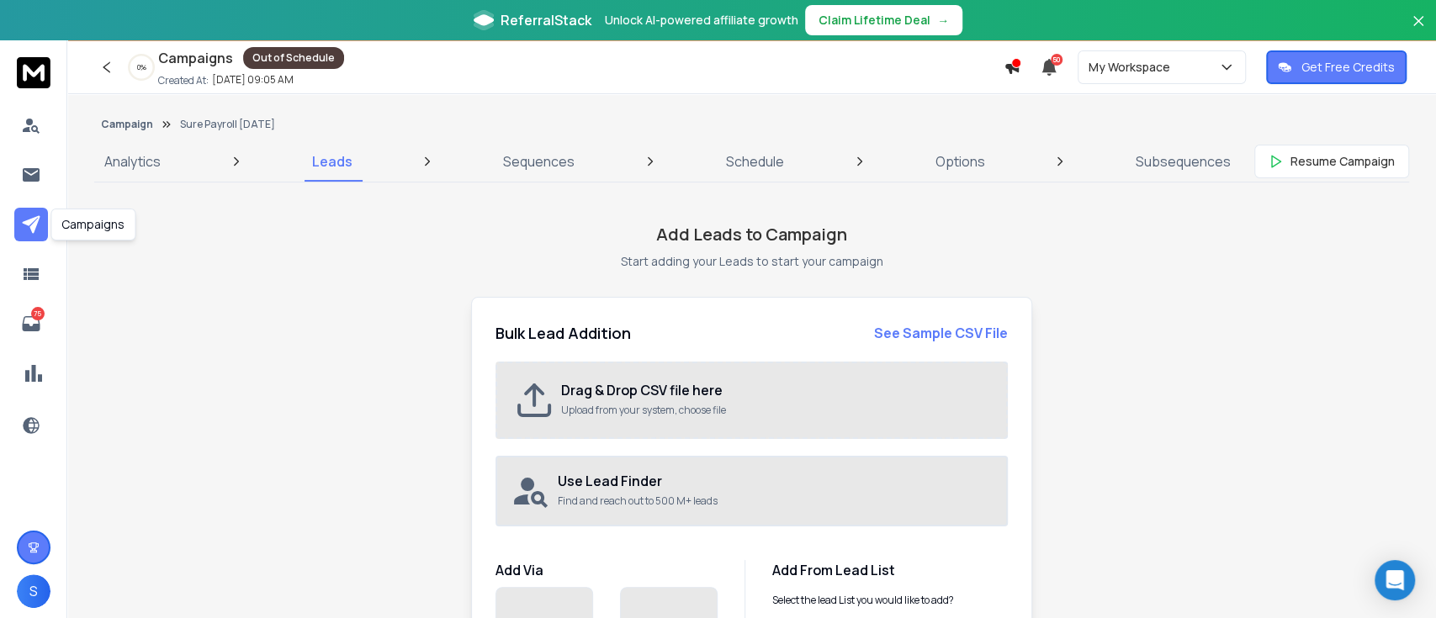
click at [25, 220] on icon at bounding box center [31, 224] width 20 height 20
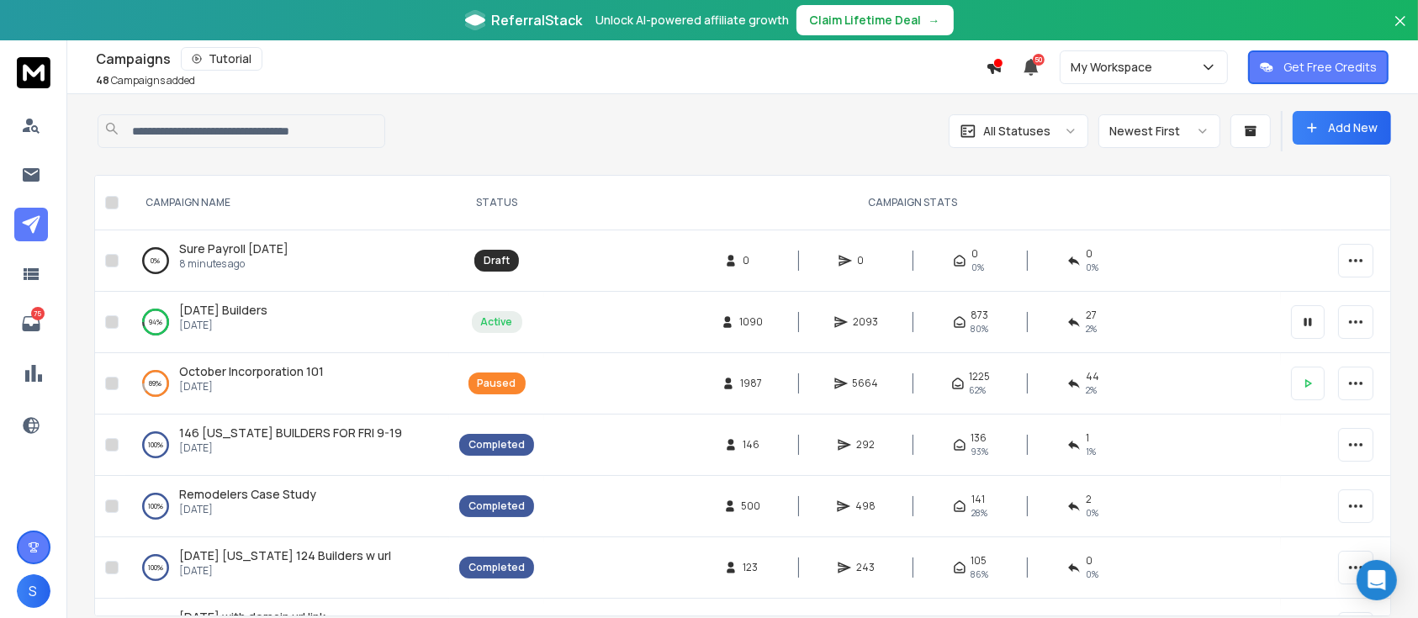
click at [204, 130] on input at bounding box center [242, 131] width 288 height 34
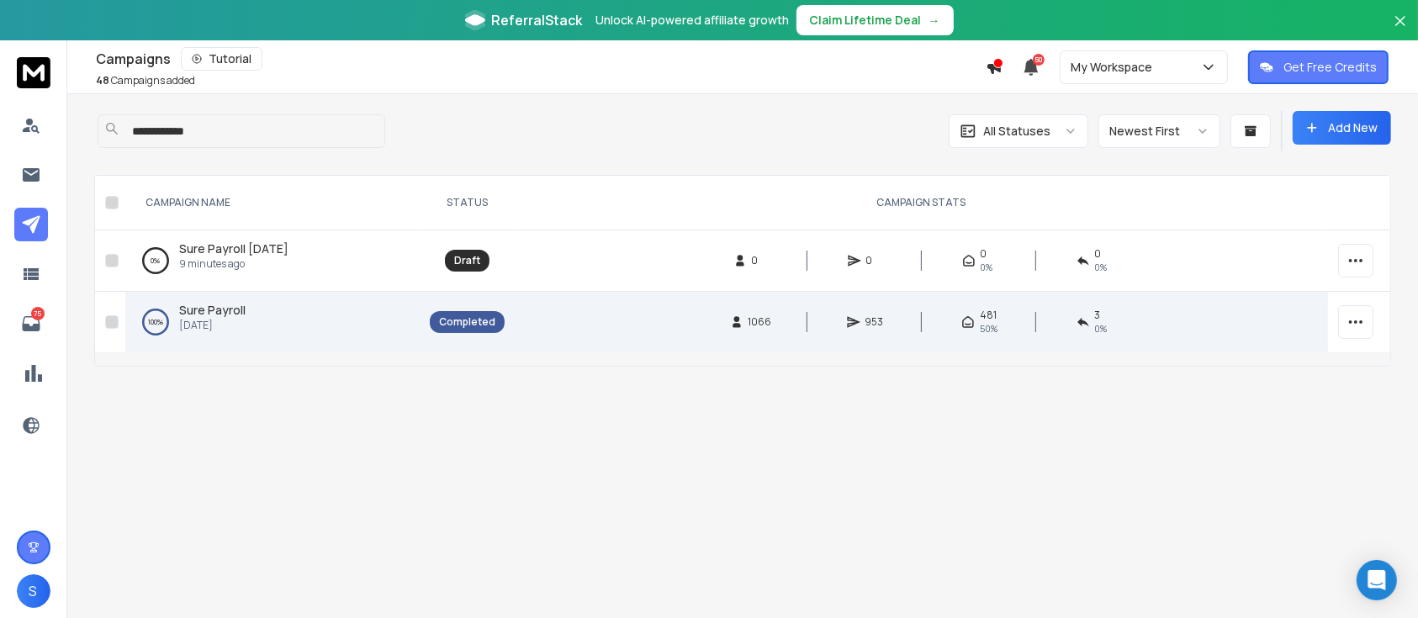
type input "**********"
click at [196, 320] on p "2 months ago" at bounding box center [212, 325] width 66 height 13
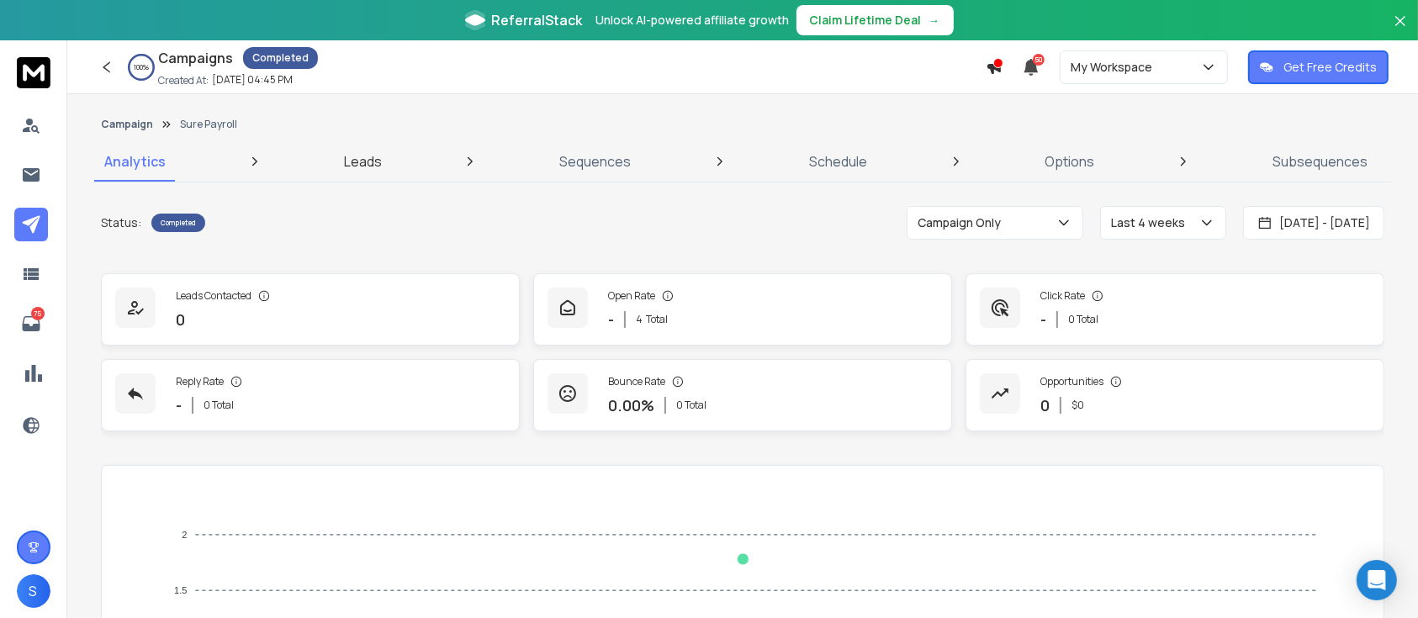
click at [359, 162] on p "Leads" at bounding box center [363, 161] width 38 height 20
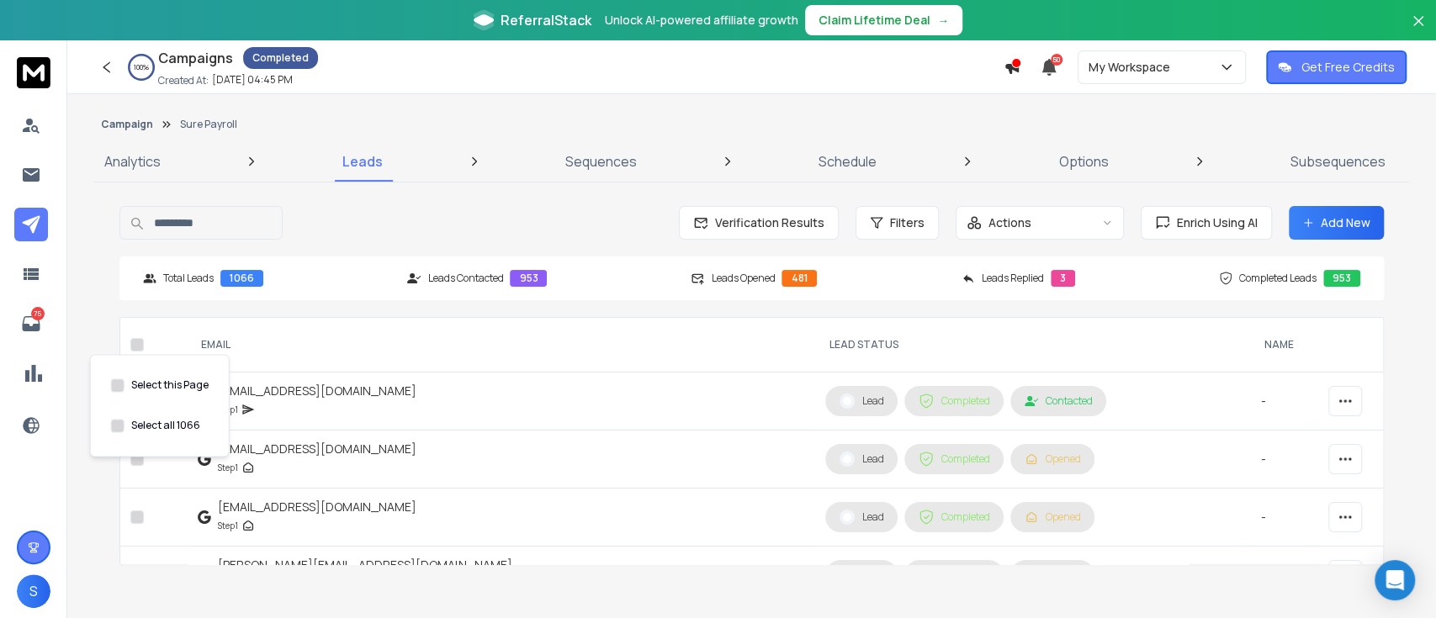
click at [111, 424] on button "Select this Page" at bounding box center [117, 425] width 13 height 13
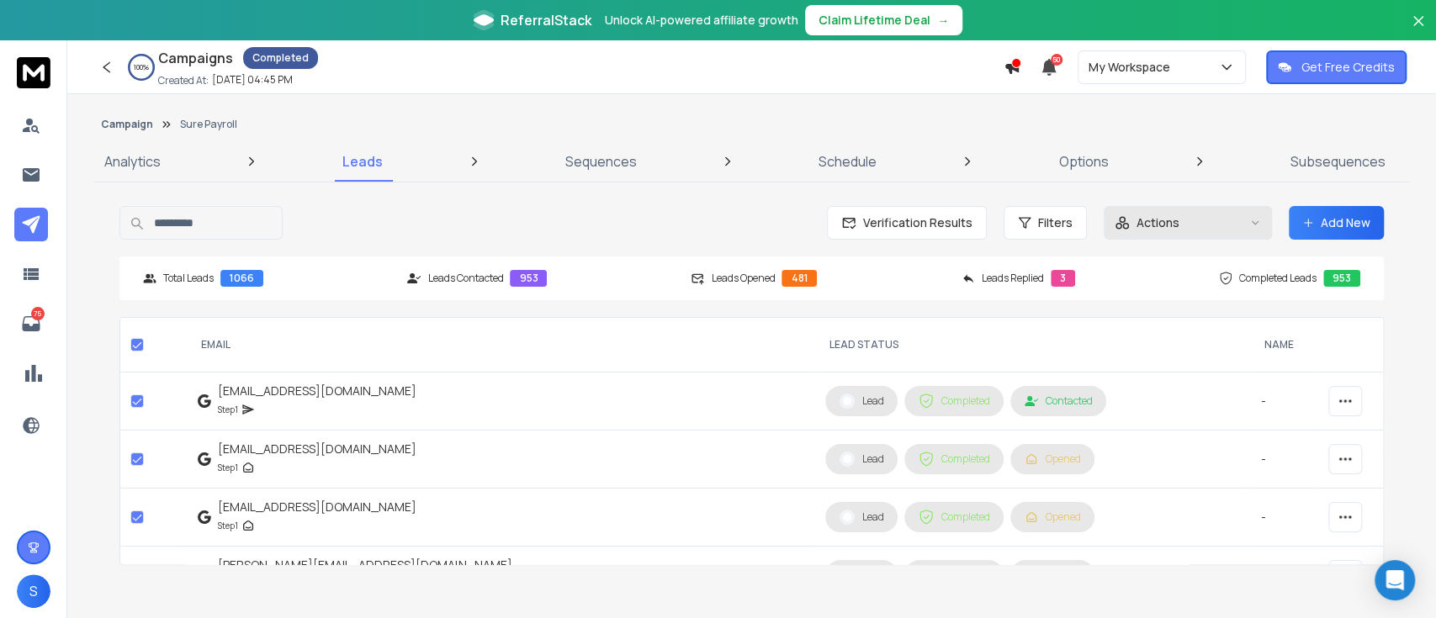
click at [1194, 225] on div "Actions" at bounding box center [1178, 222] width 128 height 17
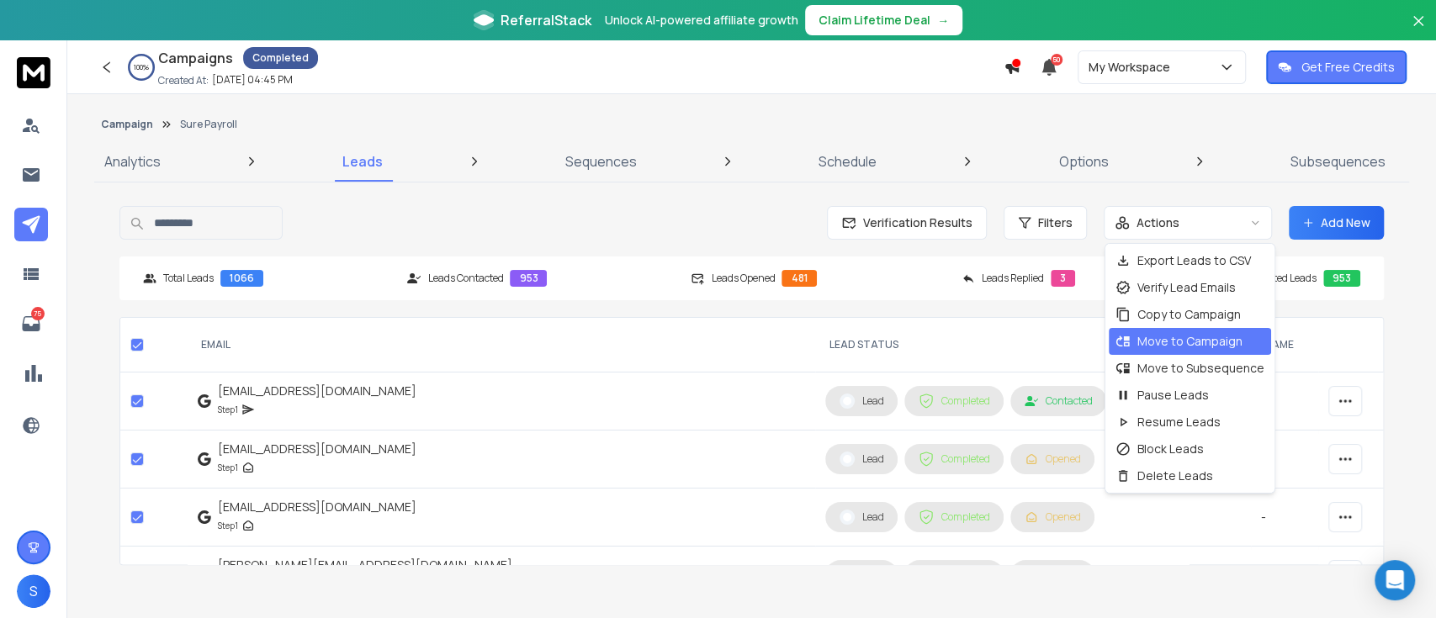
click at [1169, 339] on p "Move to Campaign" at bounding box center [1189, 341] width 105 height 17
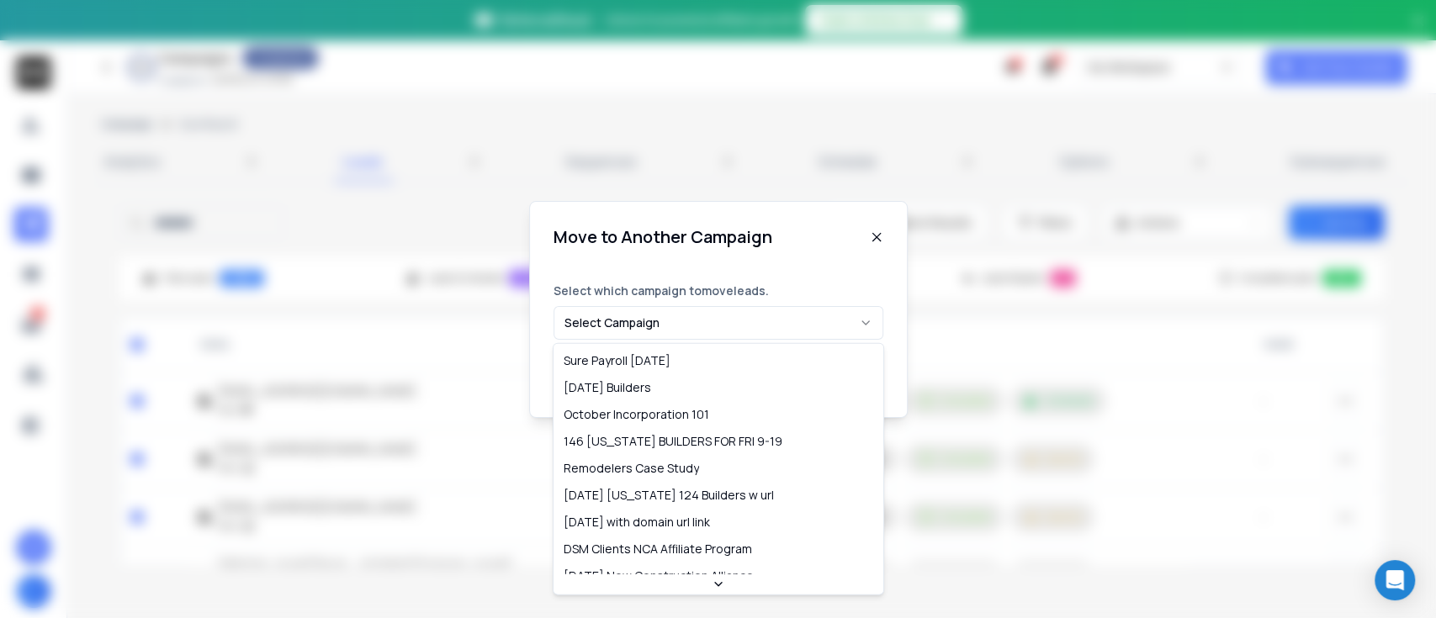
click at [603, 317] on button "Select Campaign" at bounding box center [718, 323] width 330 height 34
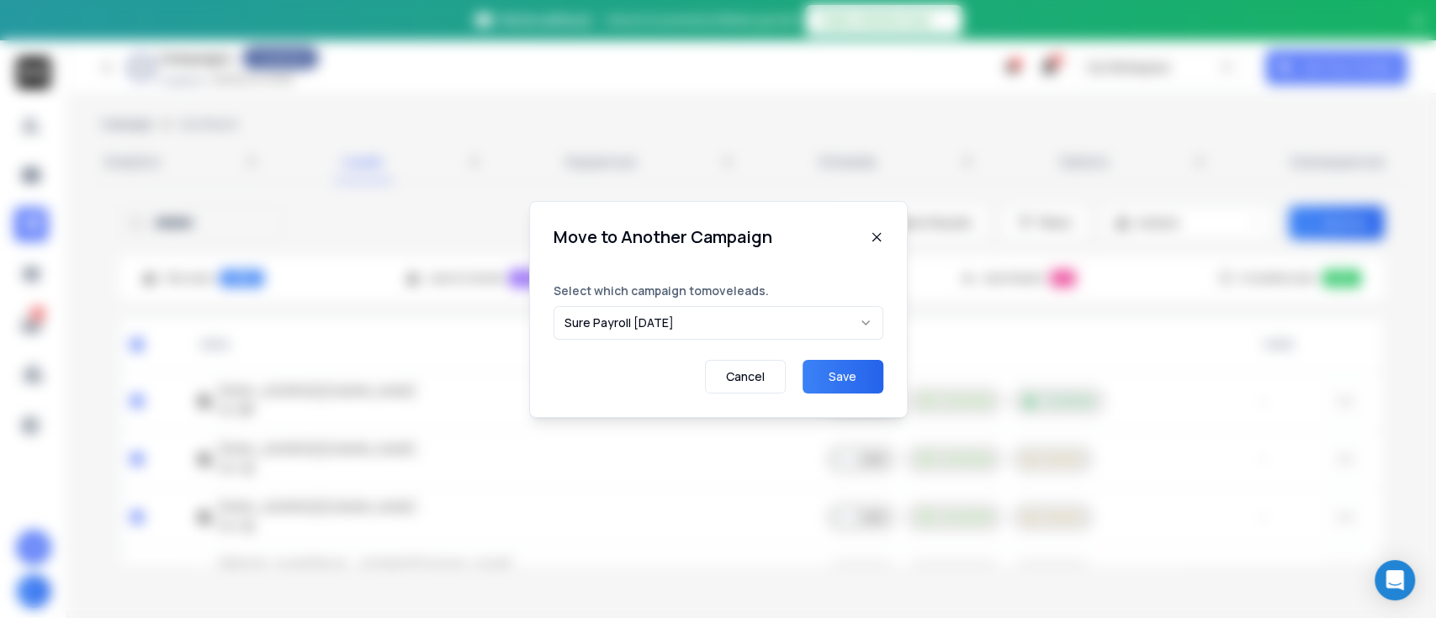
click at [841, 380] on button "Save" at bounding box center [842, 377] width 81 height 34
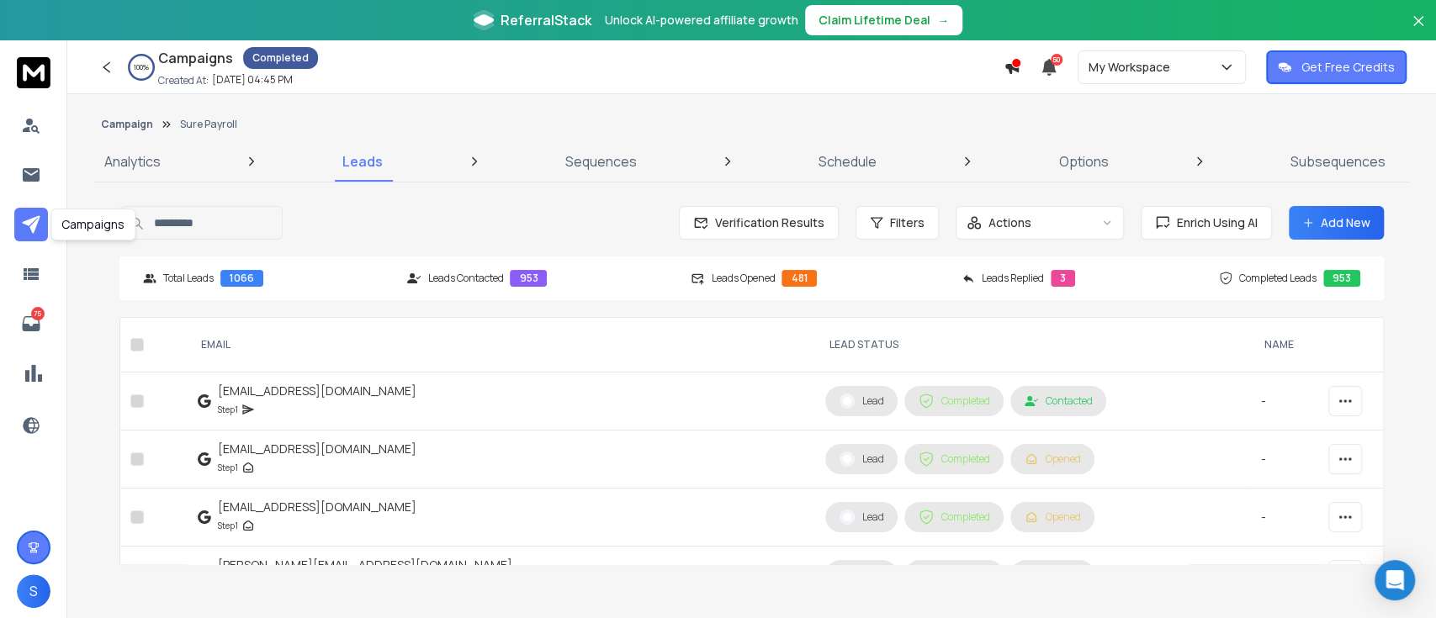
click at [23, 221] on icon at bounding box center [31, 224] width 20 height 20
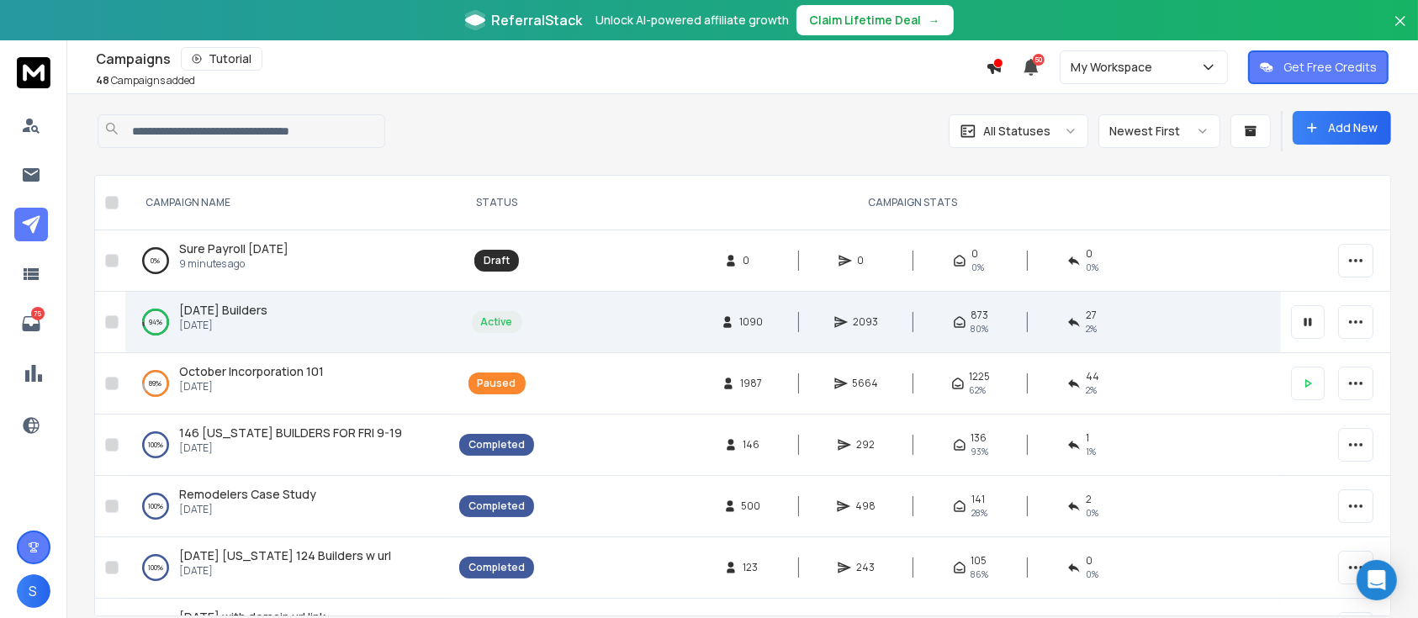
click at [255, 315] on div "94 % Oct 7 Builders 4 days ago" at bounding box center [287, 322] width 290 height 40
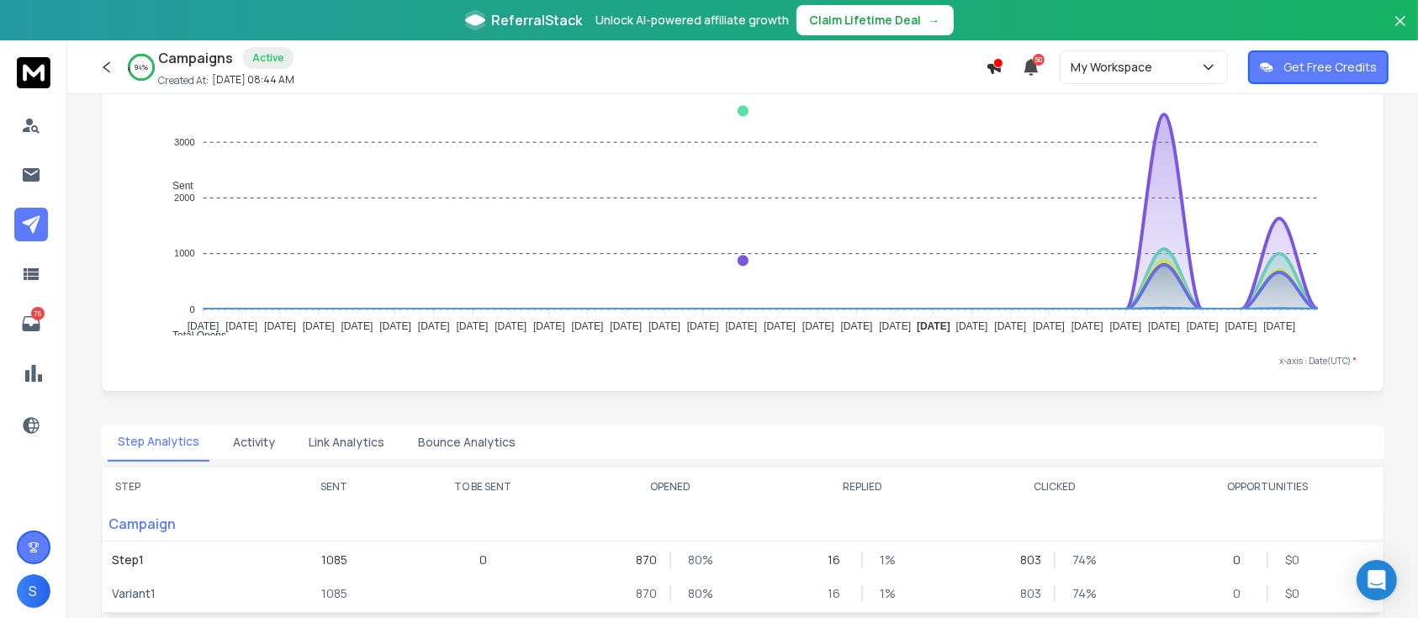
scroll to position [544, 0]
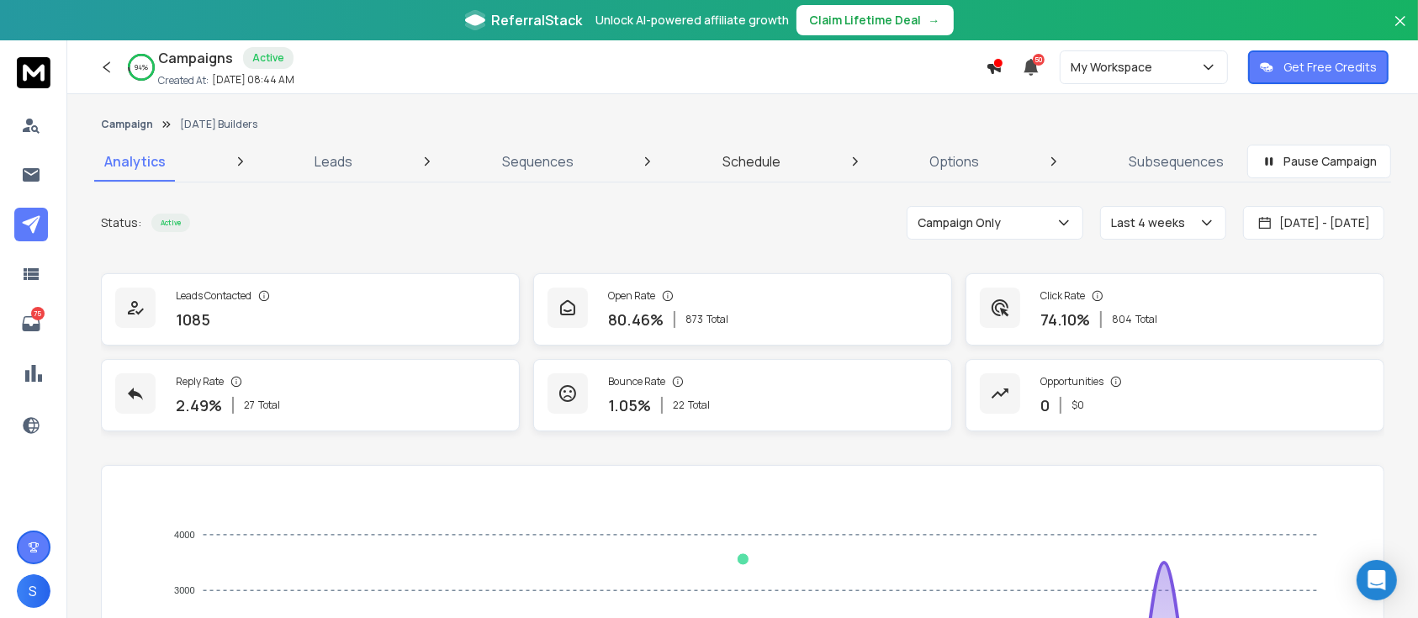
click at [753, 161] on p "Schedule" at bounding box center [751, 161] width 58 height 20
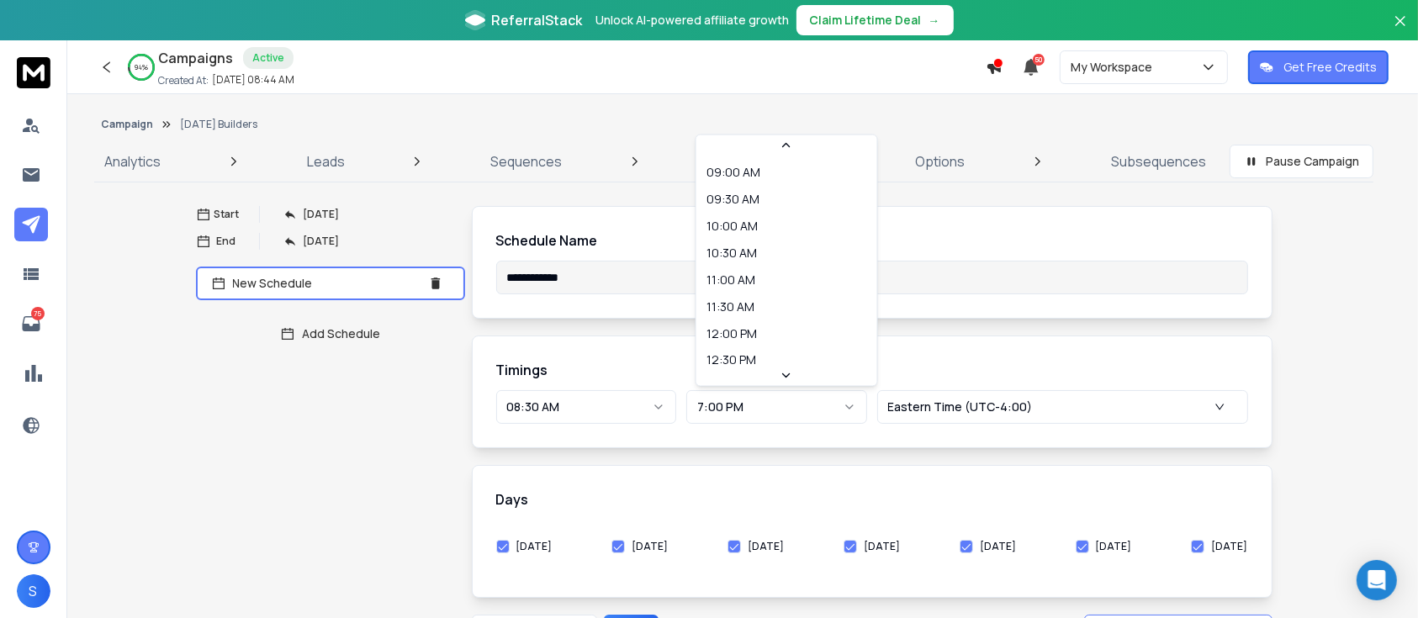
click at [759, 408] on button "7:00 PM" at bounding box center [776, 407] width 181 height 34
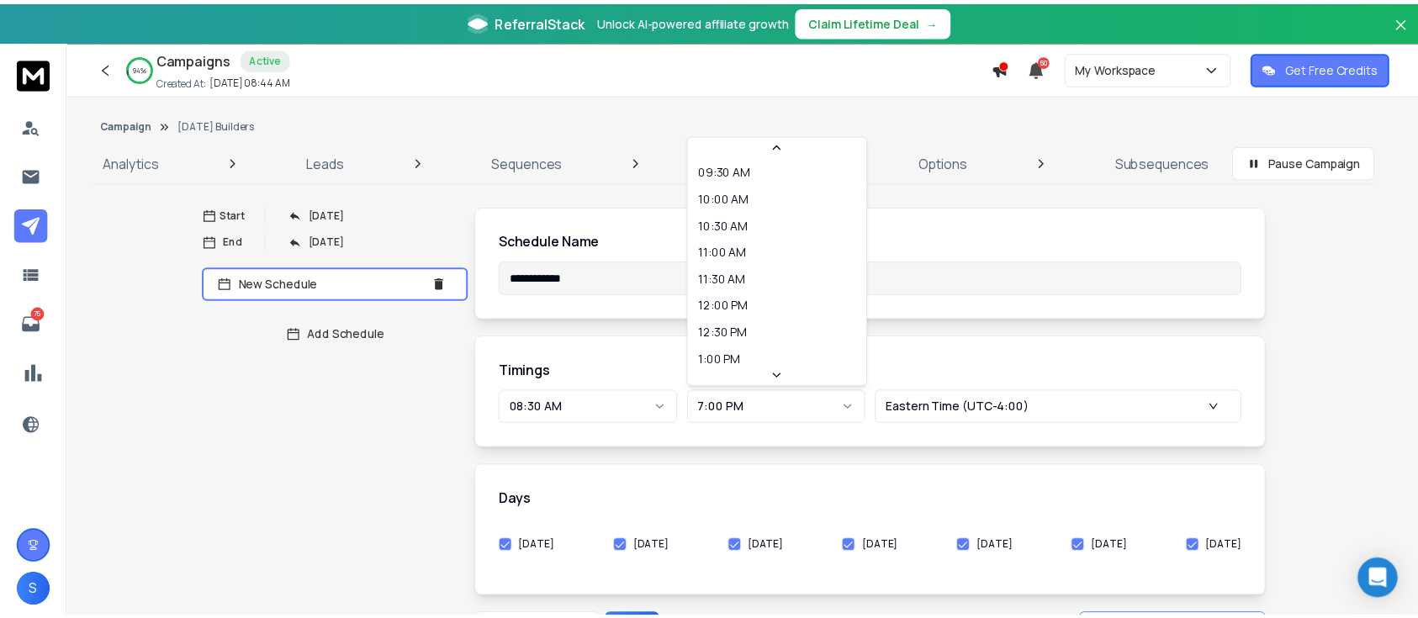
scroll to position [21, 0]
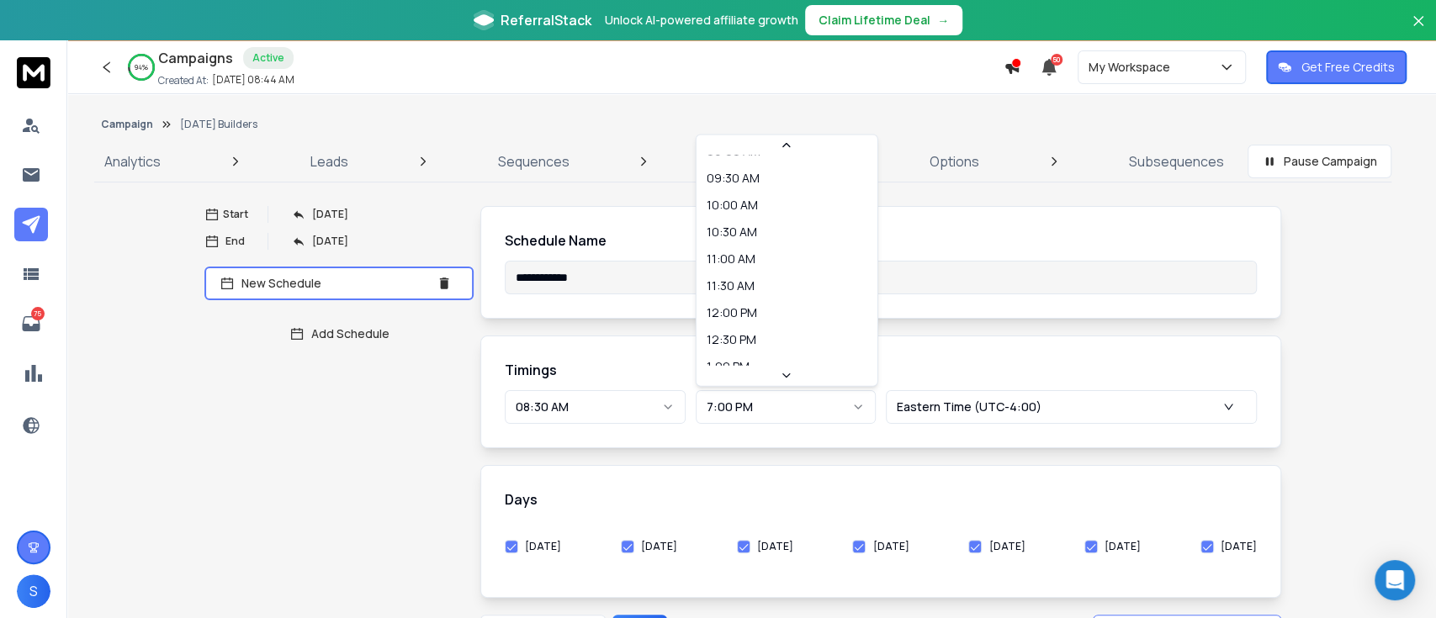
select select "********"
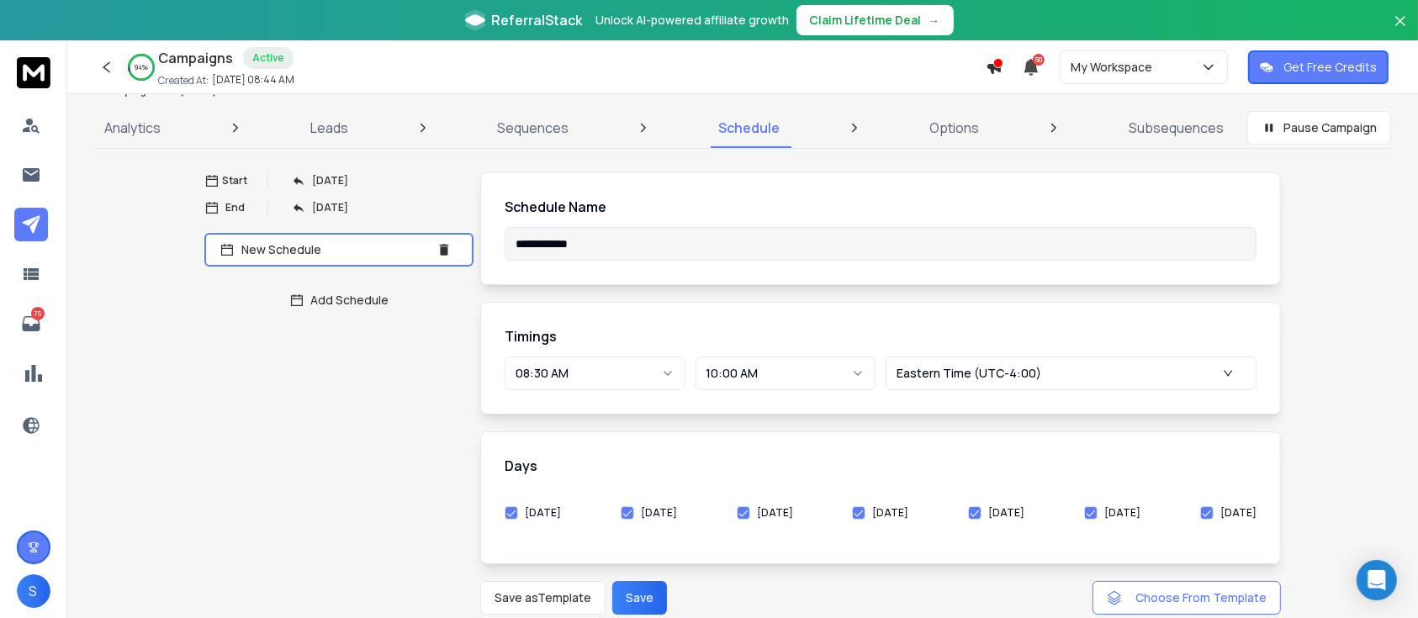
scroll to position [53, 0]
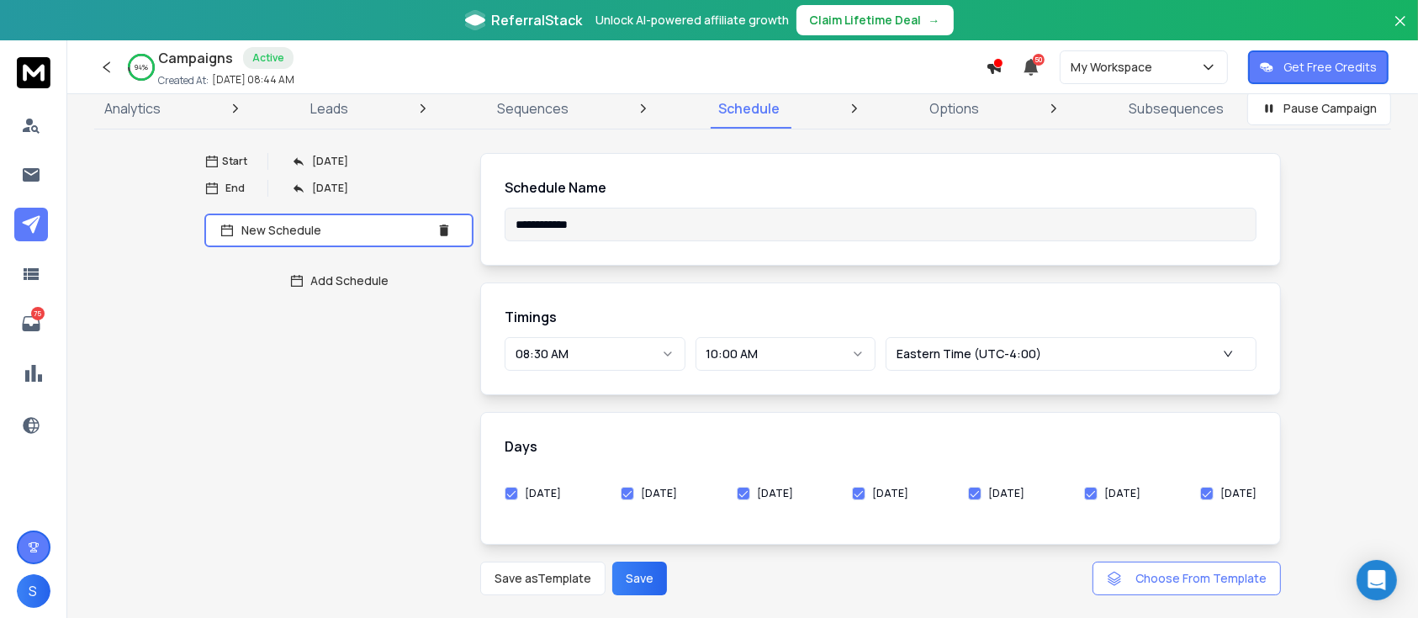
click at [641, 573] on button "Save" at bounding box center [639, 579] width 55 height 34
click at [641, 573] on div "Save as Template Save" at bounding box center [573, 579] width 187 height 34
click at [27, 225] on icon at bounding box center [31, 225] width 18 height 18
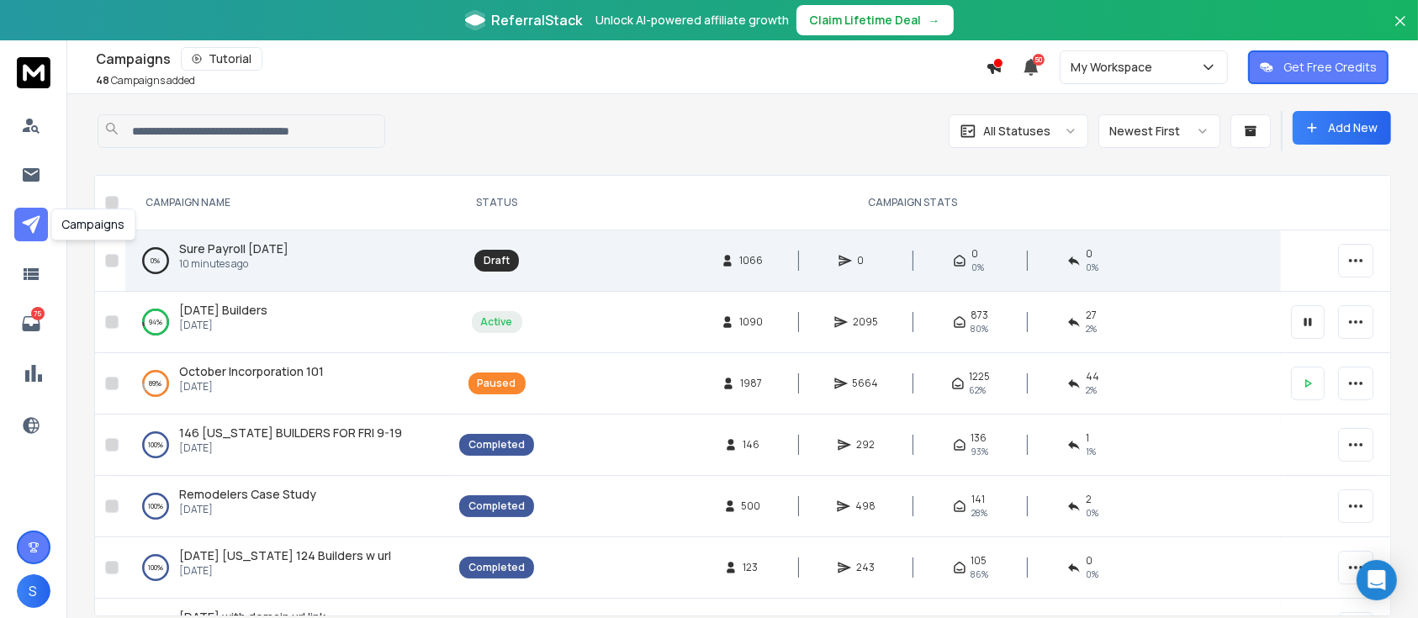
click at [248, 260] on p "10 minutes ago" at bounding box center [233, 263] width 109 height 13
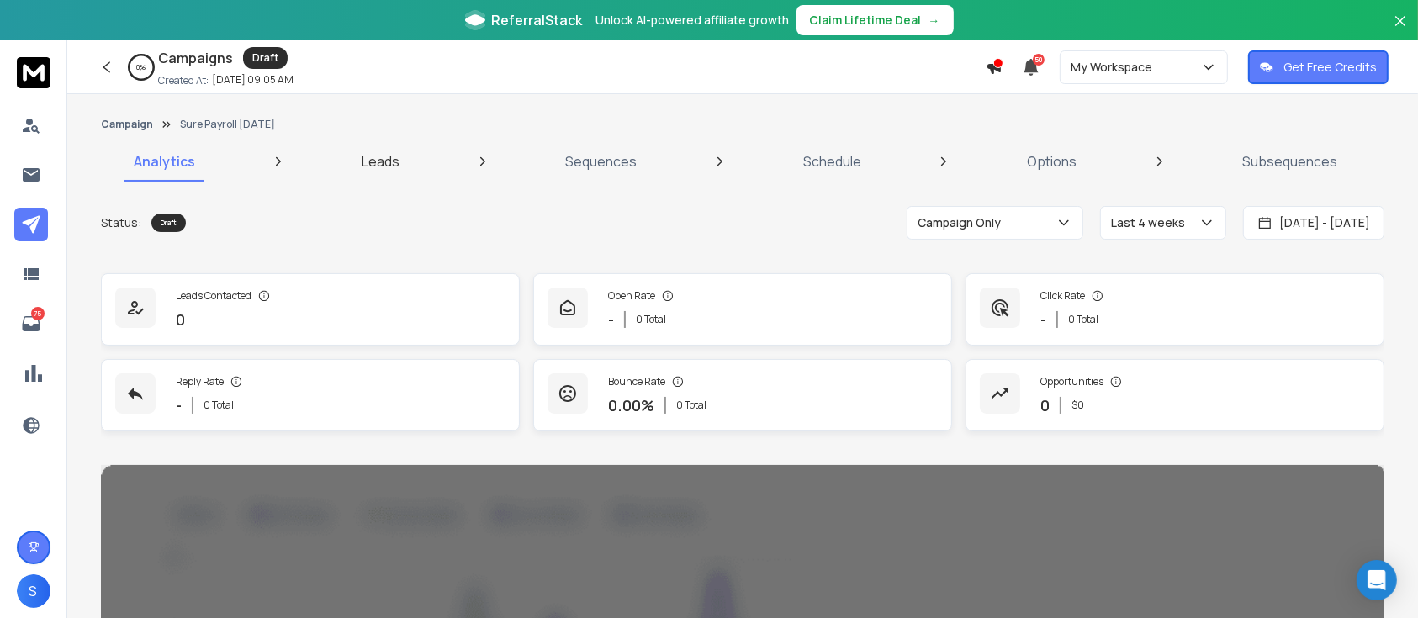
click at [373, 162] on p "Leads" at bounding box center [381, 161] width 38 height 20
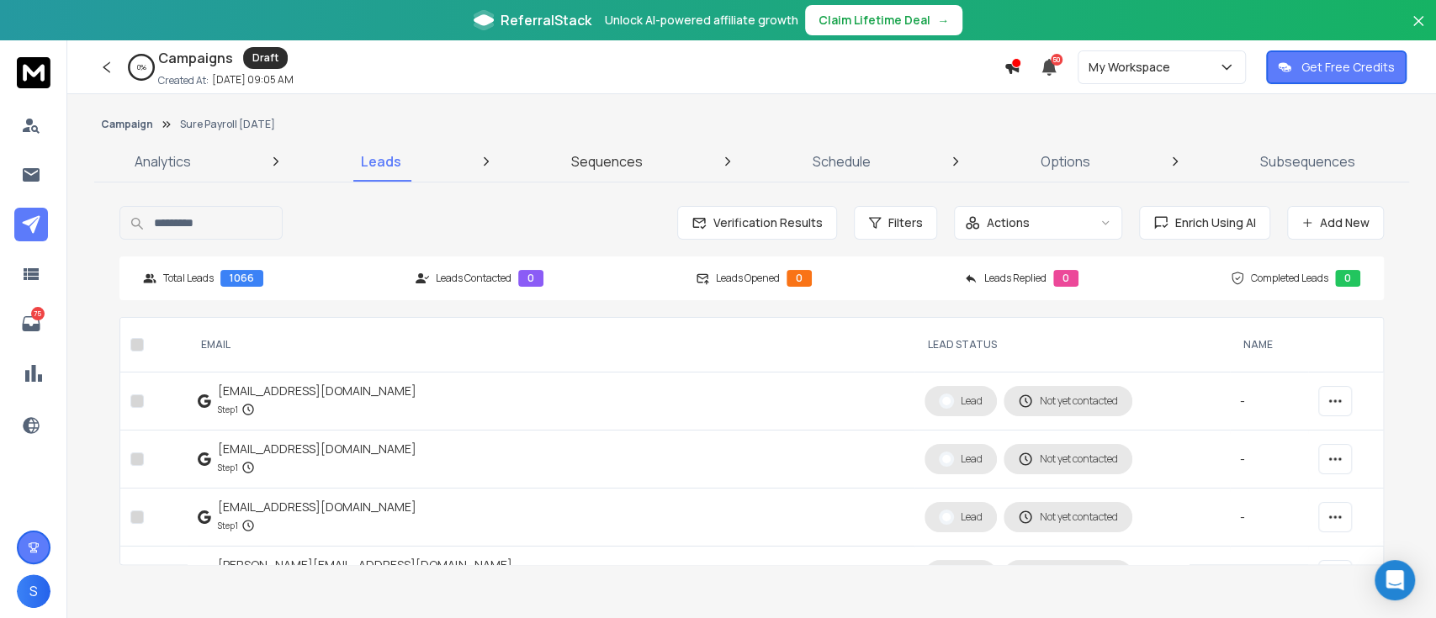
click at [612, 161] on p "Sequences" at bounding box center [606, 161] width 71 height 20
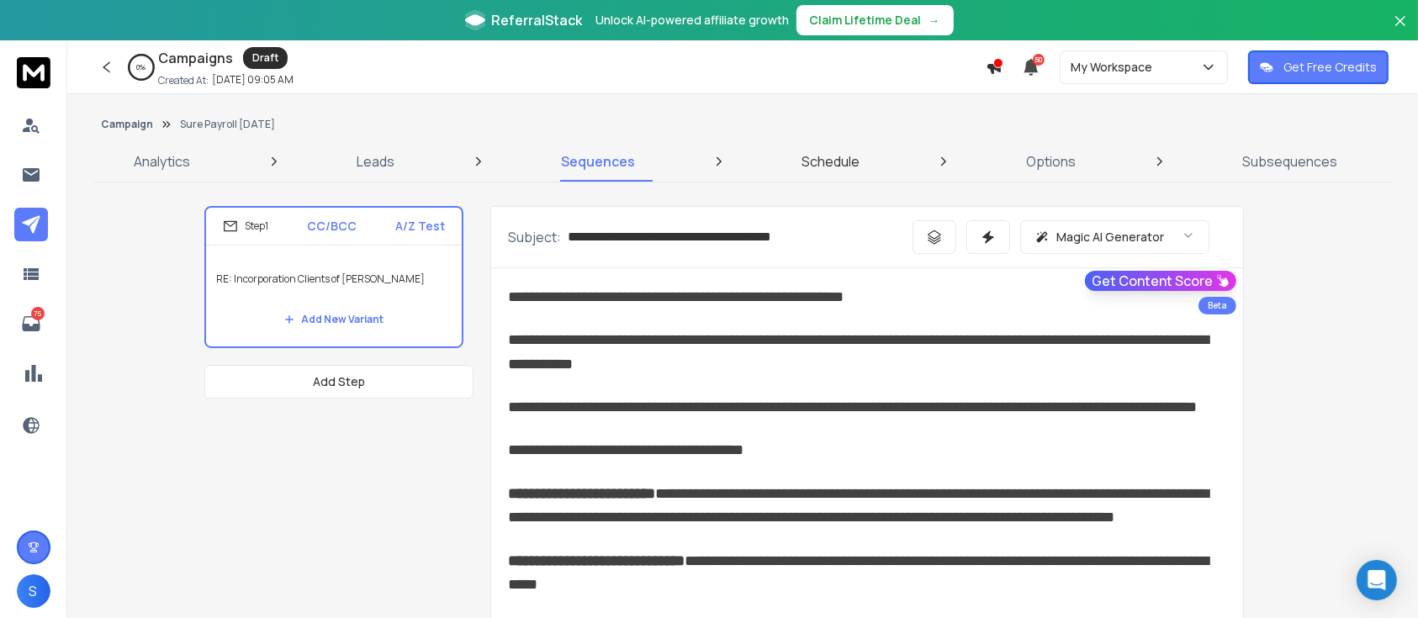
click at [816, 161] on p "Schedule" at bounding box center [831, 161] width 58 height 20
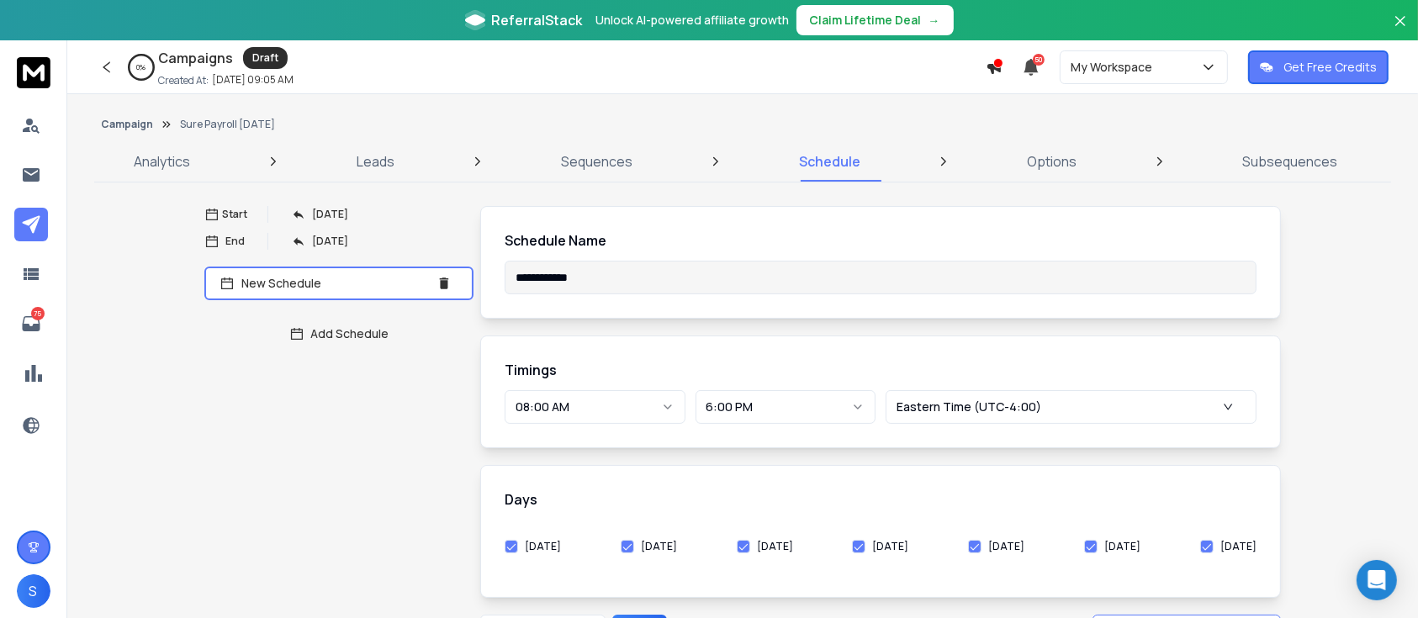
click at [532, 405] on button "08:00 AM" at bounding box center [595, 407] width 181 height 34
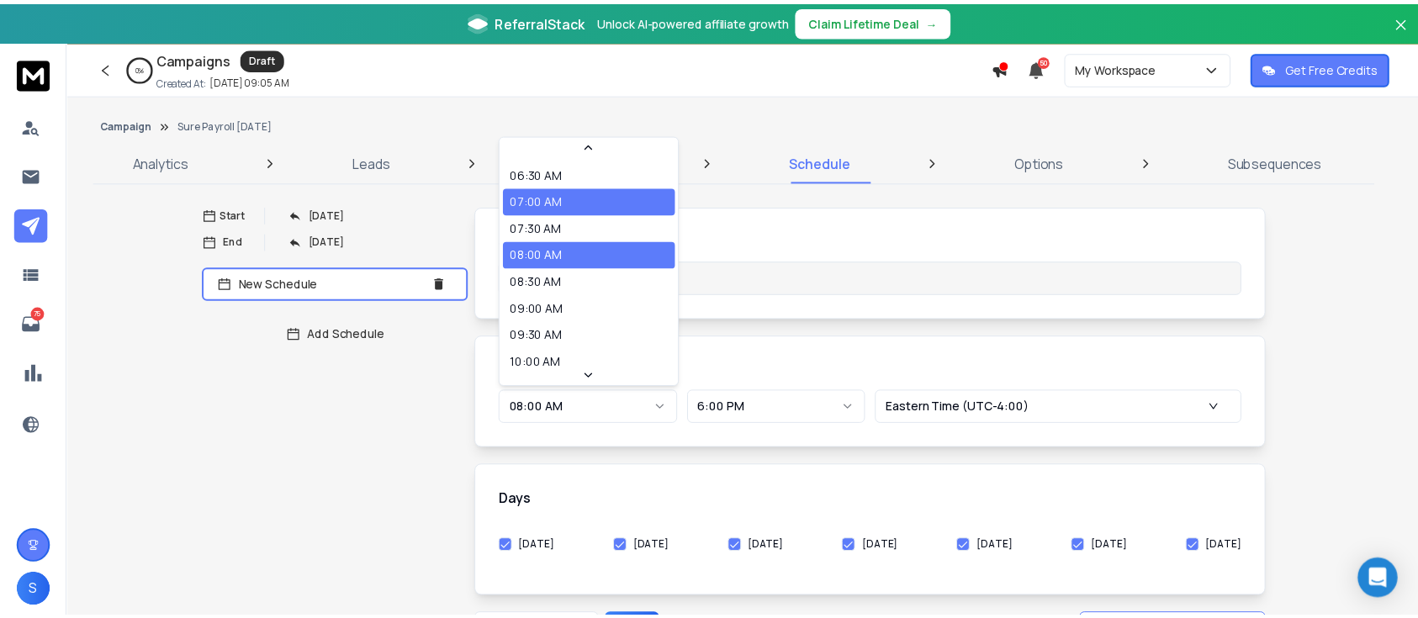
scroll to position [474, 0]
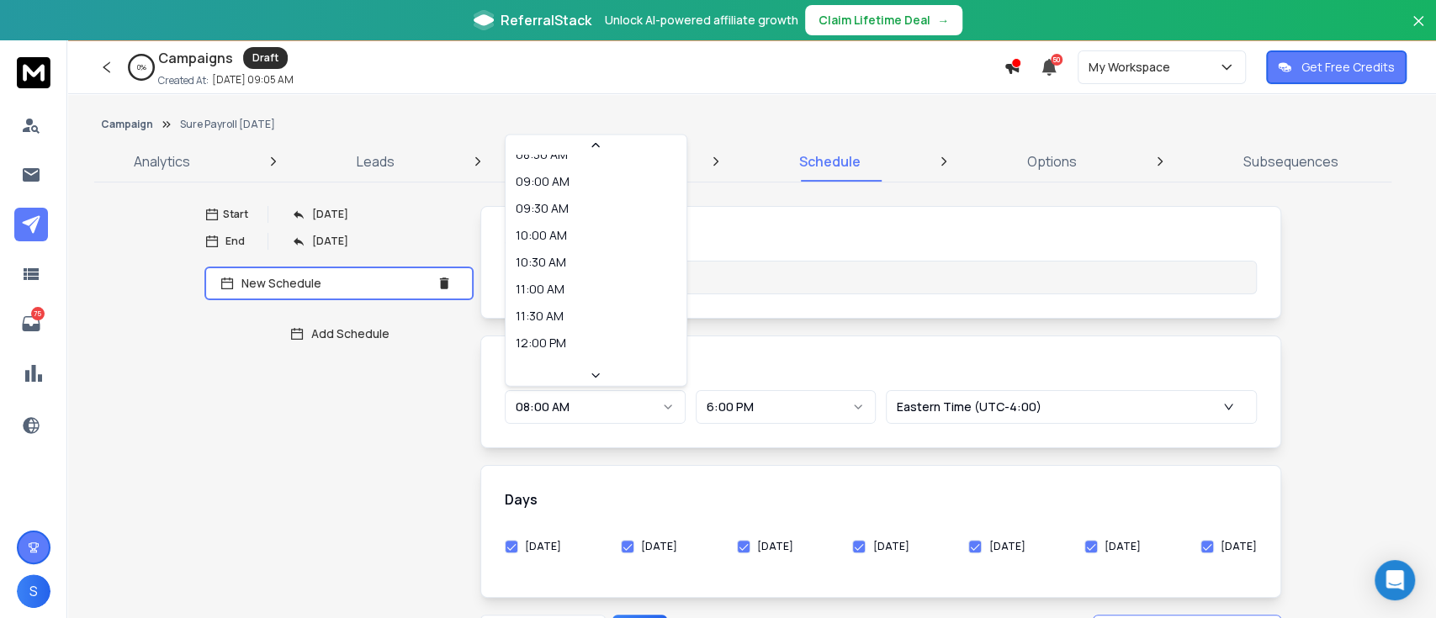
select select "********"
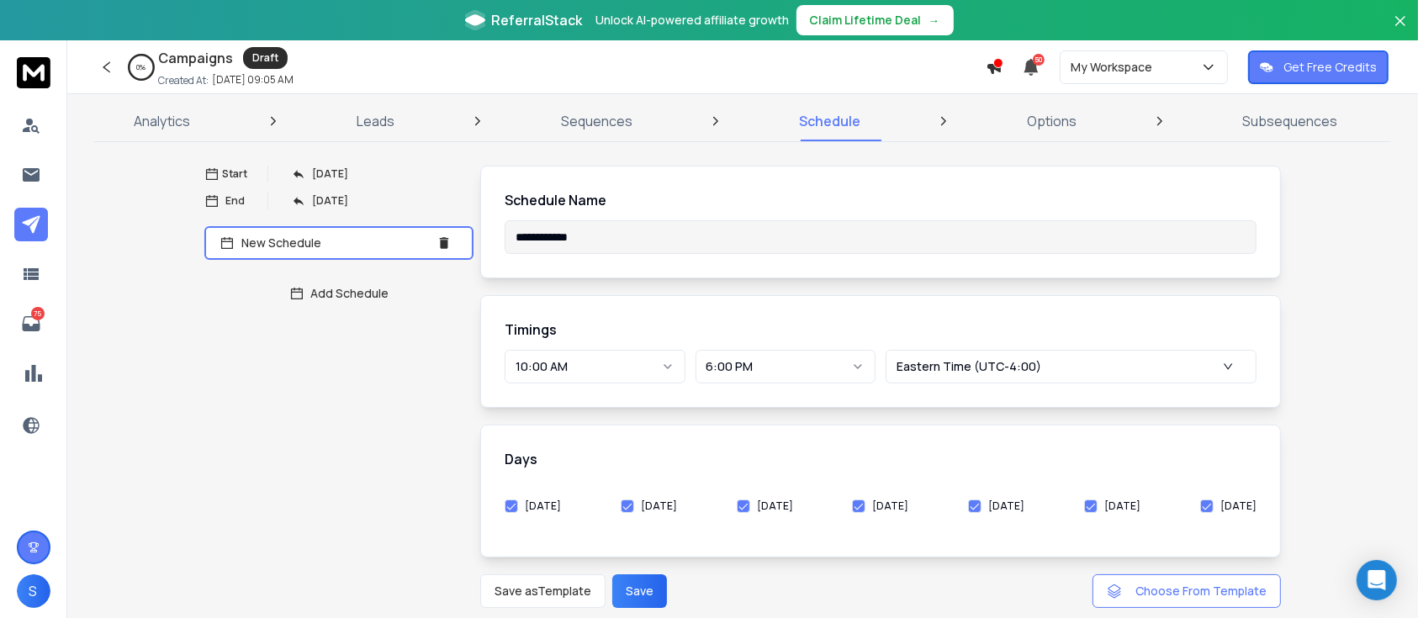
scroll to position [53, 0]
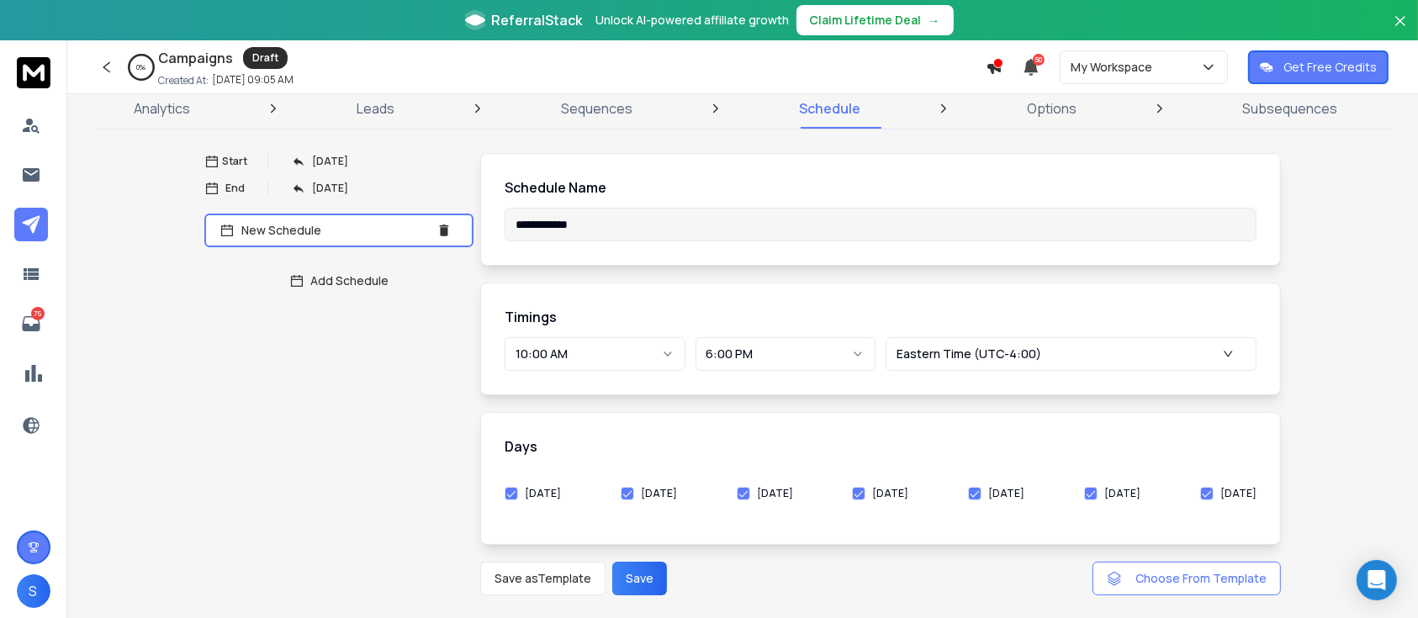
click at [645, 566] on button "Save" at bounding box center [639, 579] width 55 height 34
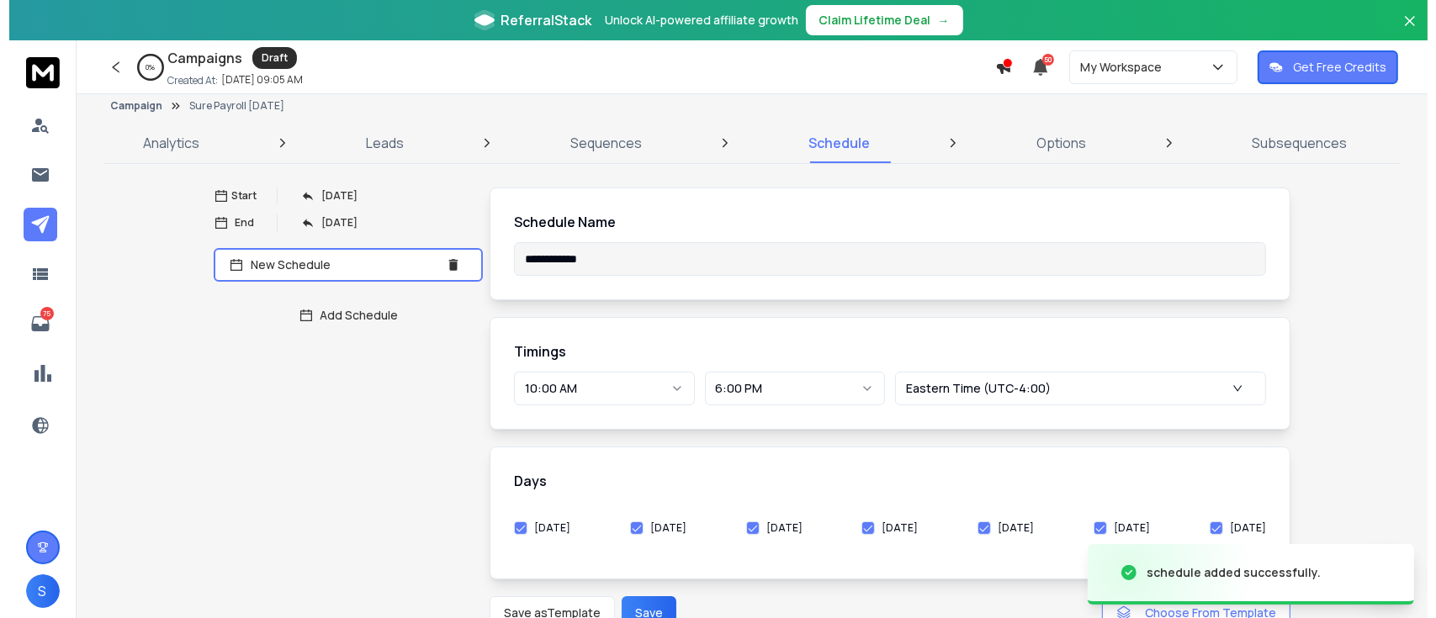
scroll to position [0, 0]
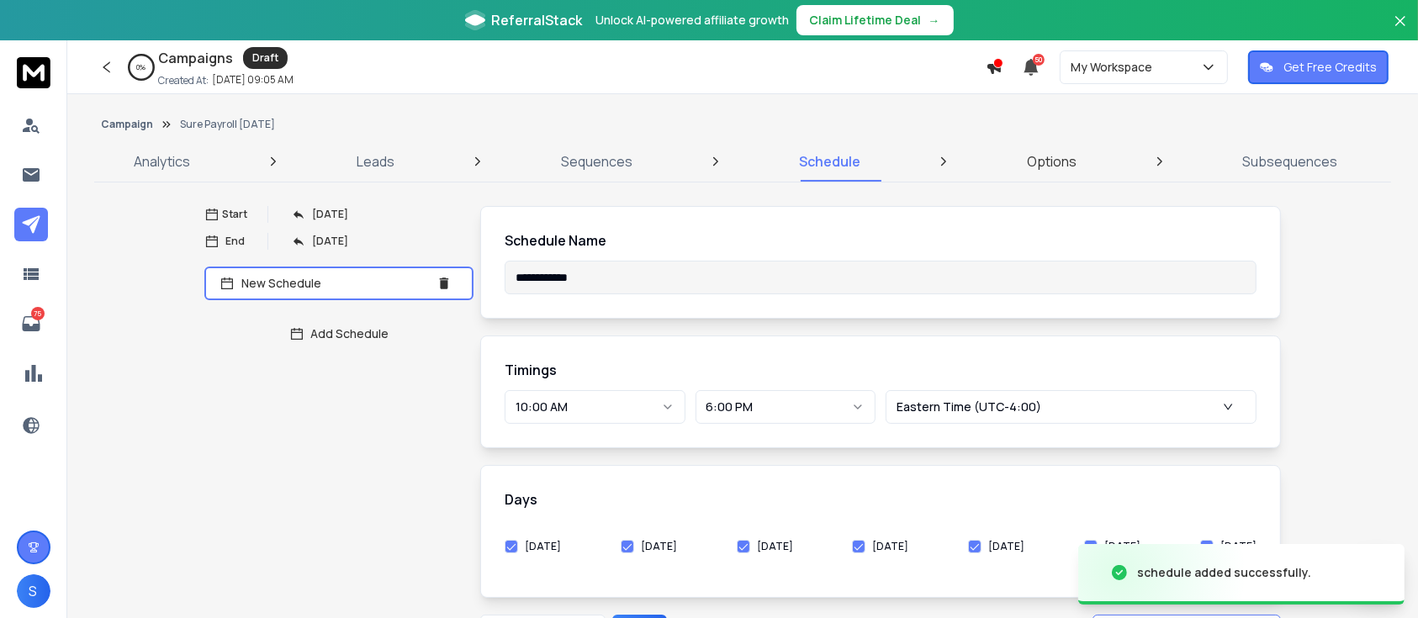
click at [1038, 159] on p "Options" at bounding box center [1052, 161] width 50 height 20
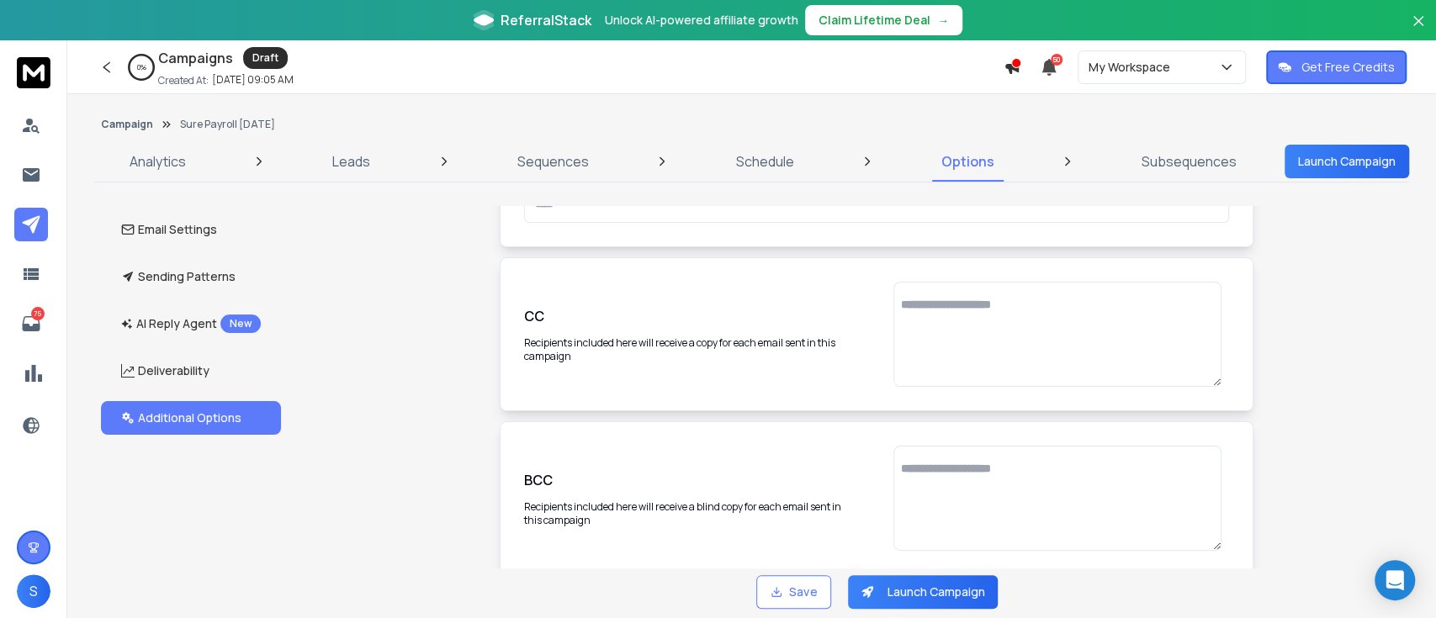
scroll to position [3401, 0]
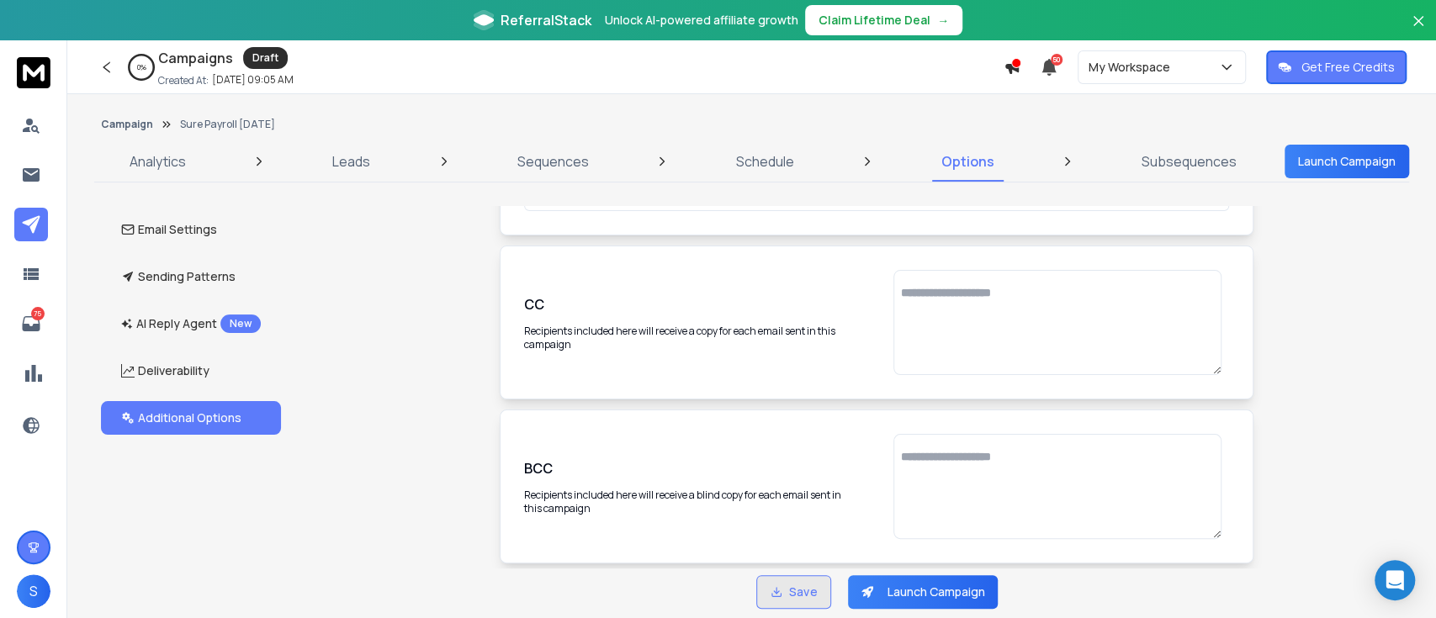
click at [801, 583] on button "Save" at bounding box center [793, 592] width 75 height 34
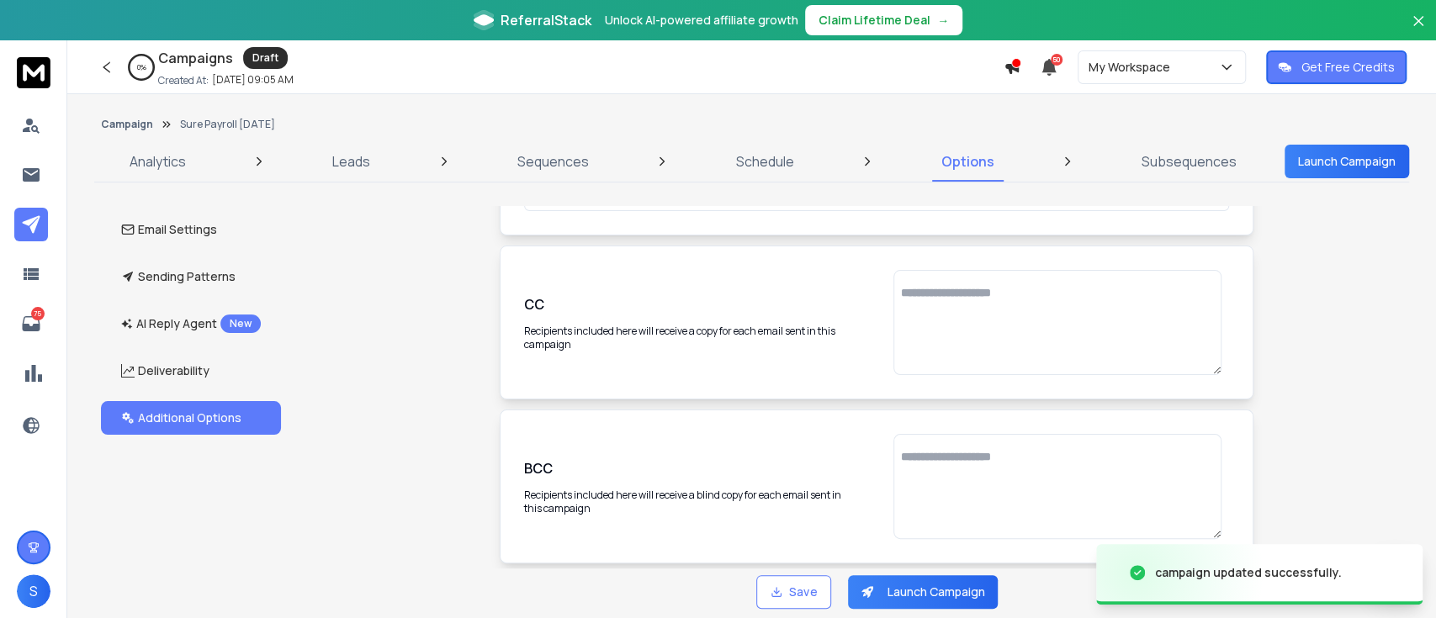
click at [920, 590] on button "Launch Campaign" at bounding box center [923, 592] width 150 height 34
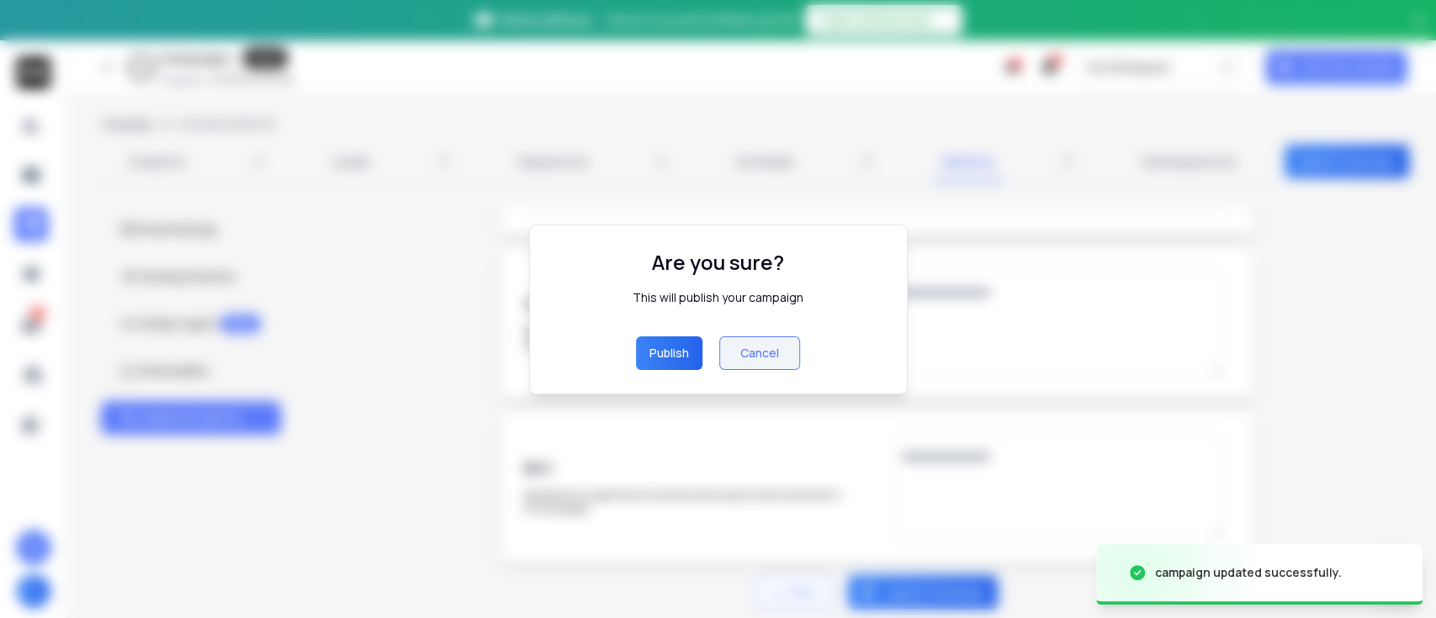
click at [657, 342] on button "Publish" at bounding box center [669, 353] width 66 height 34
